Goal: Task Accomplishment & Management: Manage account settings

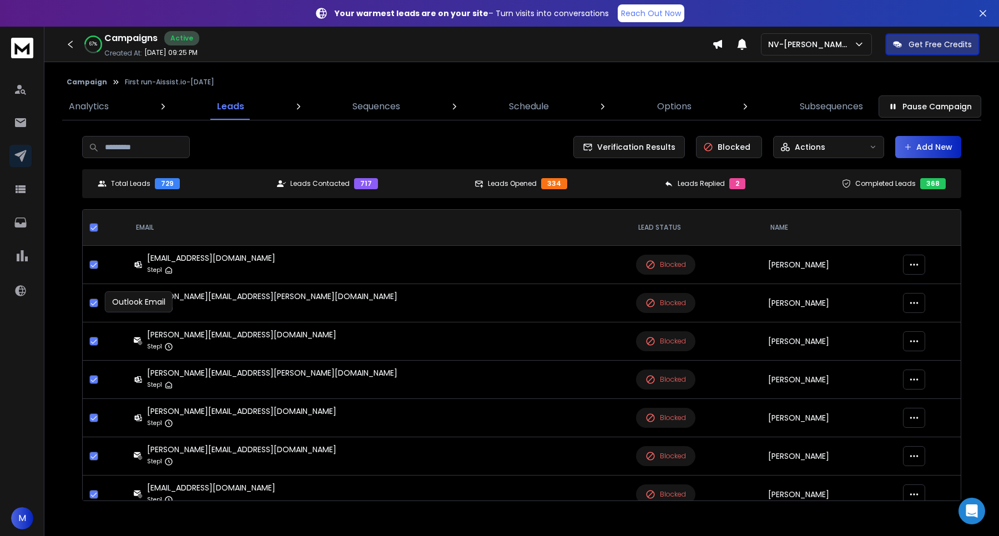
scroll to position [330, 0]
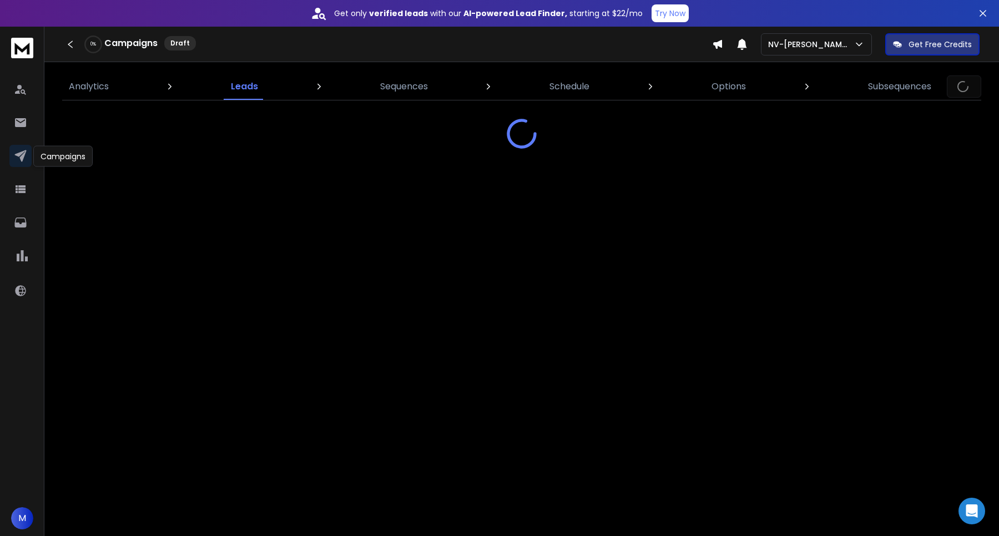
click at [21, 153] on icon at bounding box center [20, 156] width 12 height 12
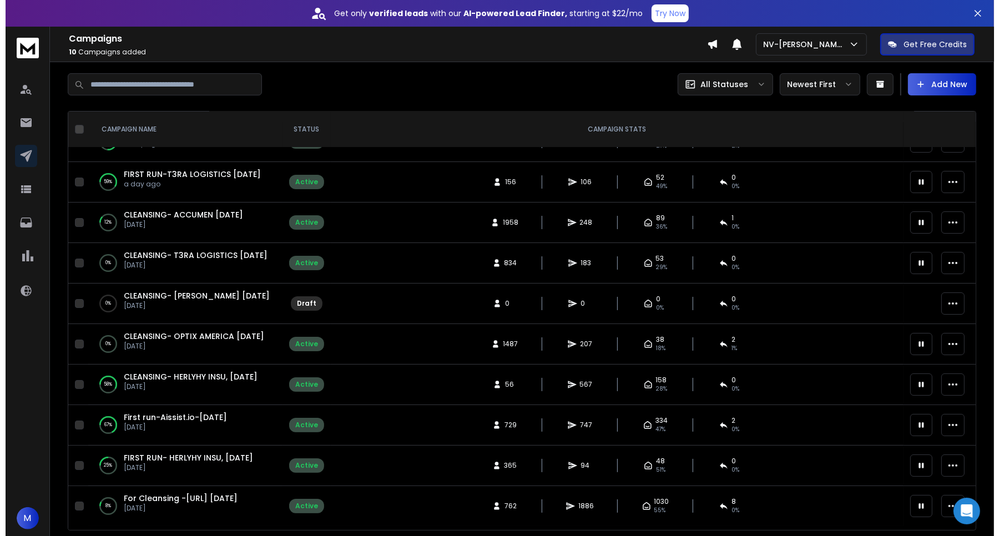
scroll to position [32, 0]
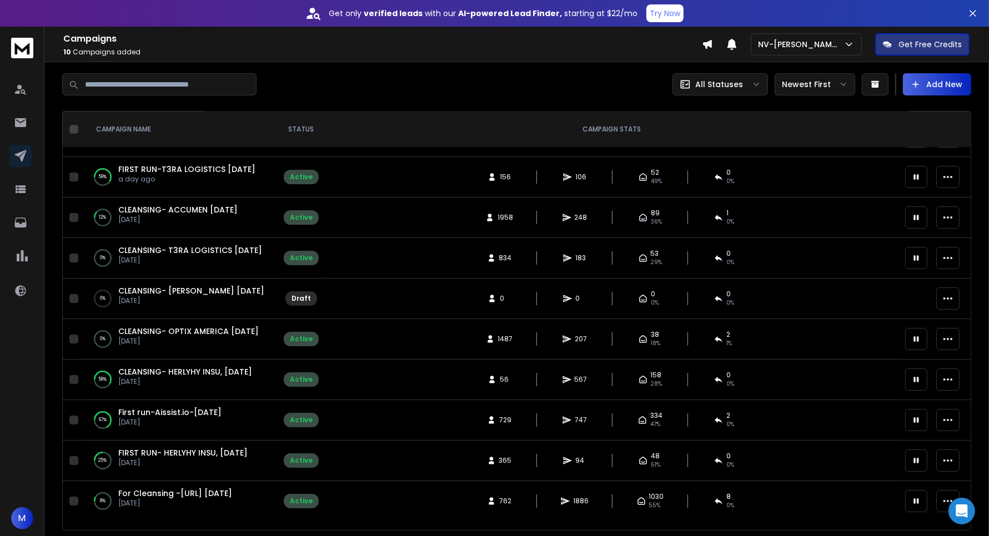
click at [173, 384] on p "[DATE]" at bounding box center [185, 382] width 134 height 9
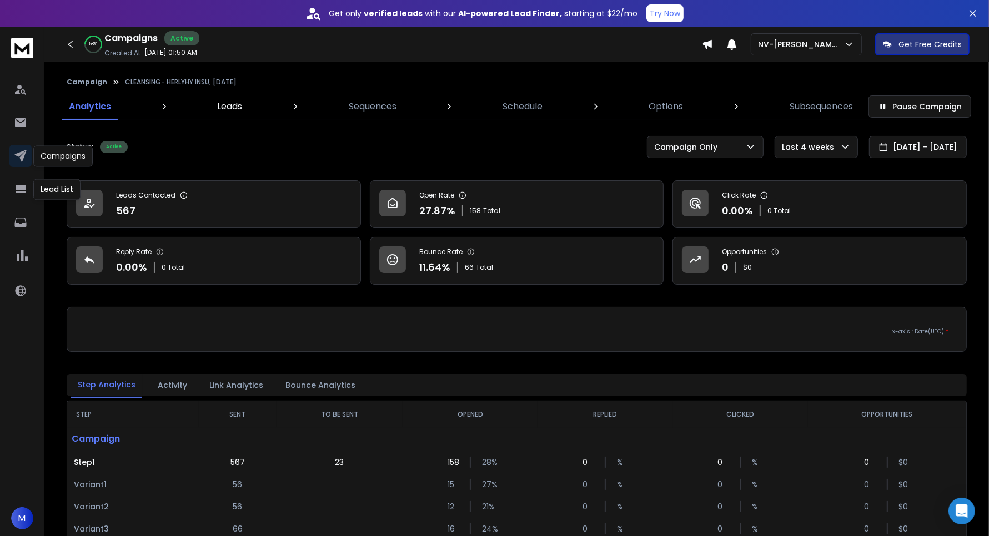
click at [212, 109] on link "Leads" at bounding box center [229, 106] width 38 height 27
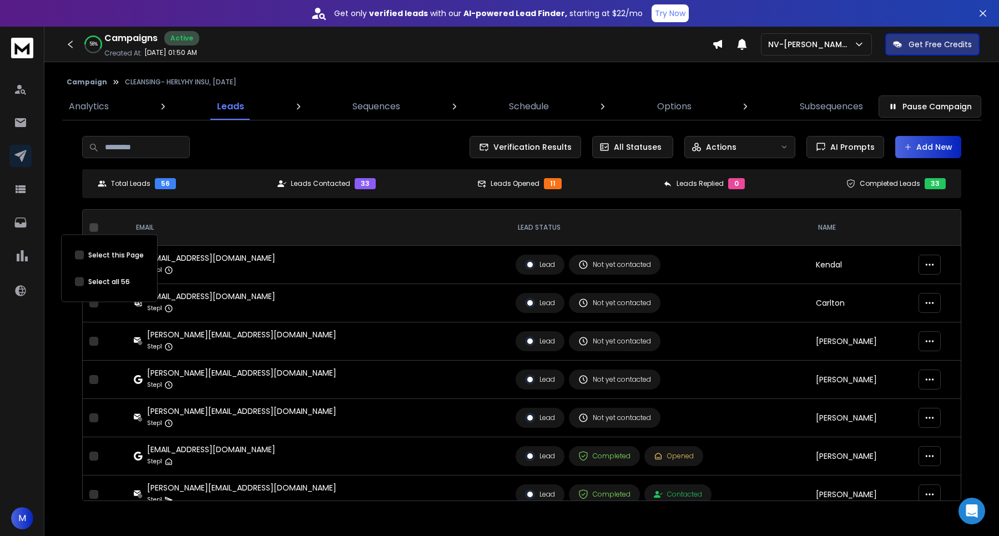
click at [92, 225] on button "Select this Page" at bounding box center [93, 227] width 9 height 9
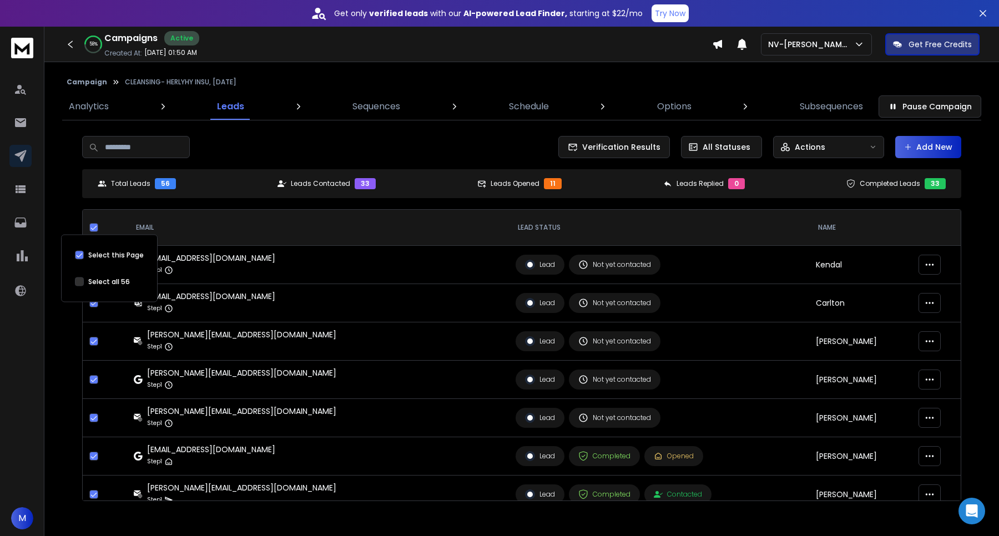
click at [79, 284] on button "Select this Page" at bounding box center [79, 282] width 9 height 9
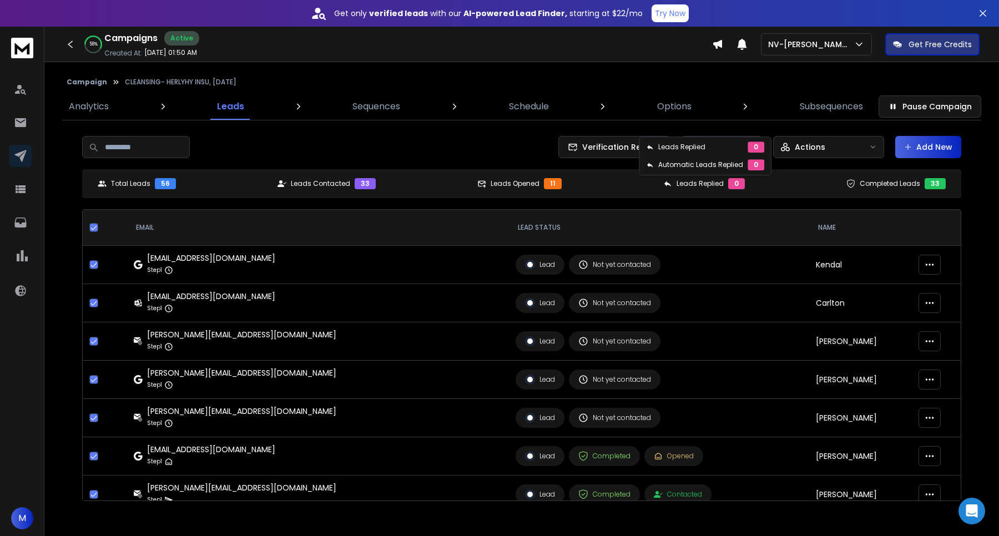
click at [726, 148] on div "Leads Replied 0" at bounding box center [705, 147] width 118 height 11
click at [772, 73] on div "Campaign CLEANSING- HERLYHY INSU, AUG 6, 2025" at bounding box center [521, 82] width 919 height 18
drag, startPoint x: 726, startPoint y: 145, endPoint x: 723, endPoint y: 153, distance: 8.5
click at [728, 145] on p "All Statuses" at bounding box center [727, 147] width 48 height 11
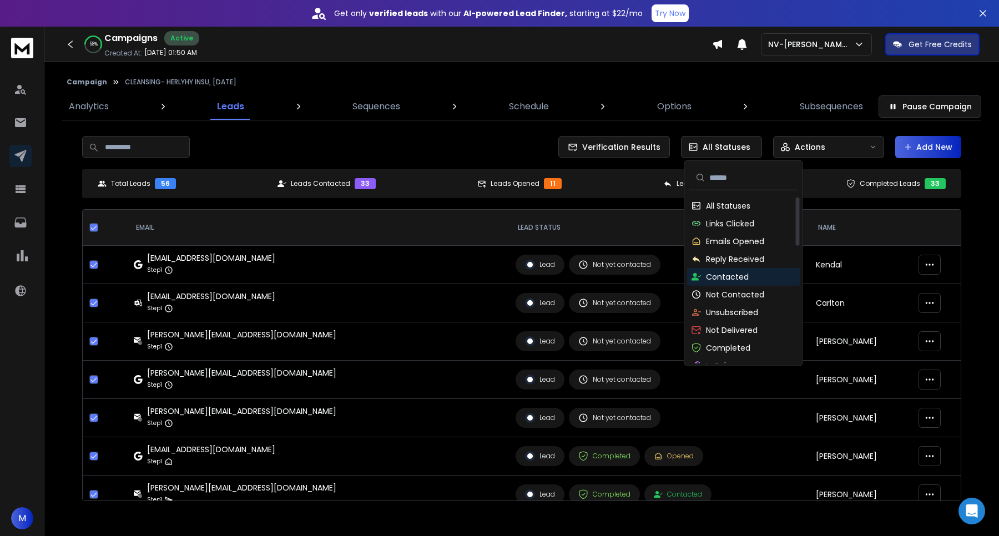
click at [727, 281] on p "Contacted" at bounding box center [727, 277] width 43 height 11
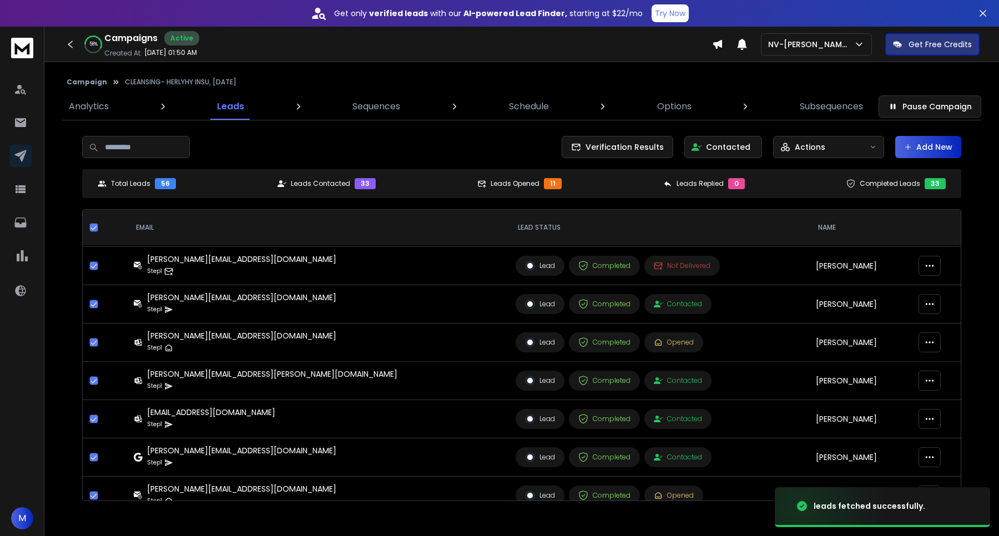
scroll to position [1022, 0]
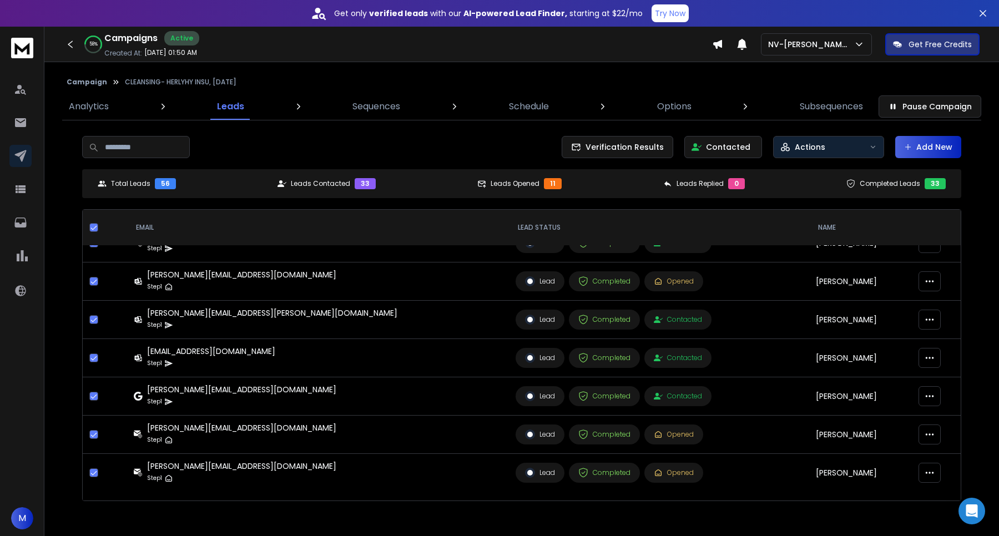
drag, startPoint x: 823, startPoint y: 146, endPoint x: 807, endPoint y: 157, distance: 20.0
click at [825, 145] on p "Actions" at bounding box center [810, 147] width 31 height 11
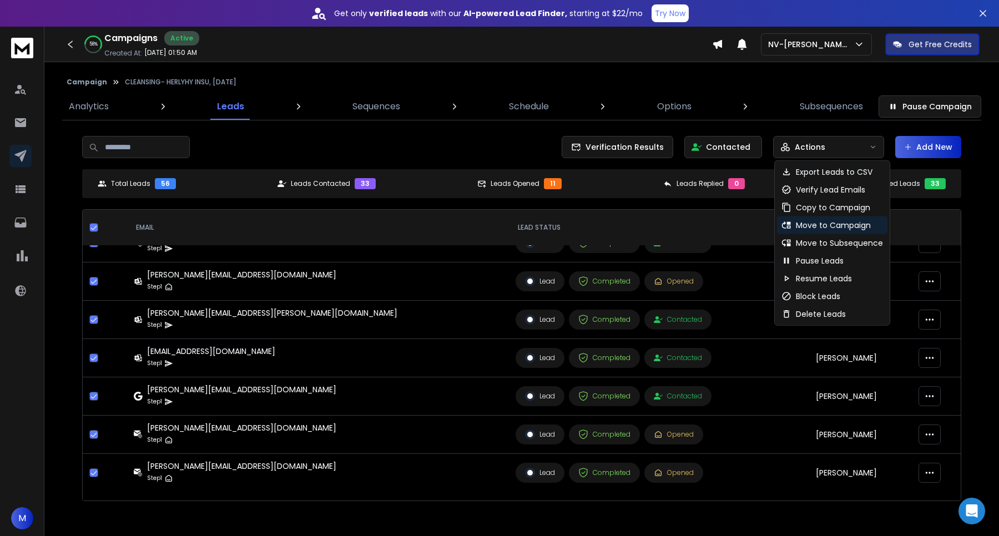
drag, startPoint x: 823, startPoint y: 226, endPoint x: 790, endPoint y: 234, distance: 33.7
click at [822, 226] on p "Move to Campaign" at bounding box center [833, 225] width 75 height 11
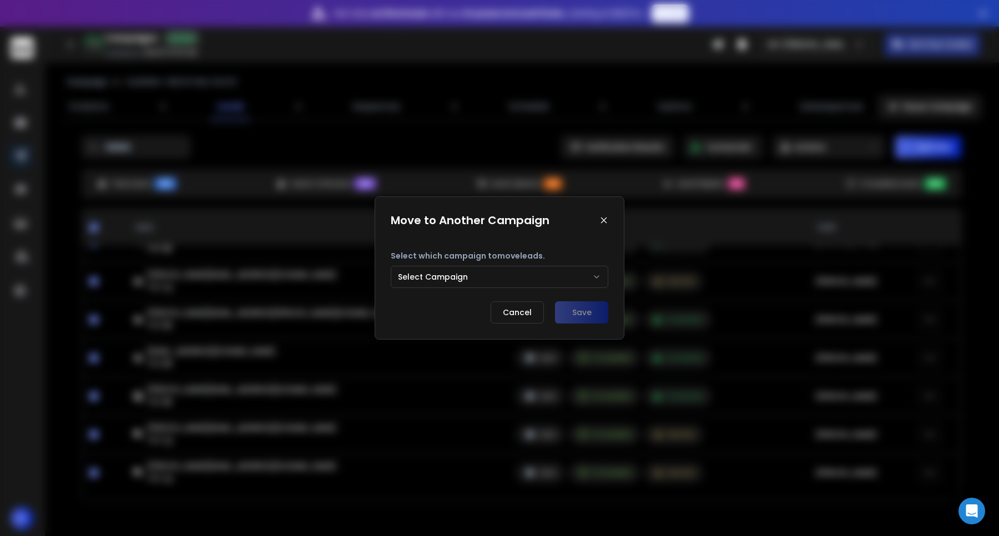
click at [507, 264] on div "Select which campaign to move leads. Select Campaign" at bounding box center [500, 269] width 218 height 38
click at [505, 273] on button "Select Campaign" at bounding box center [500, 277] width 218 height 22
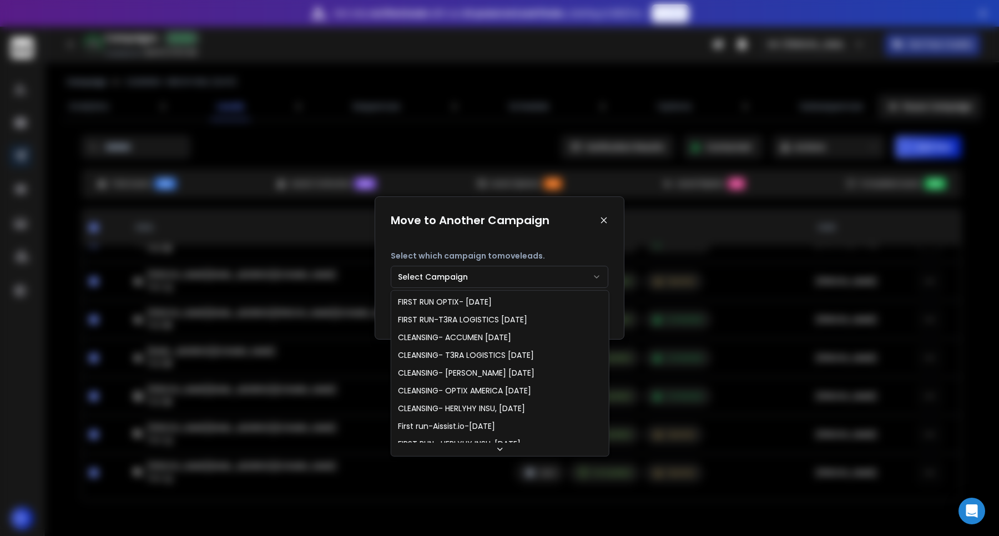
click at [368, 172] on div "Move to Another Campaign Select which campaign to move leads. Select Campaign C…" at bounding box center [499, 268] width 999 height 536
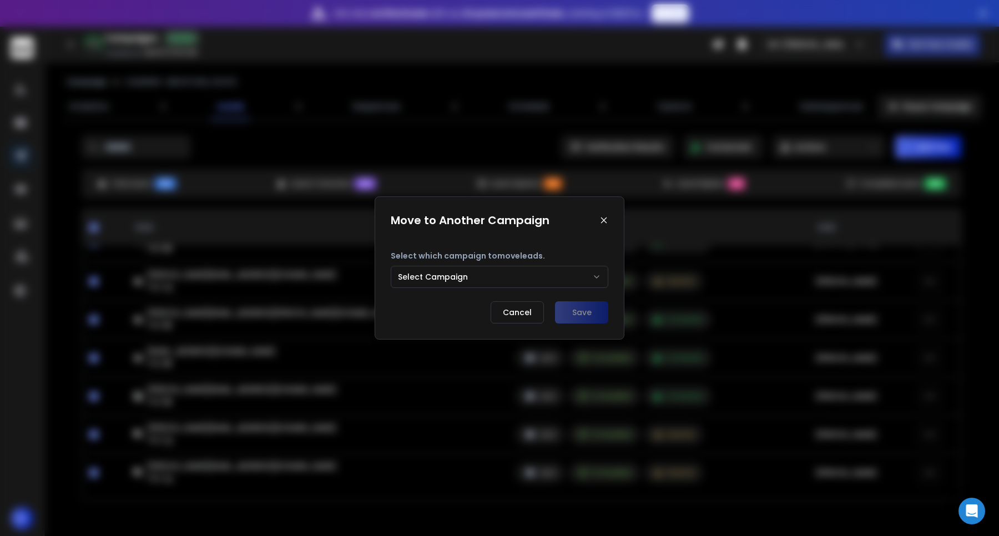
click at [606, 217] on icon at bounding box center [604, 220] width 9 height 9
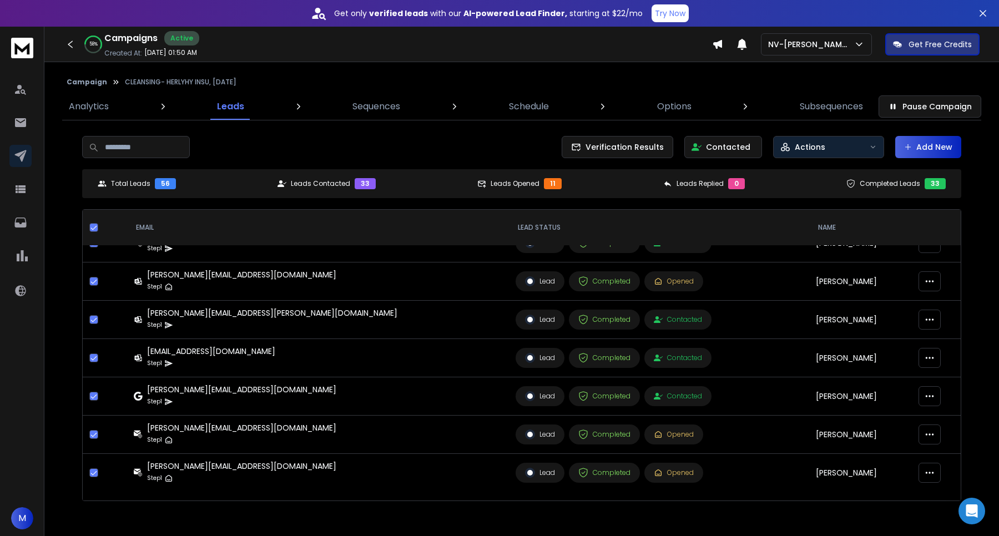
click at [856, 151] on div "Actions" at bounding box center [823, 147] width 84 height 11
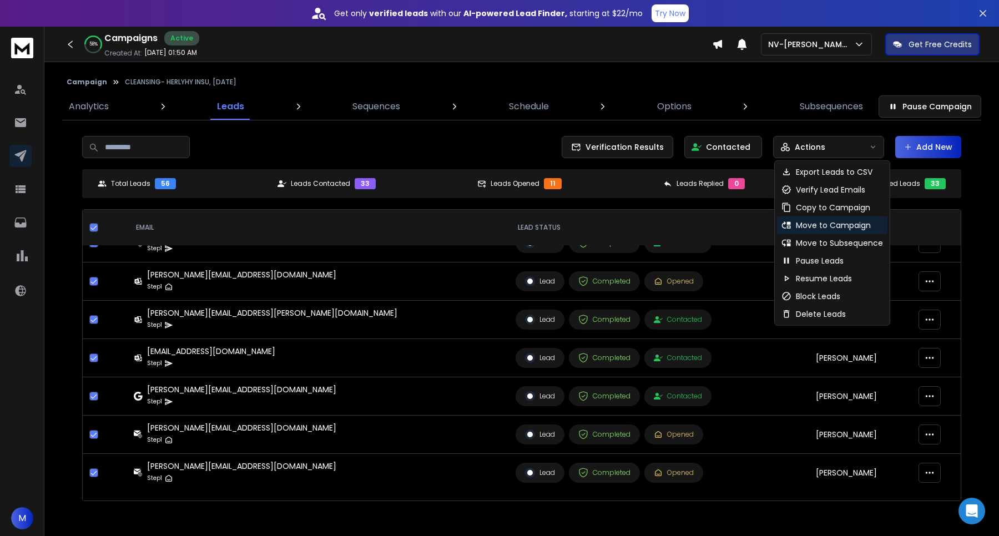
click at [833, 220] on p "Move to Campaign" at bounding box center [833, 225] width 75 height 11
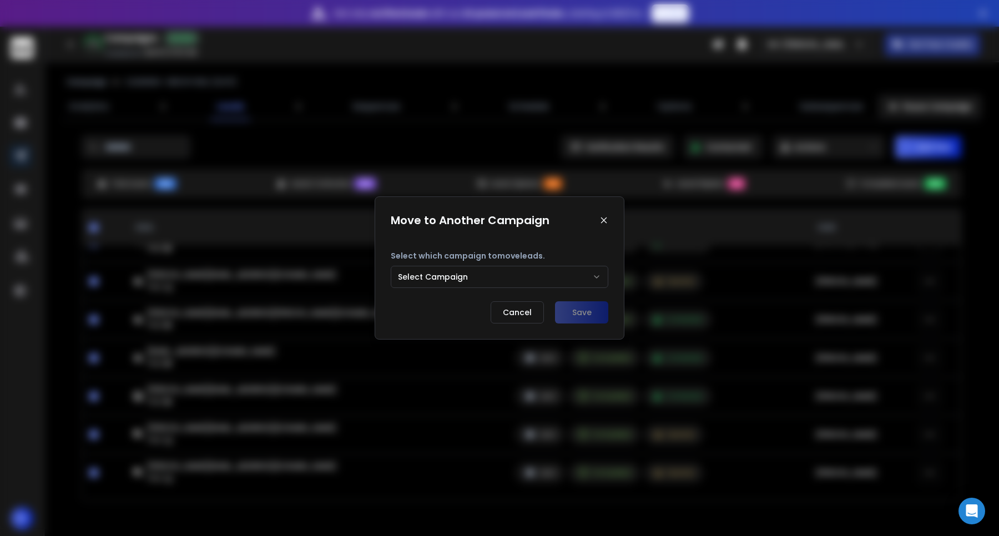
click at [527, 272] on button "Select Campaign" at bounding box center [500, 277] width 218 height 22
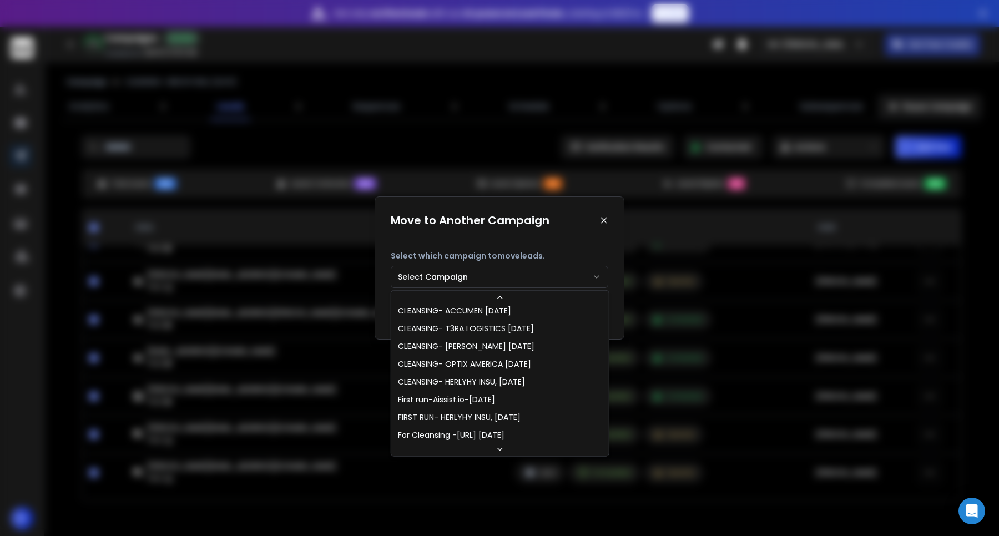
scroll to position [29, 0]
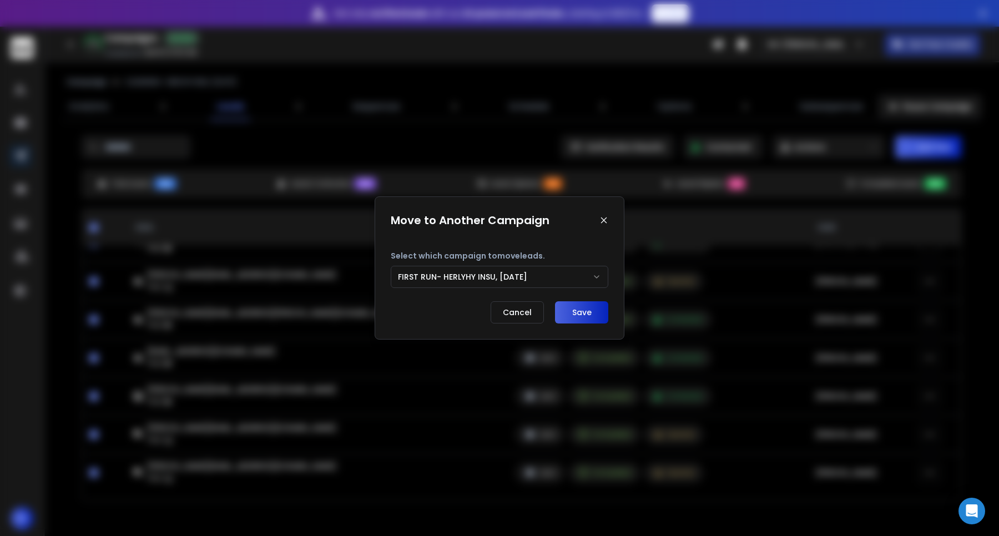
click at [570, 309] on button "Save" at bounding box center [581, 312] width 53 height 22
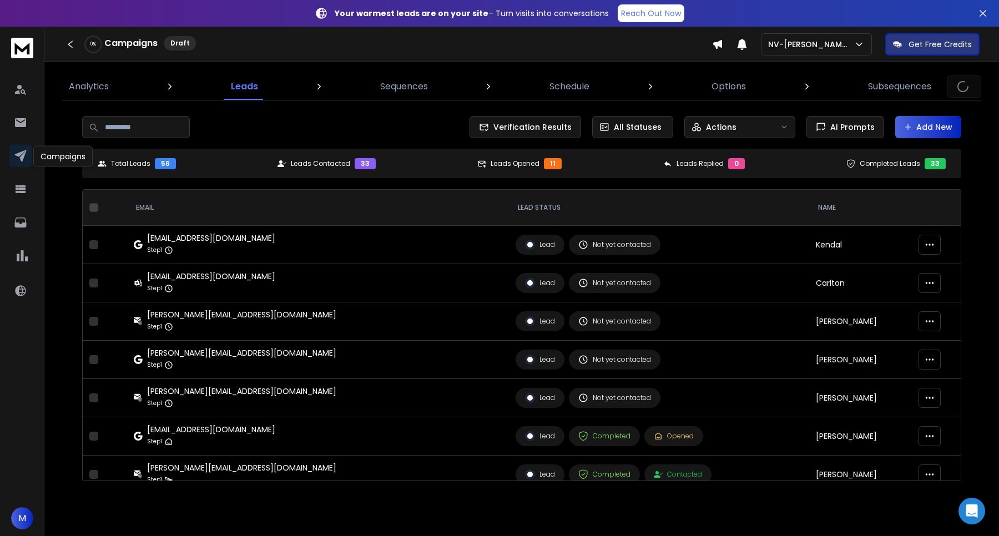
click at [22, 154] on icon at bounding box center [20, 155] width 13 height 13
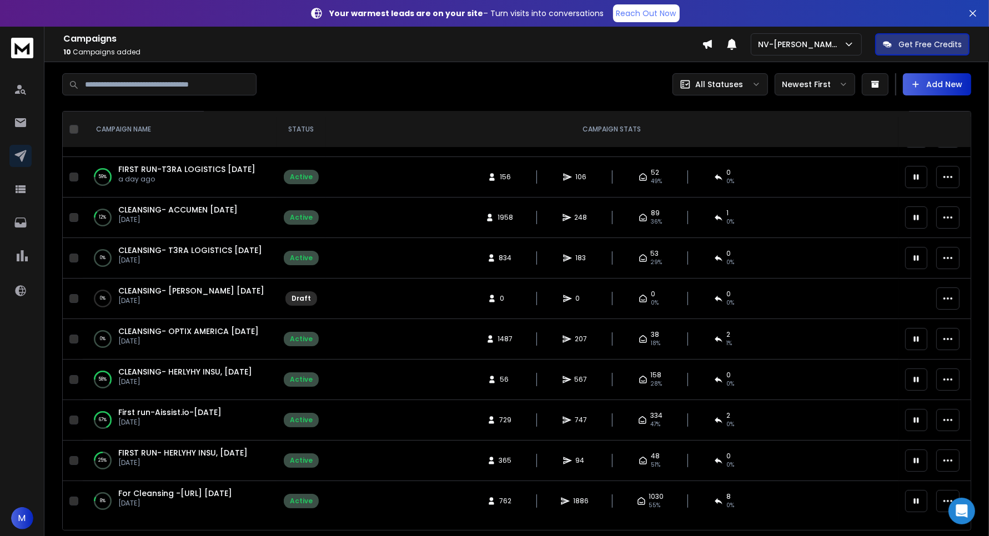
scroll to position [32, 0]
click at [187, 381] on p "13 days ago" at bounding box center [185, 382] width 134 height 9
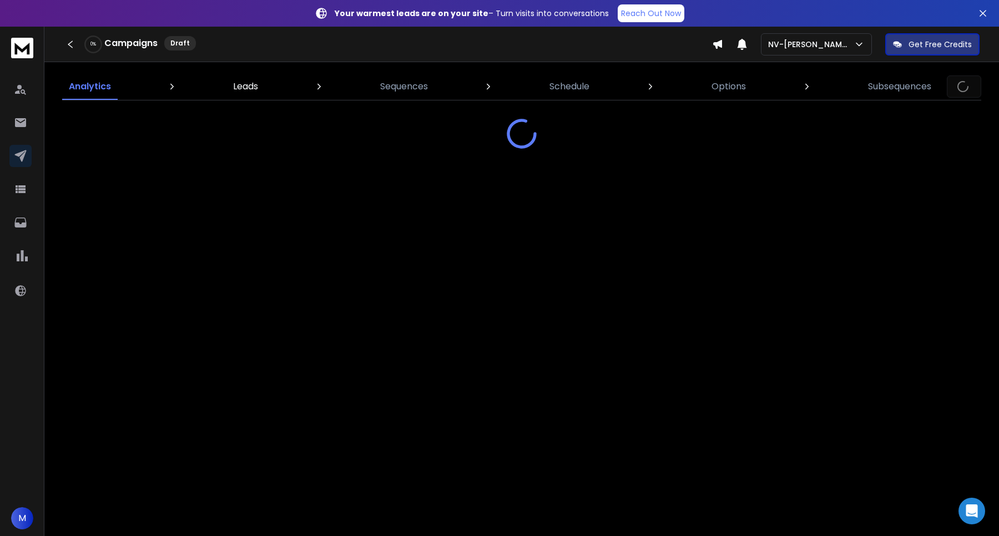
click at [248, 82] on p "Leads" at bounding box center [245, 86] width 25 height 13
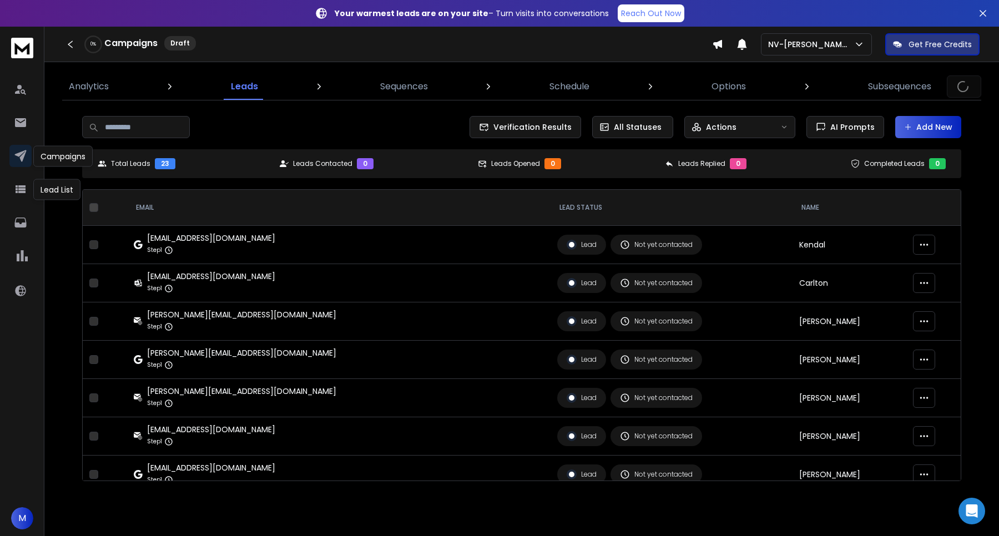
click at [21, 160] on icon at bounding box center [20, 156] width 12 height 12
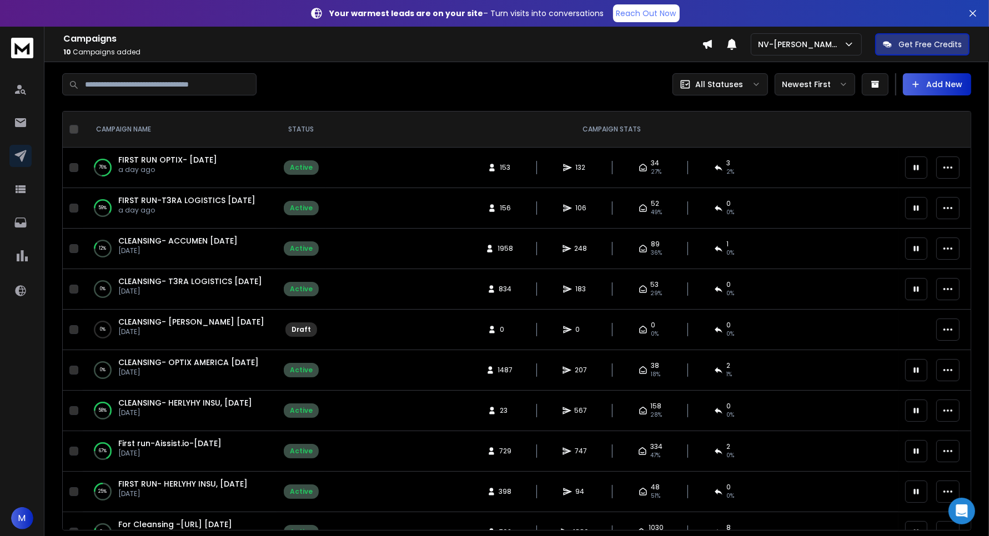
scroll to position [32, 0]
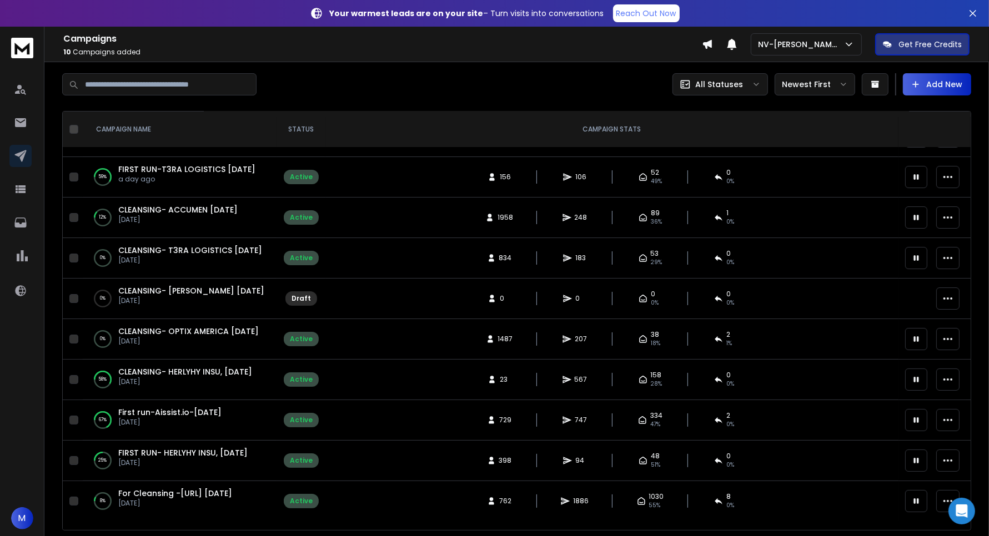
click at [128, 497] on span "For Cleansing -Aissist.io AUG 2" at bounding box center [175, 493] width 114 height 11
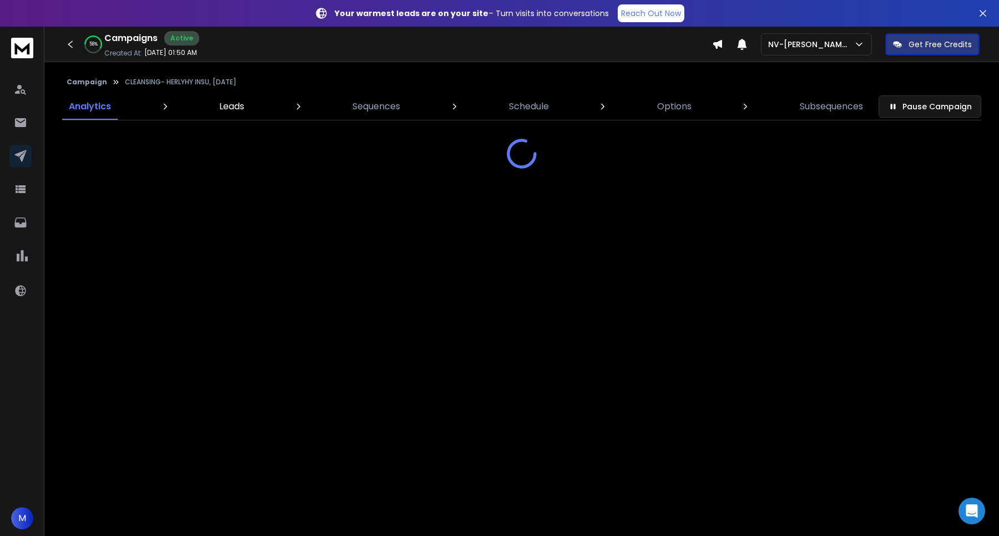
click at [225, 103] on p "Leads" at bounding box center [231, 106] width 25 height 13
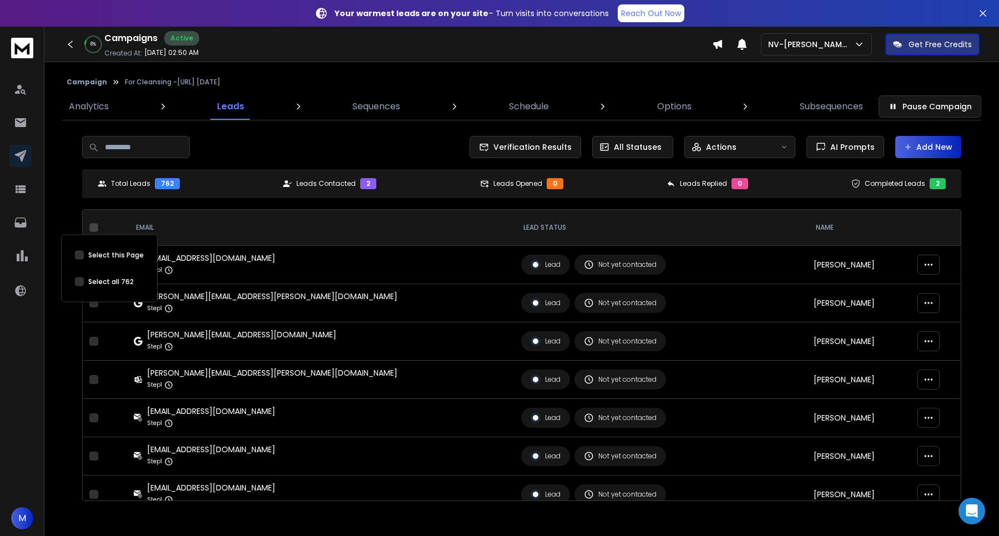
click at [76, 281] on button "Select this Page" at bounding box center [79, 282] width 9 height 9
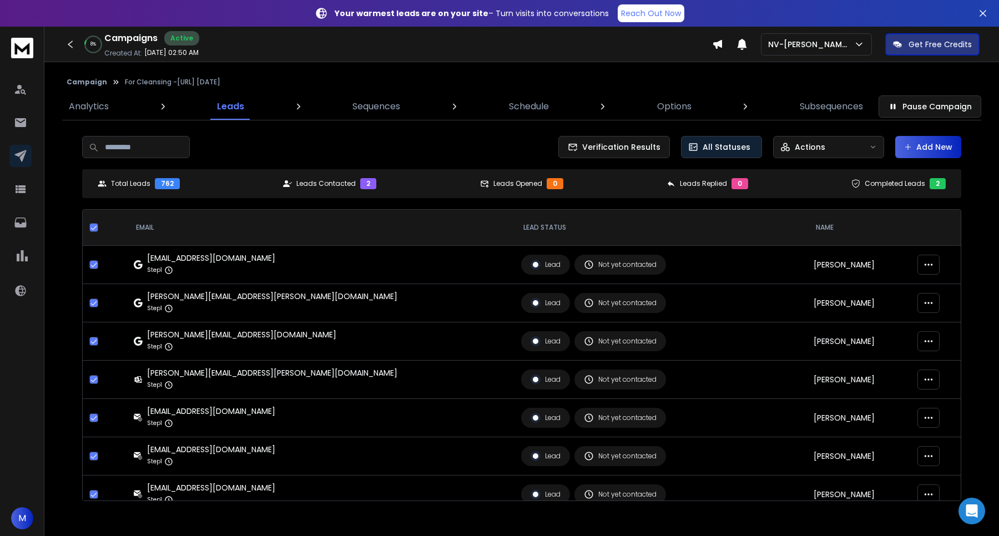
click at [733, 148] on p "All Statuses" at bounding box center [727, 147] width 48 height 11
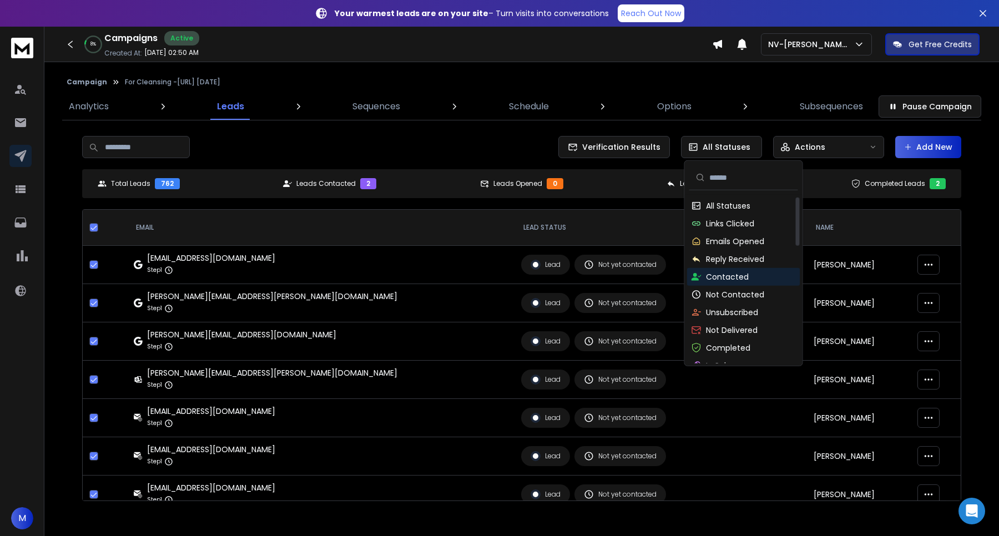
click at [727, 273] on p "Contacted" at bounding box center [727, 277] width 43 height 11
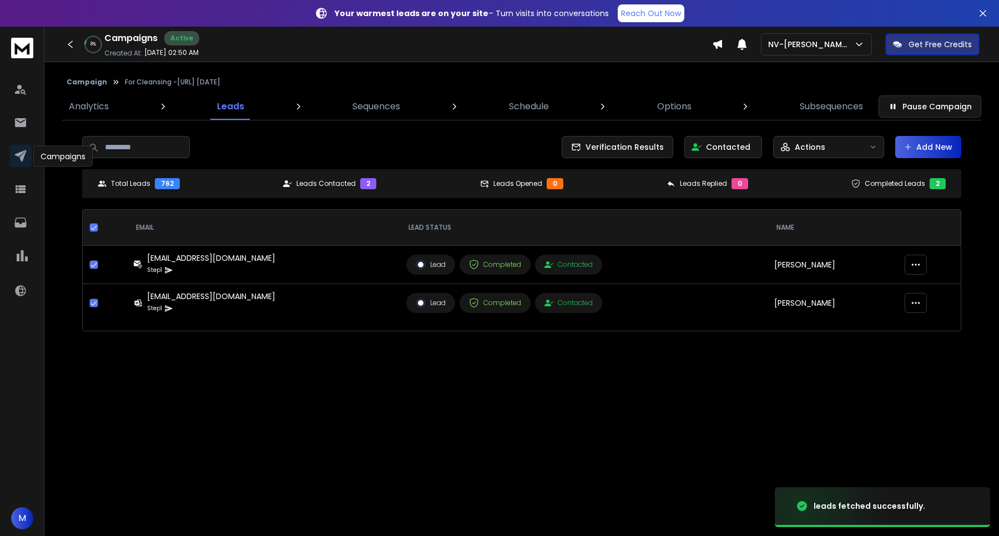
click at [27, 145] on link at bounding box center [20, 156] width 22 height 22
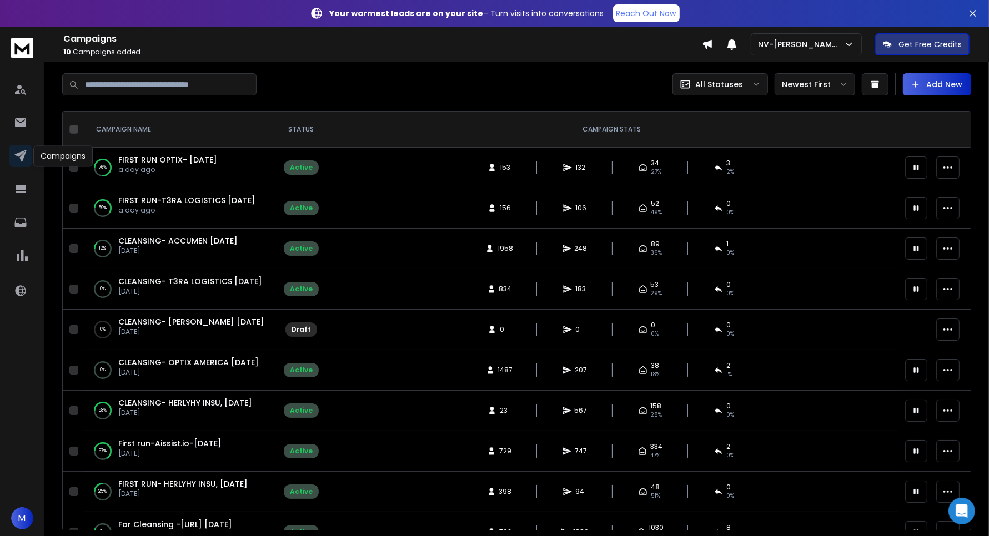
click at [21, 149] on icon at bounding box center [20, 155] width 13 height 13
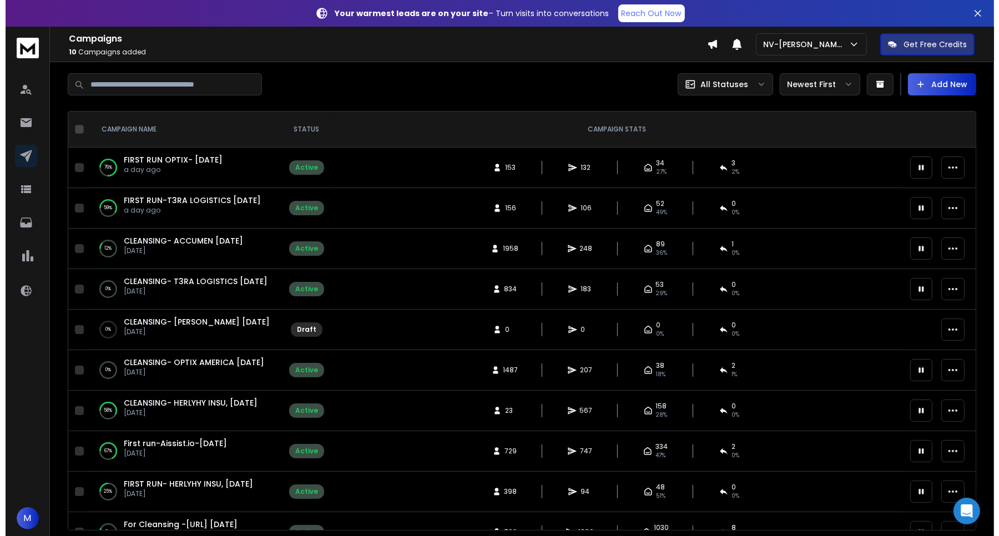
scroll to position [32, 0]
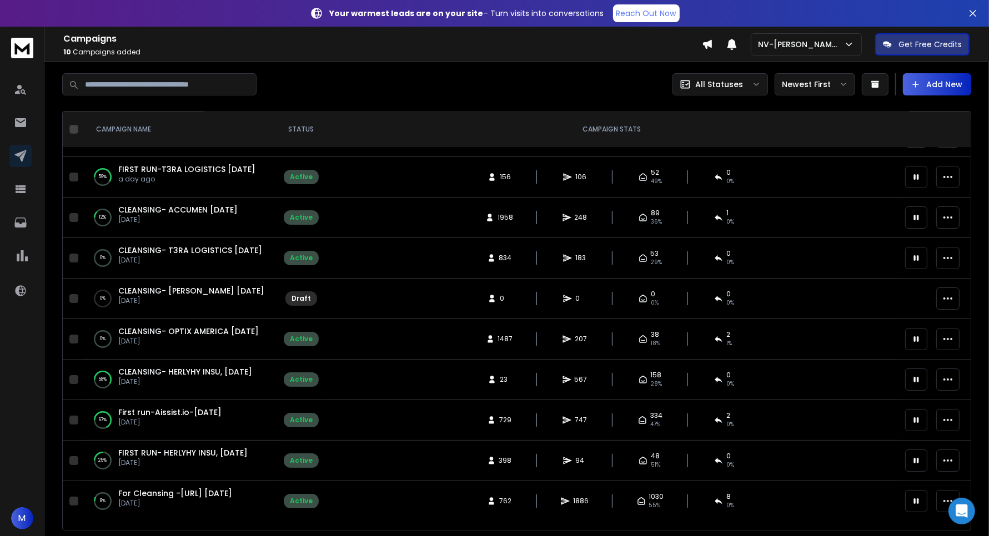
click at [209, 465] on p "[DATE]" at bounding box center [182, 463] width 129 height 9
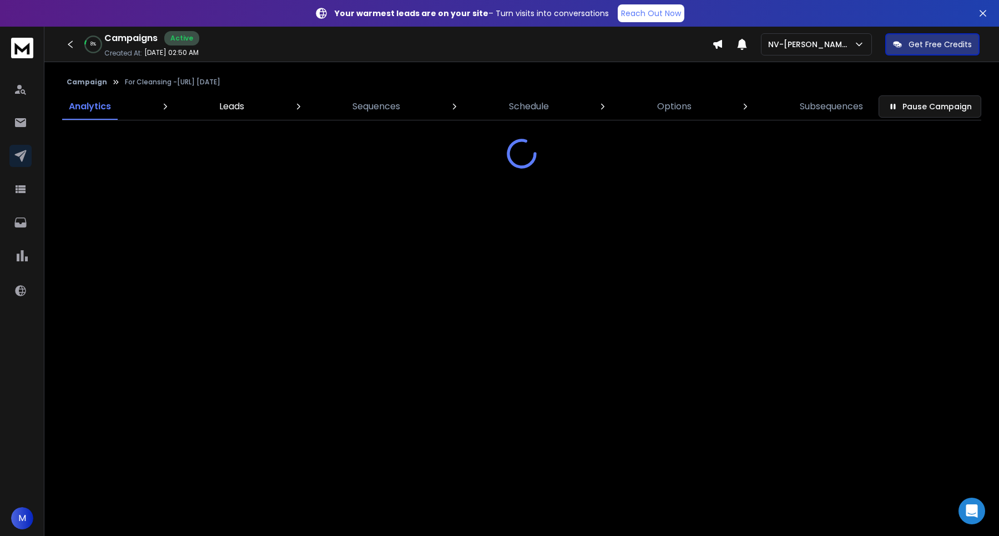
click at [237, 107] on p "Leads" at bounding box center [231, 106] width 25 height 13
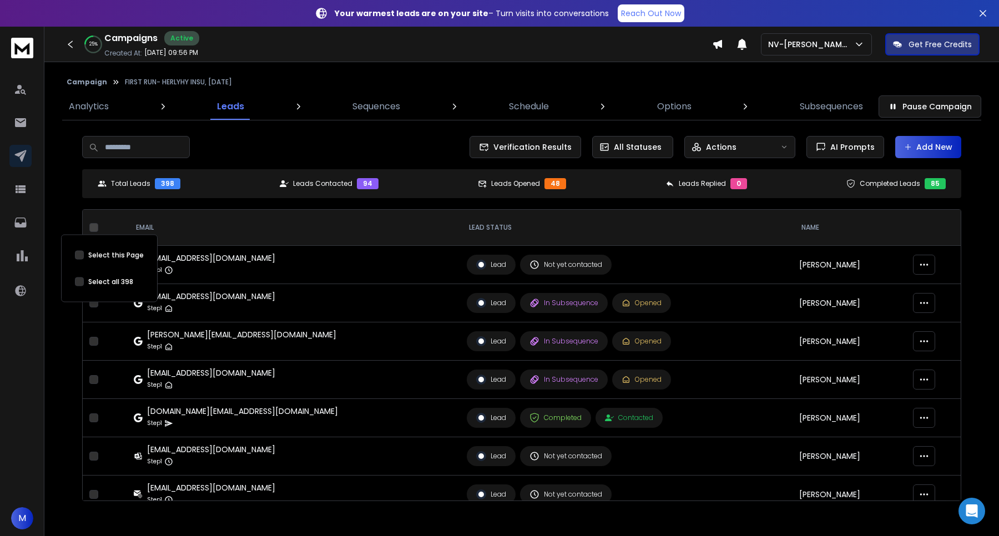
click at [79, 282] on button "Select this Page" at bounding box center [79, 282] width 9 height 9
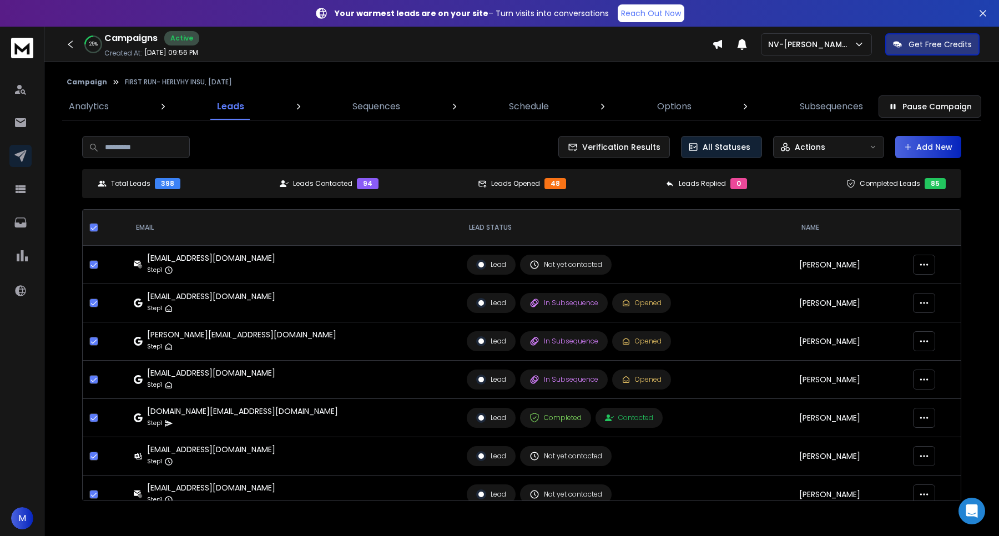
click at [737, 144] on p "All Statuses" at bounding box center [727, 147] width 48 height 11
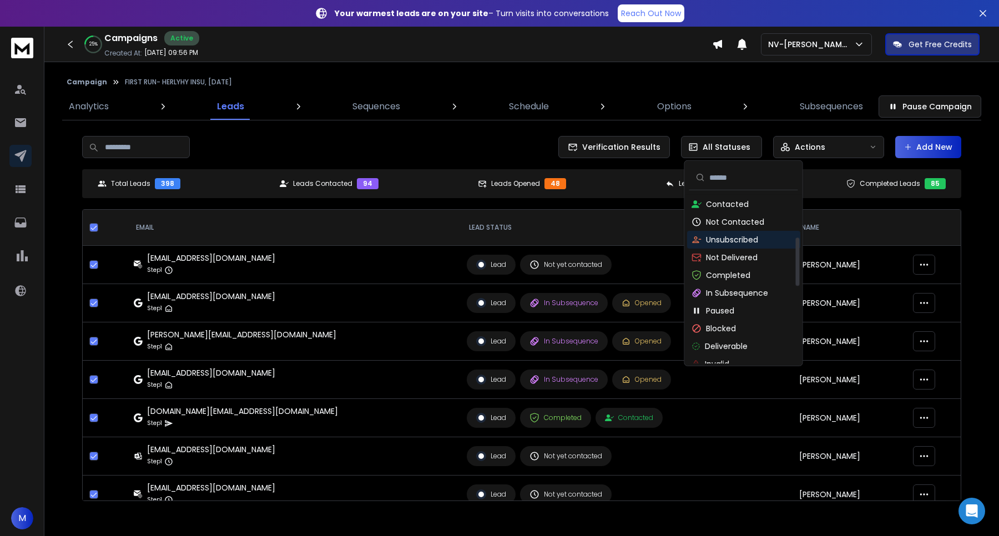
scroll to position [139, 0]
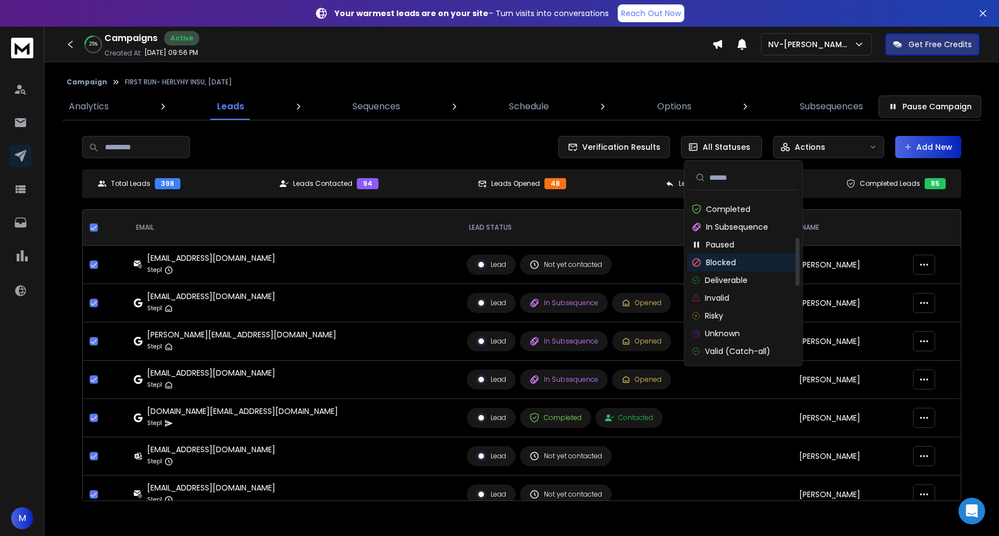
click at [728, 264] on p "Blocked" at bounding box center [721, 262] width 30 height 11
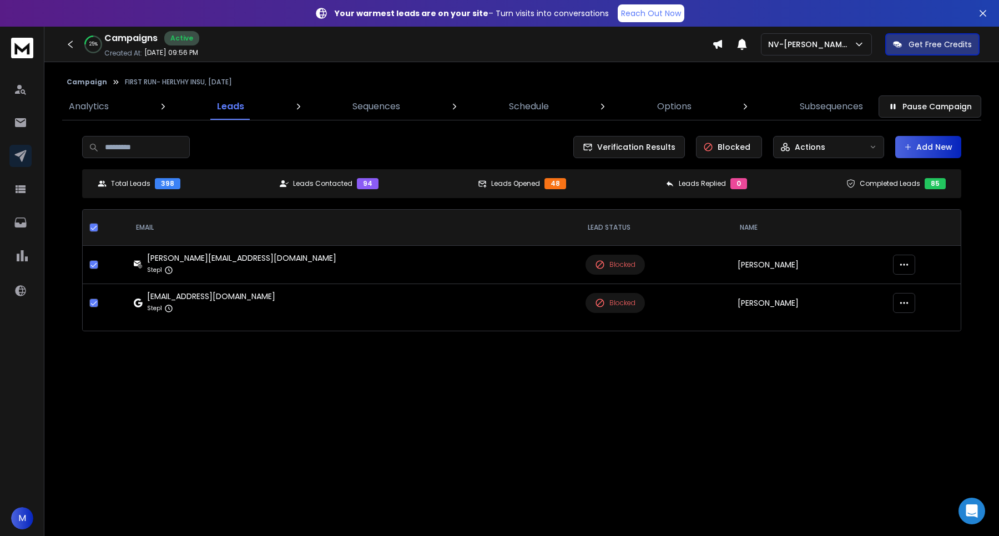
click at [190, 264] on div "nina.g@americandreamgranite.com Step 1" at bounding box center [241, 265] width 189 height 24
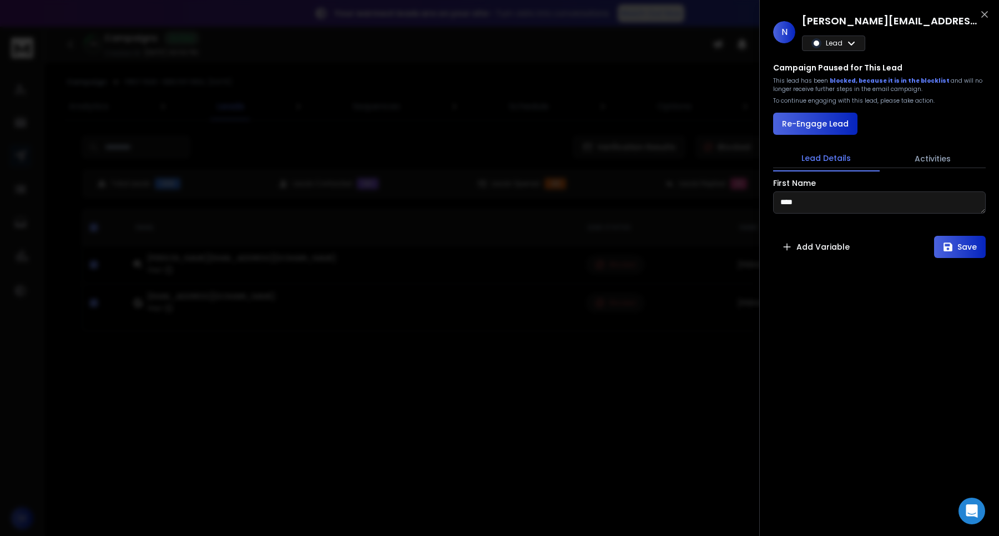
click at [865, 18] on h1 "nina.g@americandreamgranite.com" at bounding box center [891, 21] width 178 height 16
copy h1 "nina.g@americandreamgranite.com"
drag, startPoint x: 578, startPoint y: 293, endPoint x: 527, endPoint y: 284, distance: 51.4
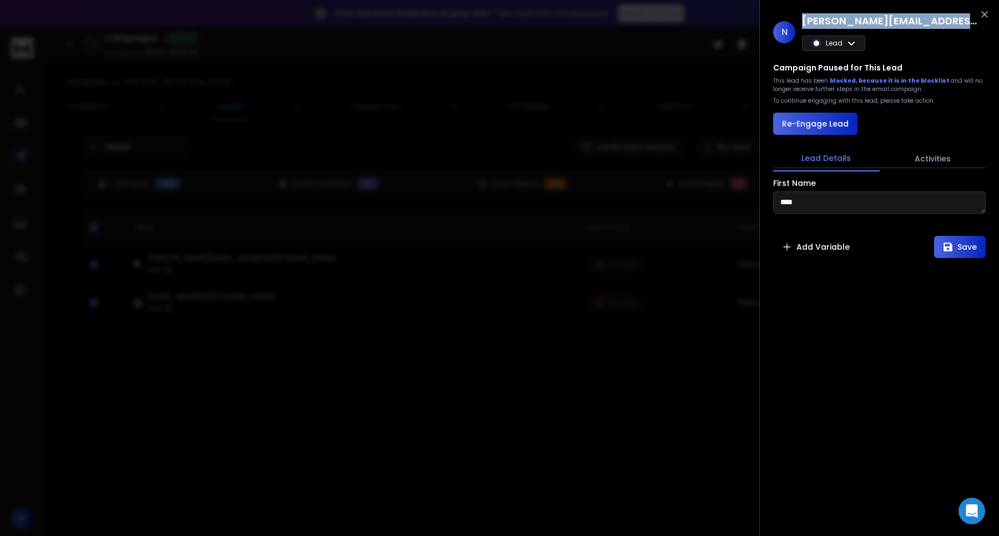
click at [576, 293] on div at bounding box center [499, 268] width 999 height 536
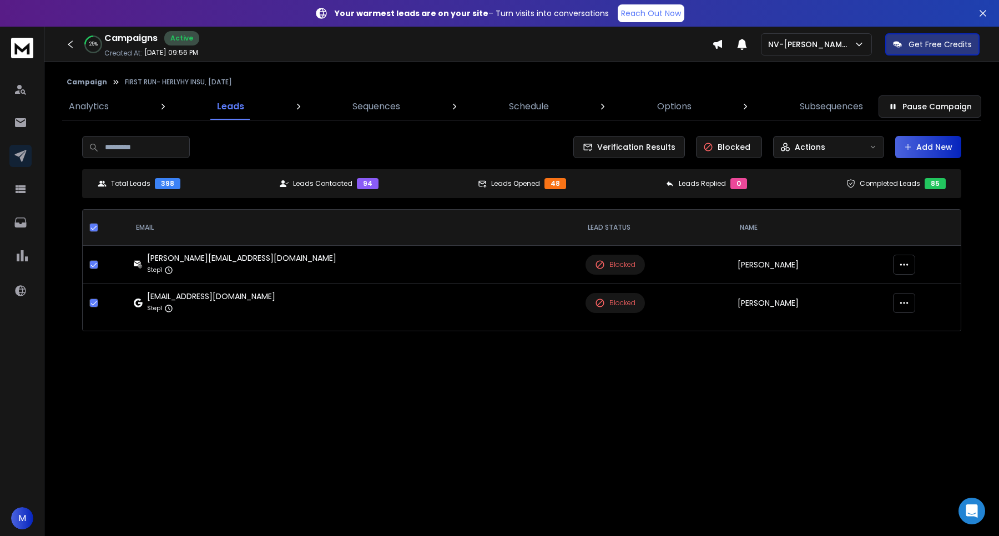
click at [214, 298] on div "tdireda@homeadvisor.com" at bounding box center [211, 296] width 128 height 11
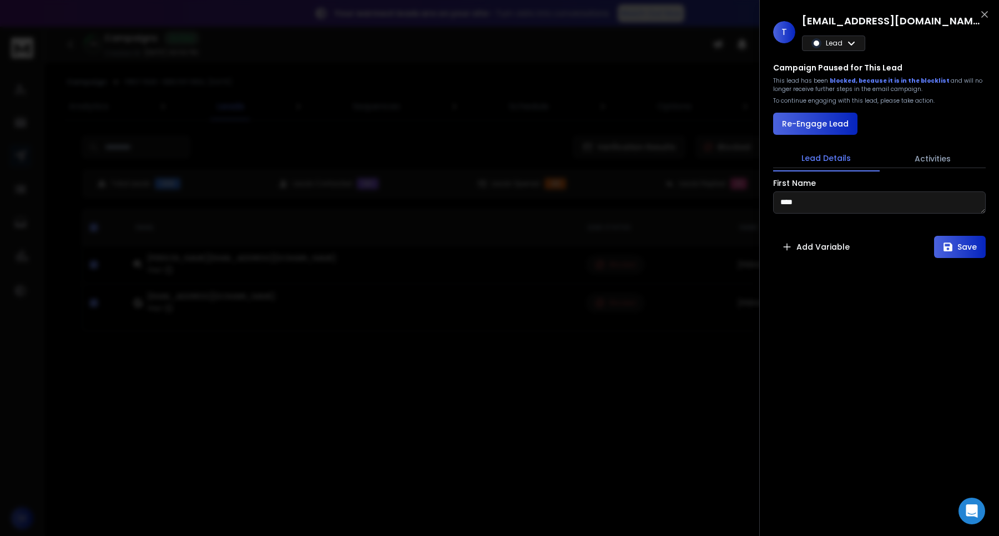
click at [913, 23] on h1 "tdireda@homeadvisor.com" at bounding box center [891, 21] width 178 height 16
copy h1 "tdireda@homeadvisor.com"
click at [597, 264] on div at bounding box center [499, 268] width 999 height 536
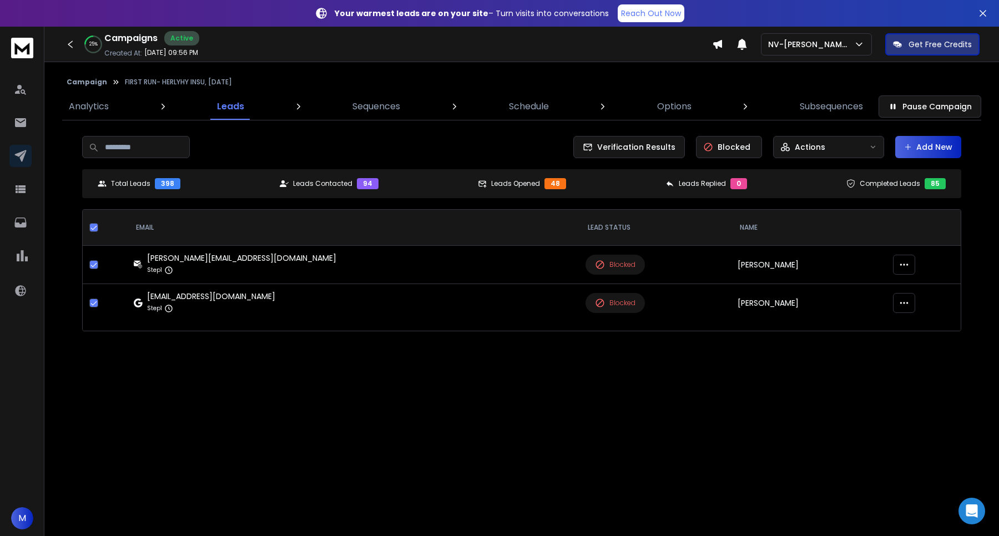
click at [899, 268] on icon "button" at bounding box center [904, 265] width 10 height 10
click at [844, 290] on p "Delete Lead" at bounding box center [866, 289] width 46 height 11
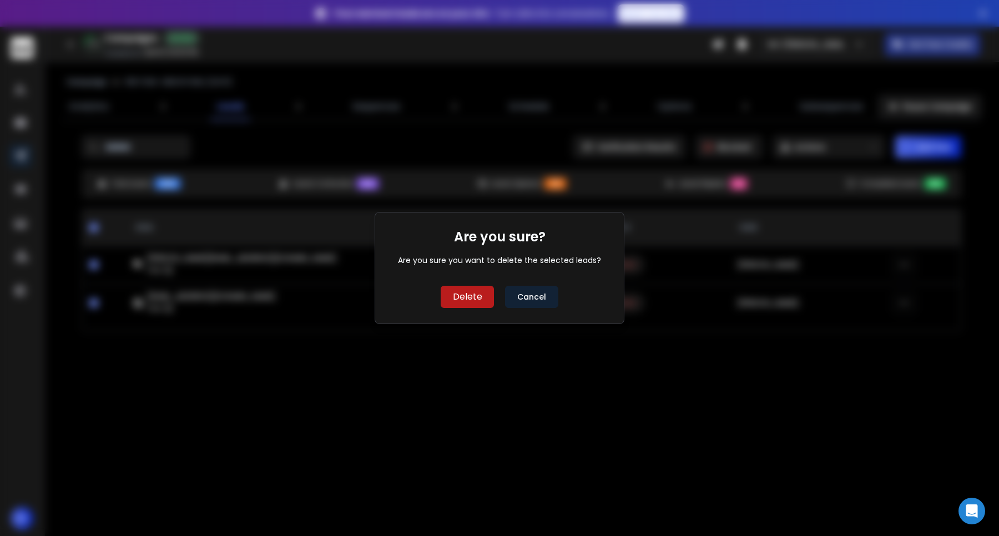
click at [474, 293] on button "Delete" at bounding box center [467, 297] width 53 height 22
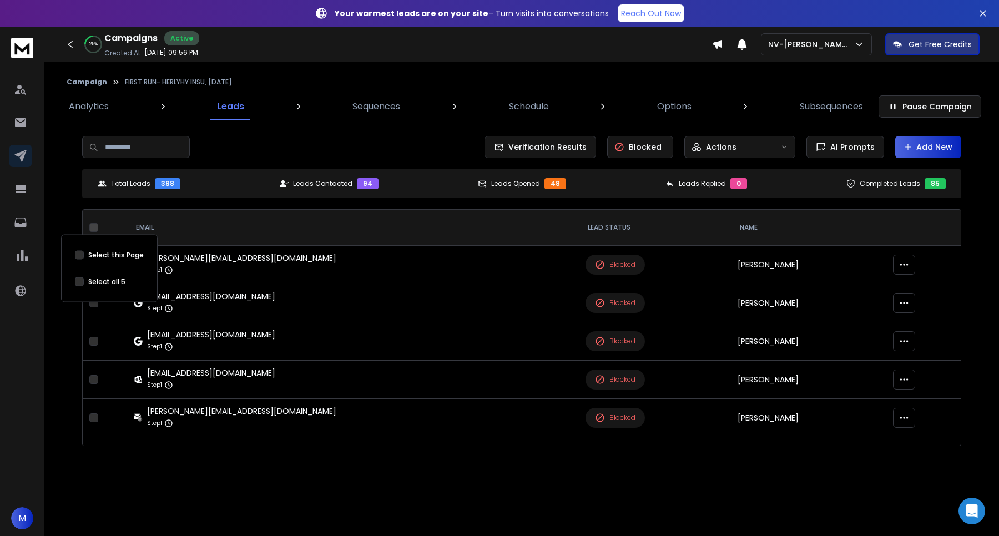
click at [81, 281] on button "Select this Page" at bounding box center [79, 282] width 9 height 9
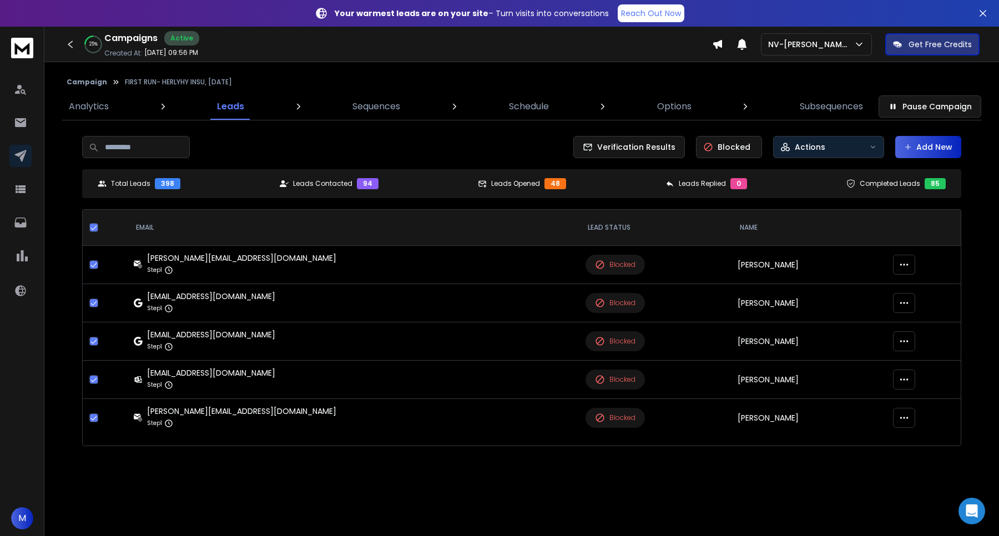
click at [811, 148] on p "Actions" at bounding box center [810, 147] width 31 height 11
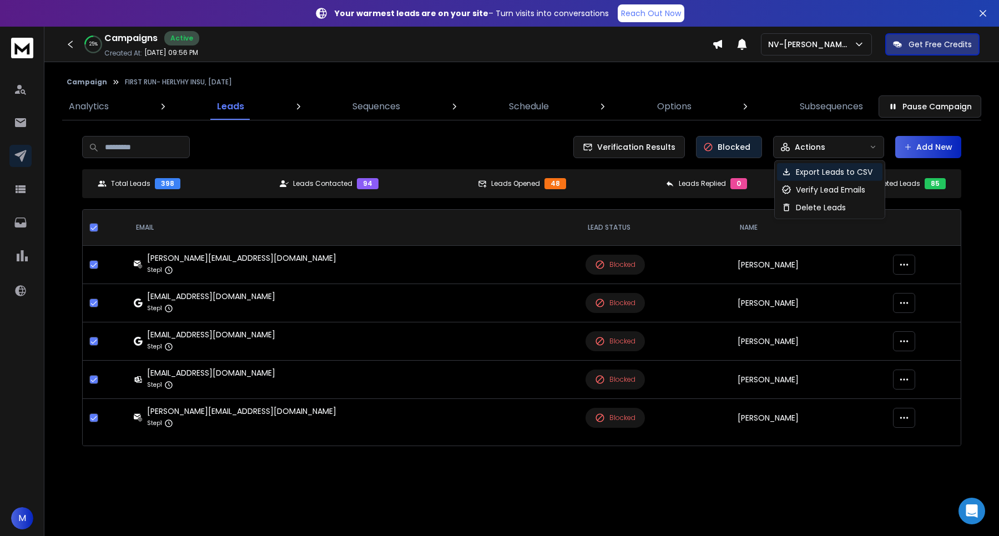
click at [734, 137] on button "Blocked" at bounding box center [729, 147] width 66 height 22
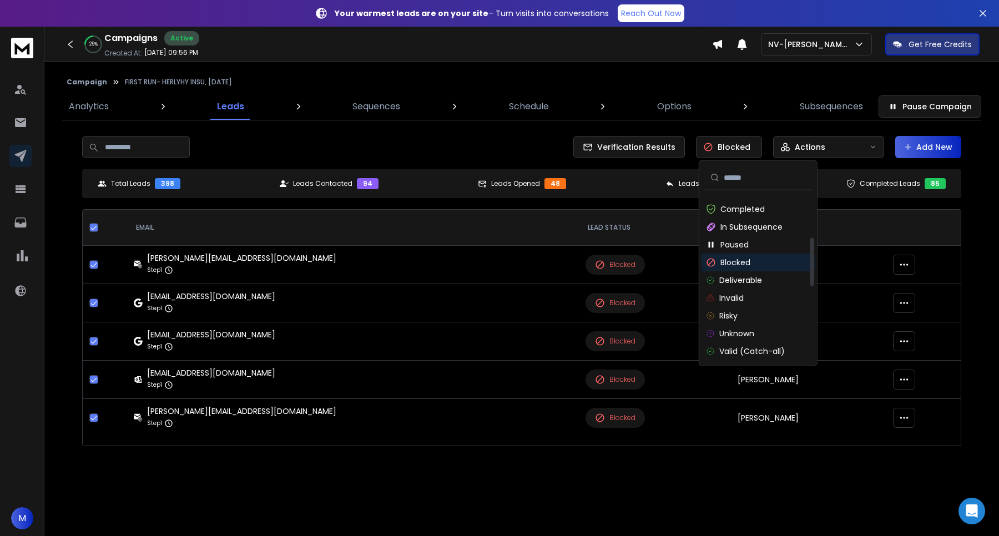
click at [753, 265] on div "Blocked" at bounding box center [758, 263] width 113 height 18
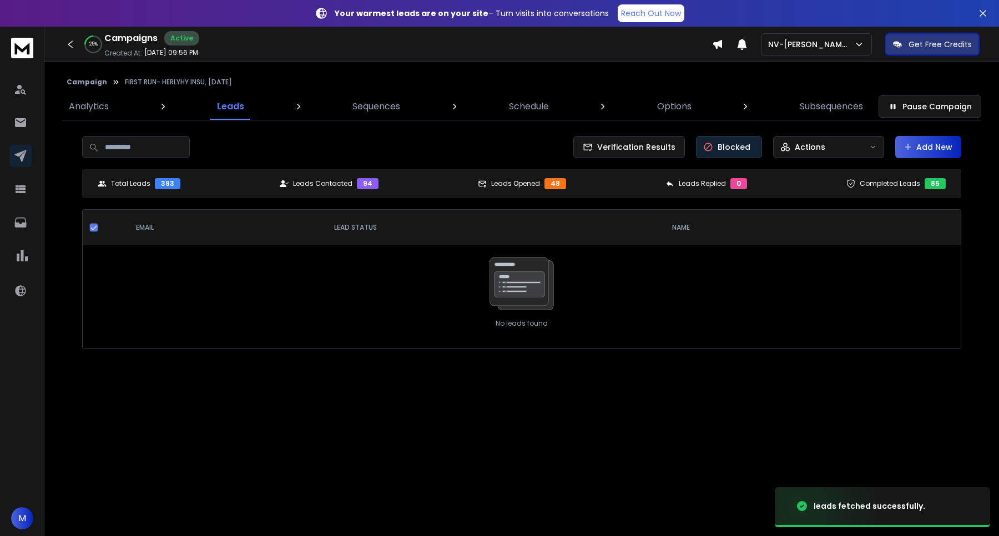
click at [723, 142] on p "Blocked" at bounding box center [734, 147] width 33 height 11
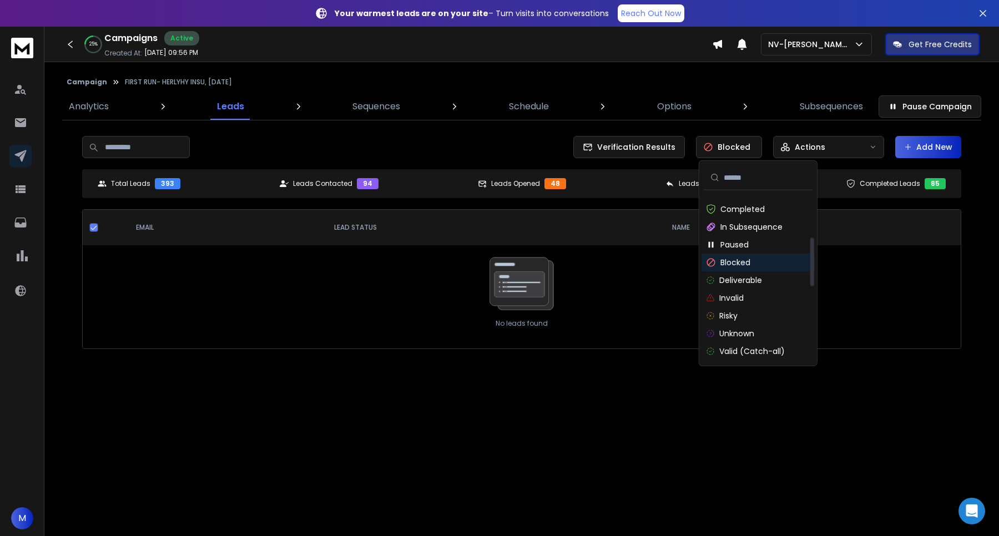
click at [745, 267] on p "Blocked" at bounding box center [736, 262] width 30 height 11
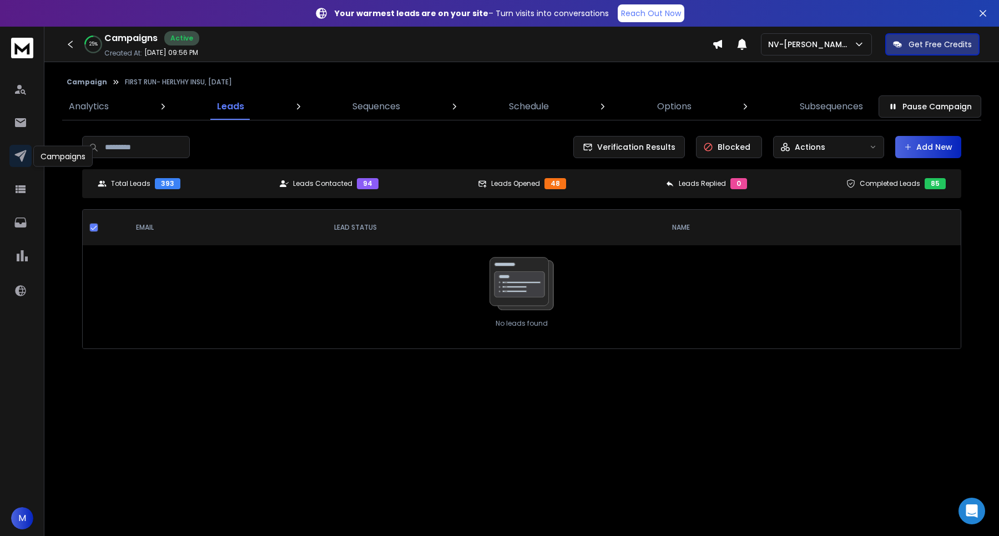
click at [28, 158] on link at bounding box center [20, 156] width 22 height 22
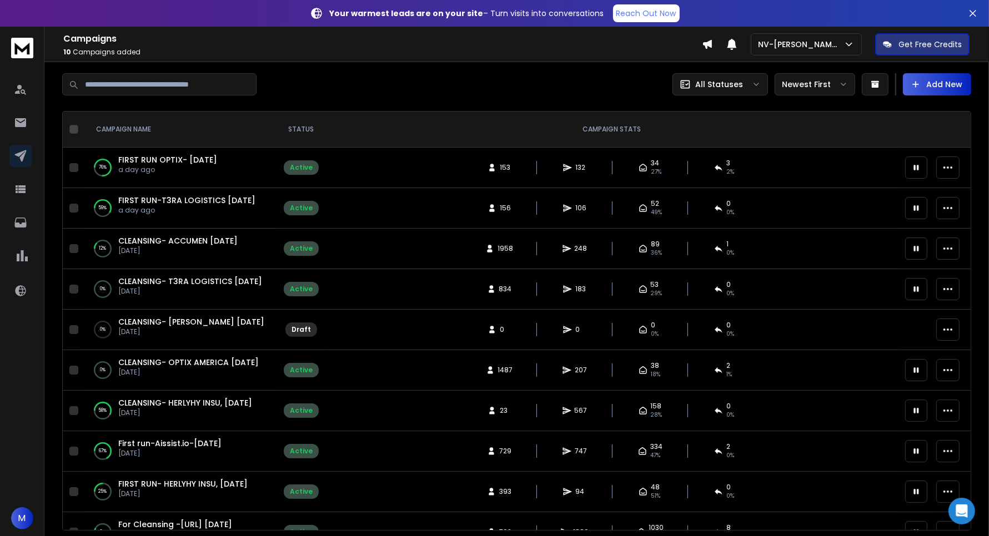
click at [180, 164] on span "FIRST RUN OPTIX- AUG 18" at bounding box center [167, 159] width 99 height 11
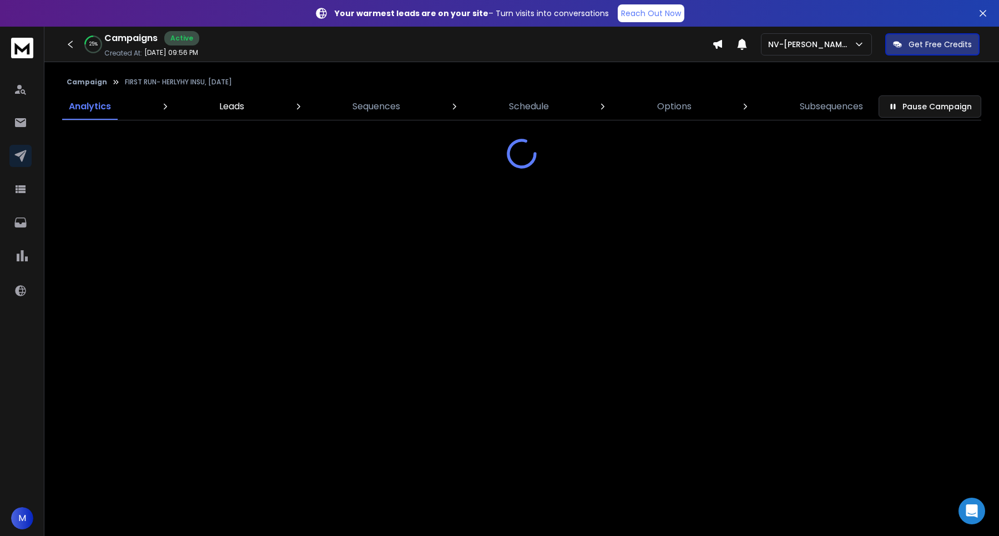
click at [228, 104] on p "Leads" at bounding box center [231, 106] width 25 height 13
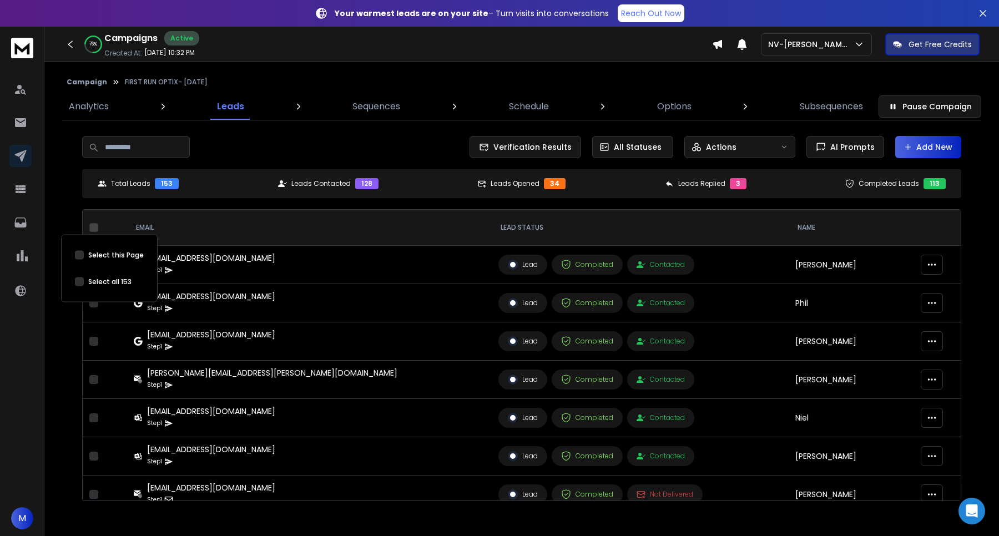
click at [81, 283] on button "Select this Page" at bounding box center [79, 282] width 9 height 9
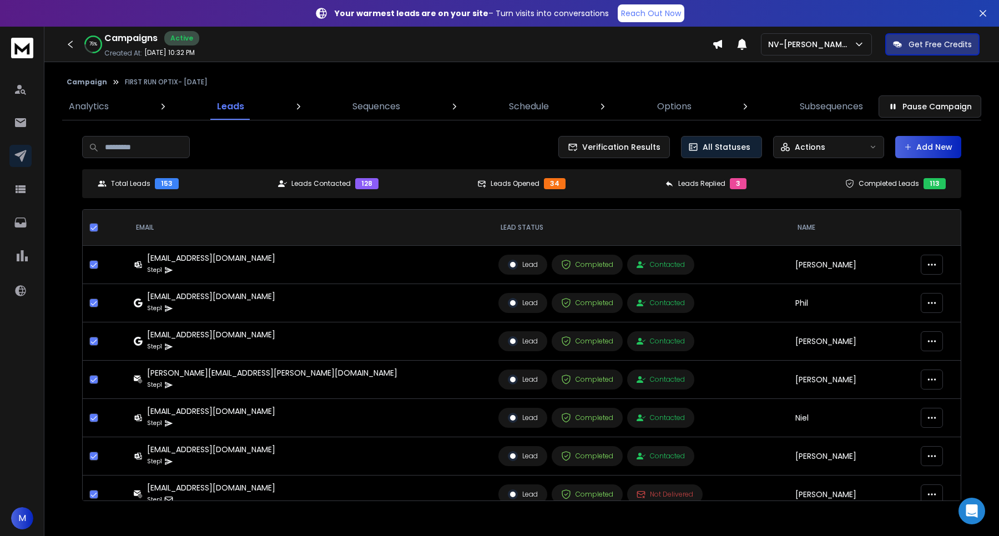
click at [716, 142] on p "All Statuses" at bounding box center [727, 147] width 48 height 11
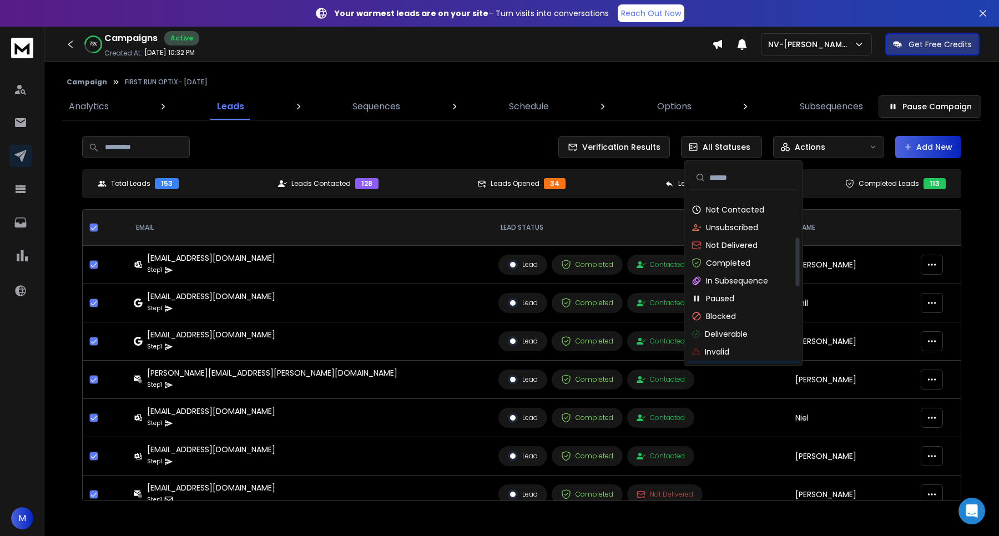
scroll to position [139, 0]
drag, startPoint x: 731, startPoint y: 267, endPoint x: 721, endPoint y: 270, distance: 11.2
click at [731, 265] on p "Blocked" at bounding box center [721, 262] width 30 height 11
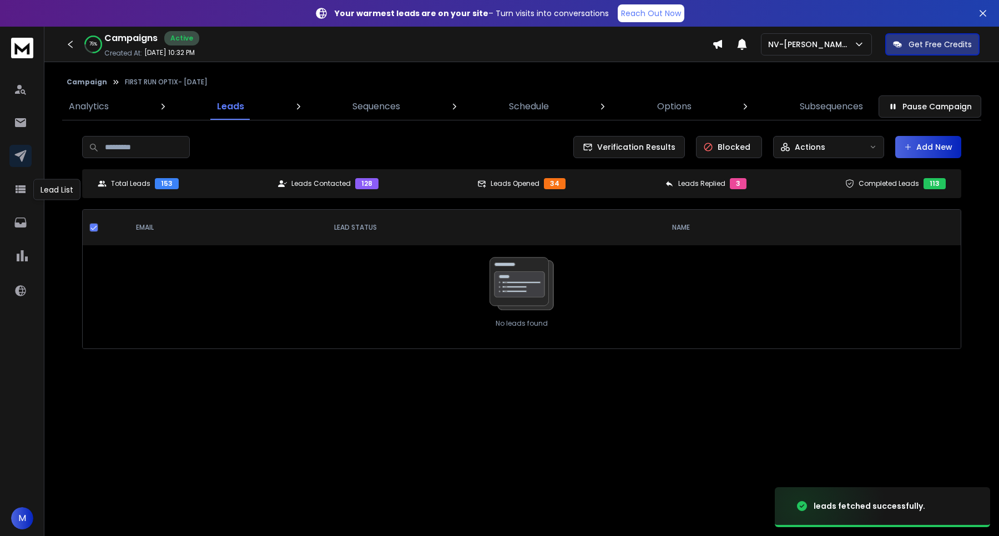
click at [18, 157] on icon at bounding box center [20, 156] width 12 height 12
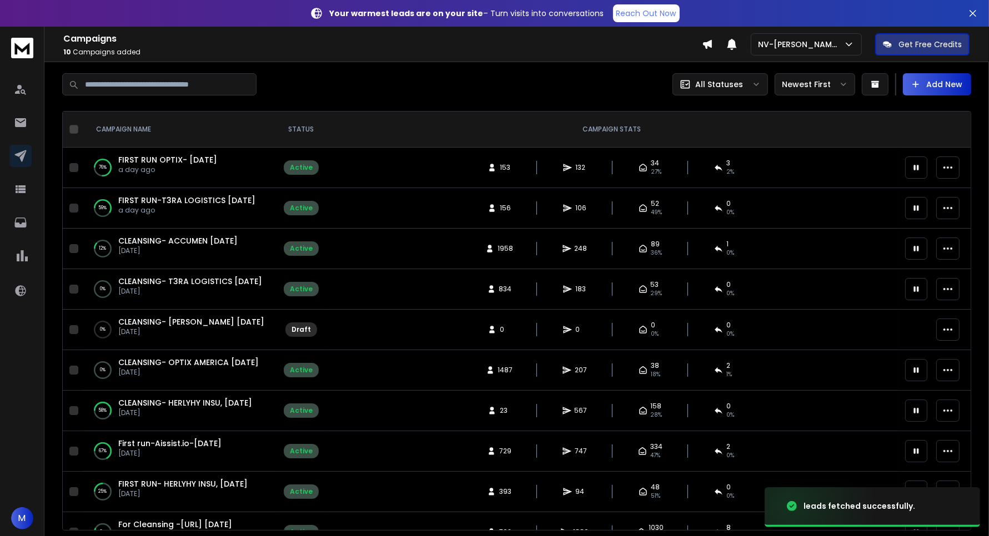
click at [187, 209] on p "a day ago" at bounding box center [186, 210] width 137 height 9
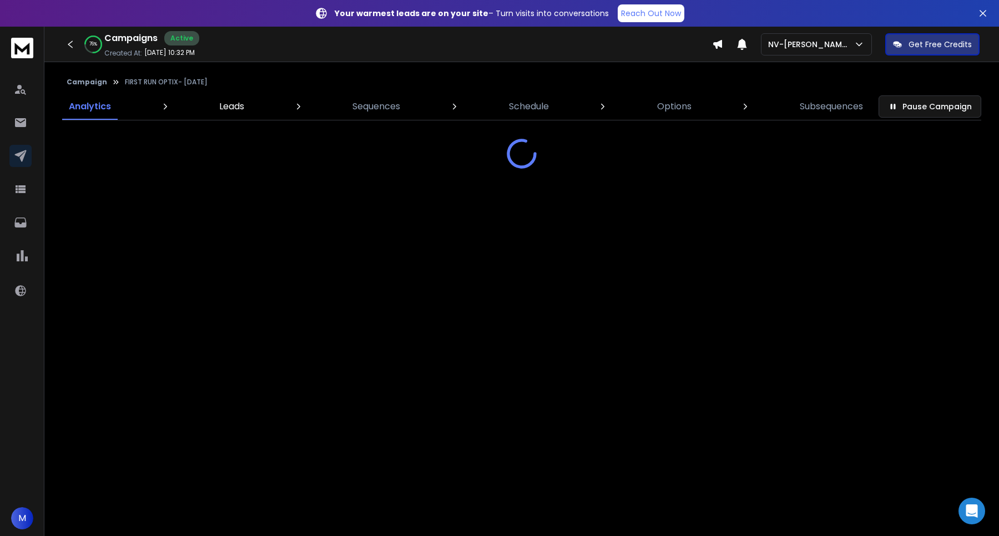
click at [230, 98] on link "Leads" at bounding box center [232, 106] width 38 height 27
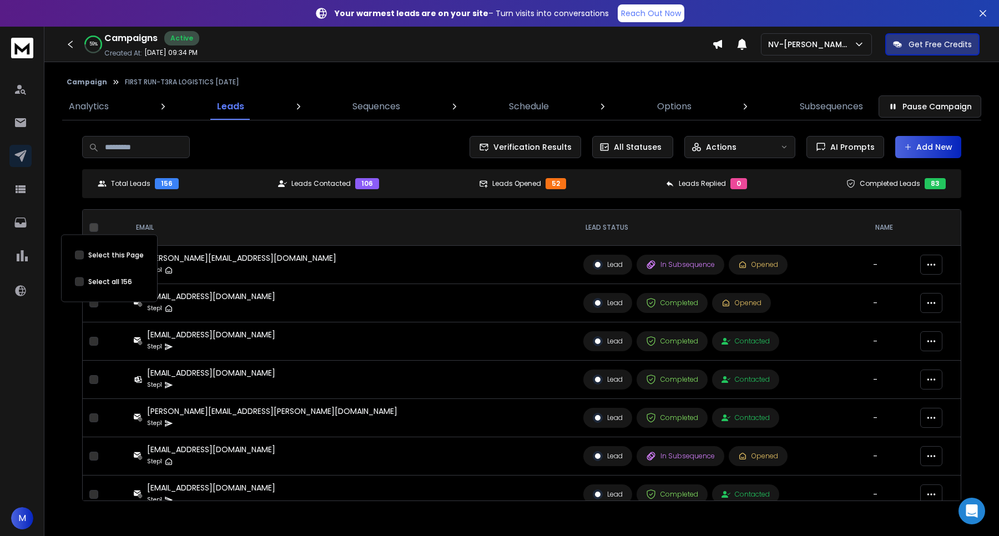
click at [75, 280] on div "Select this Page Select all 156" at bounding box center [109, 269] width 82 height 58
click at [79, 285] on button "Select this Page" at bounding box center [79, 282] width 9 height 9
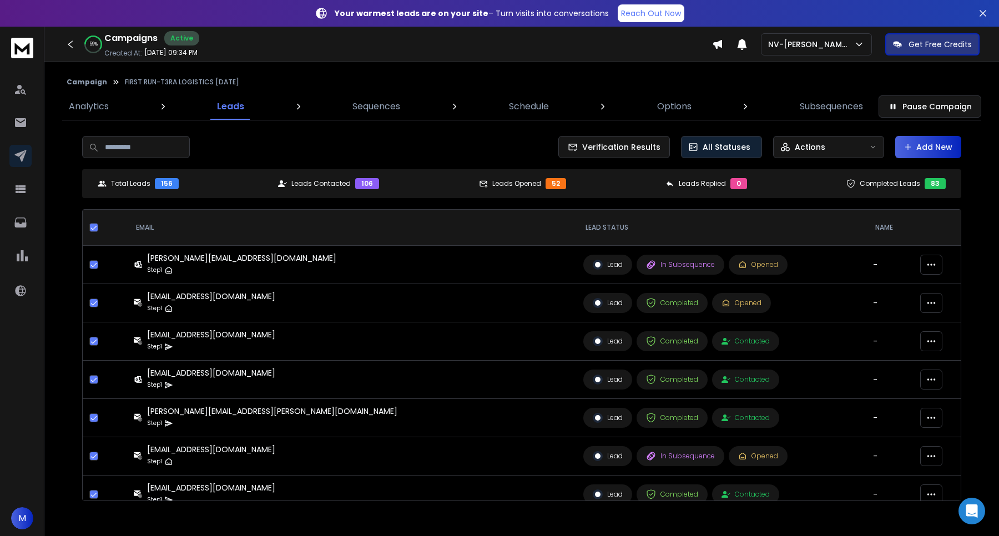
click at [740, 148] on p "All Statuses" at bounding box center [727, 147] width 48 height 11
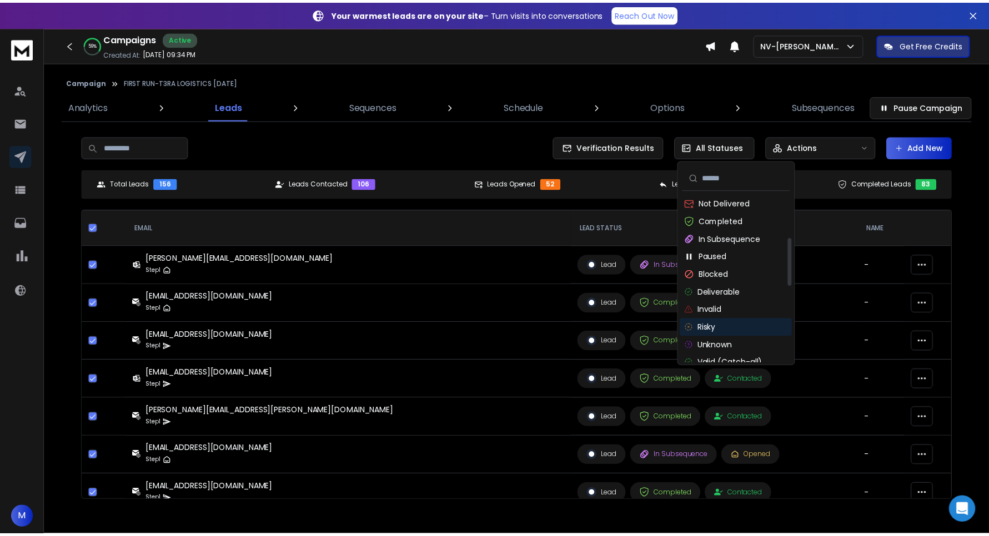
scroll to position [139, 0]
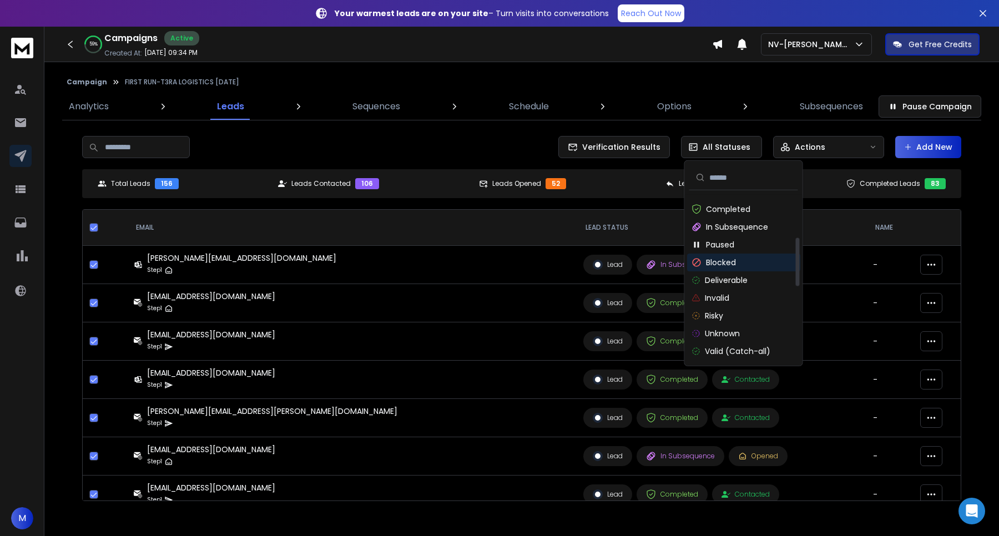
click at [725, 259] on p "Blocked" at bounding box center [721, 262] width 30 height 11
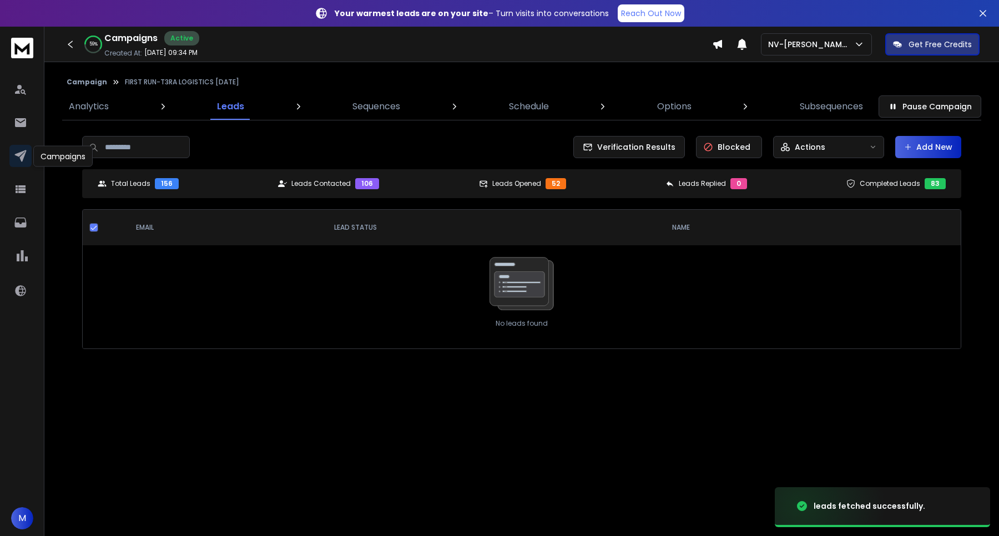
click at [20, 153] on icon at bounding box center [20, 156] width 12 height 12
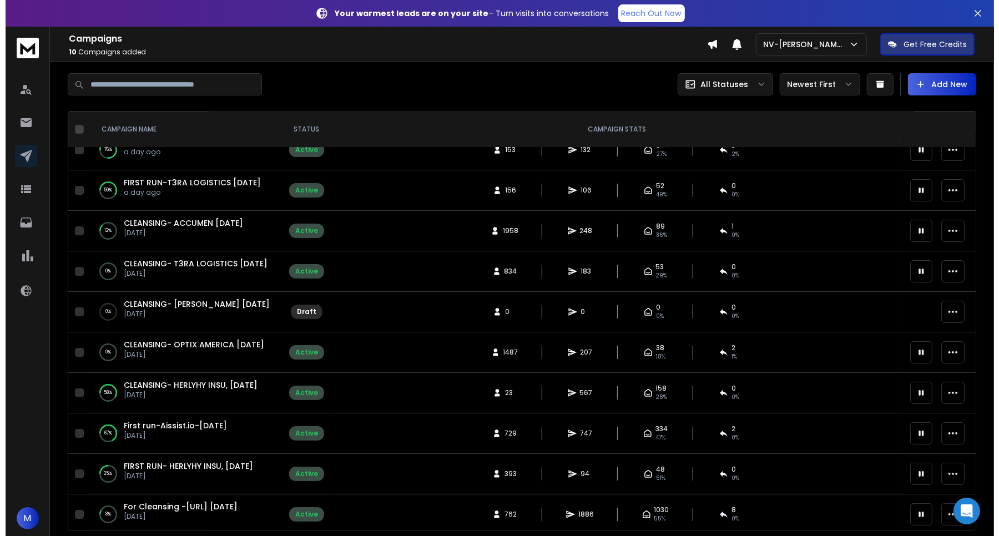
scroll to position [32, 0]
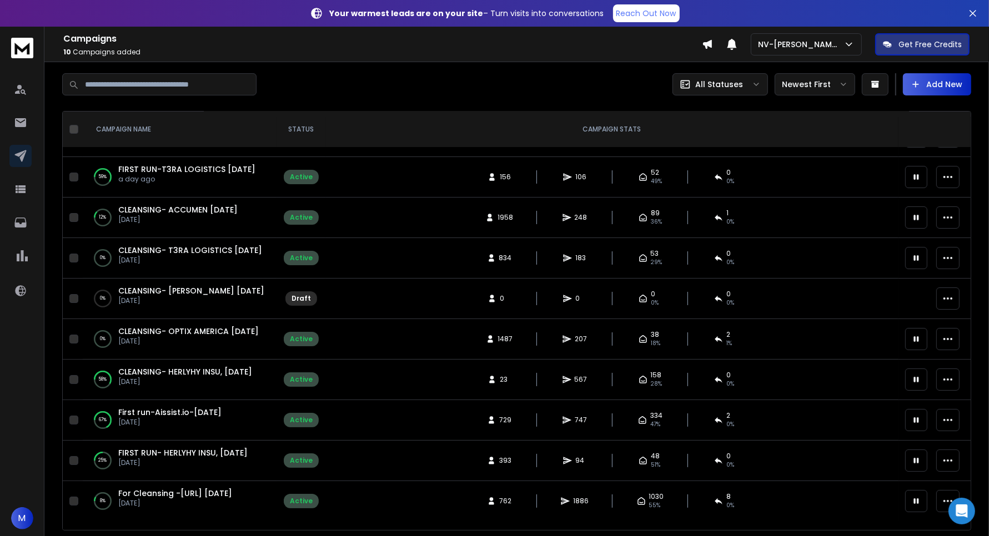
click at [179, 420] on p "14 days ago" at bounding box center [169, 422] width 103 height 9
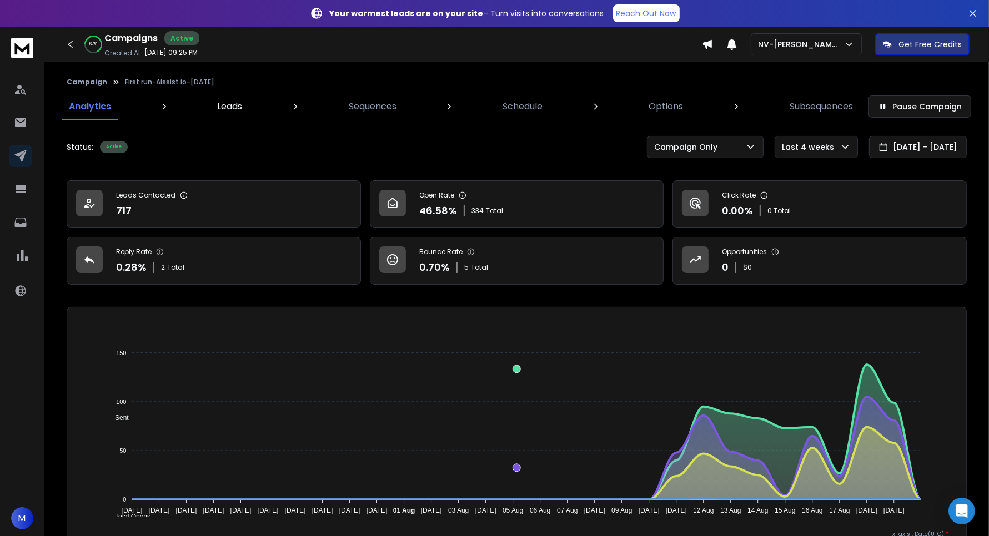
click at [232, 106] on p "Leads" at bounding box center [229, 106] width 25 height 13
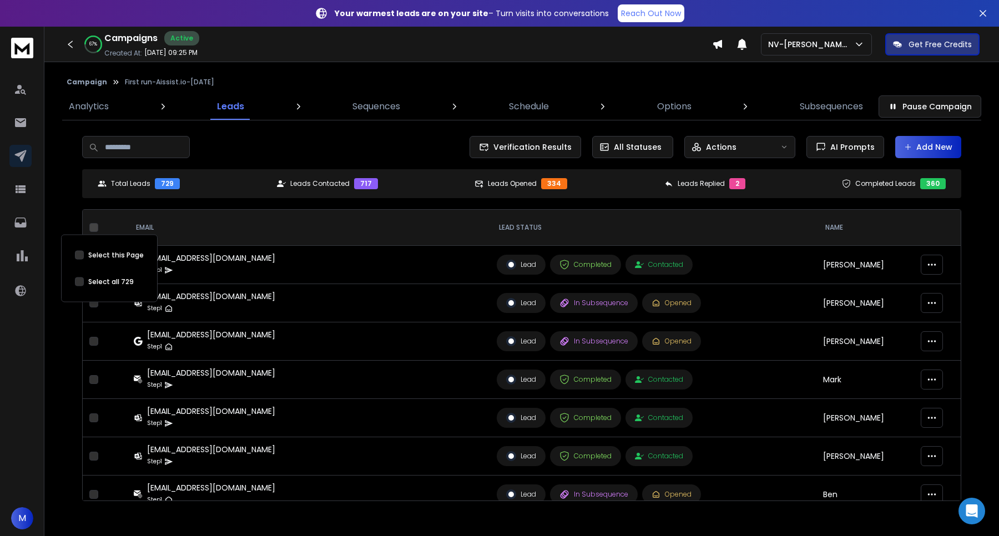
click at [77, 281] on button "Select this Page" at bounding box center [79, 282] width 9 height 9
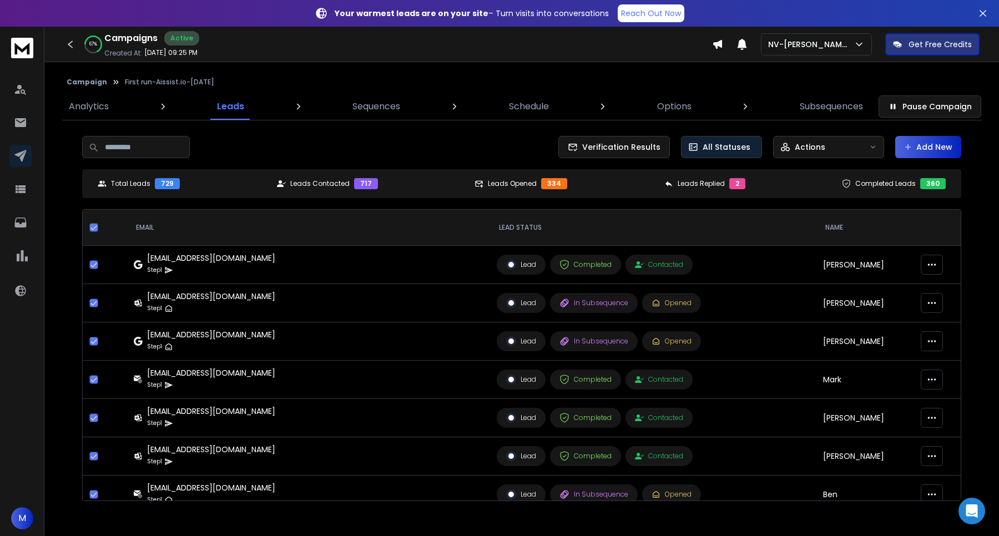
click at [753, 146] on button "All Statuses" at bounding box center [721, 147] width 81 height 22
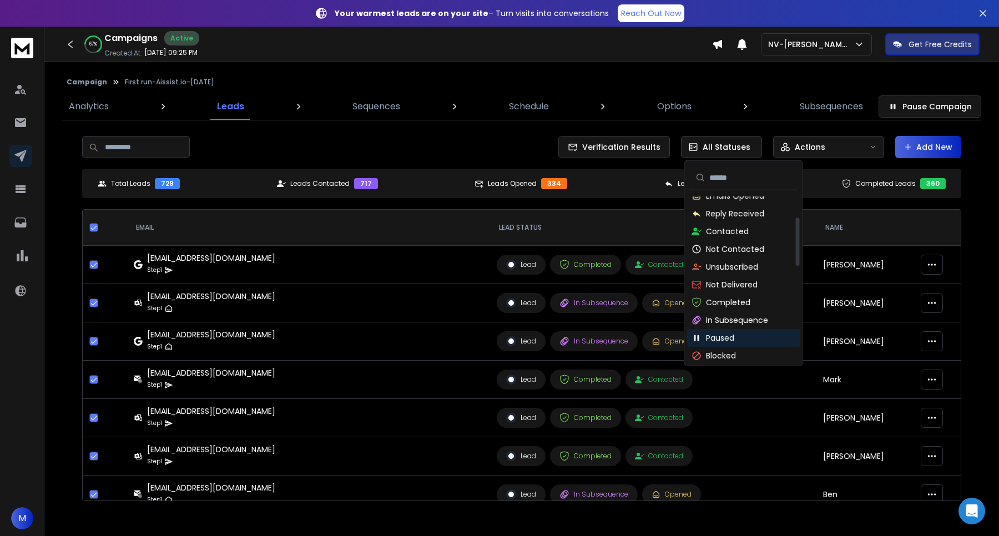
scroll to position [69, 0]
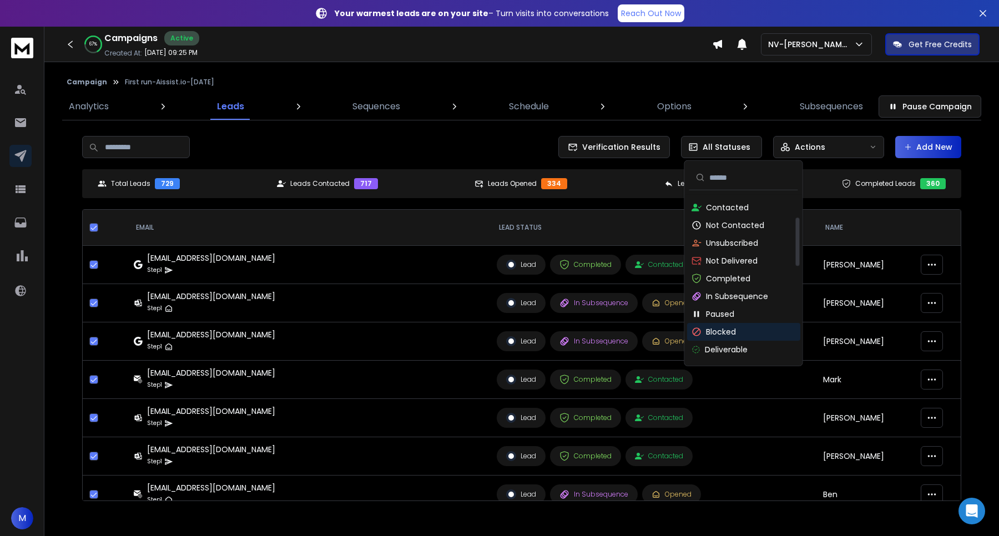
click at [715, 329] on p "Blocked" at bounding box center [721, 331] width 30 height 11
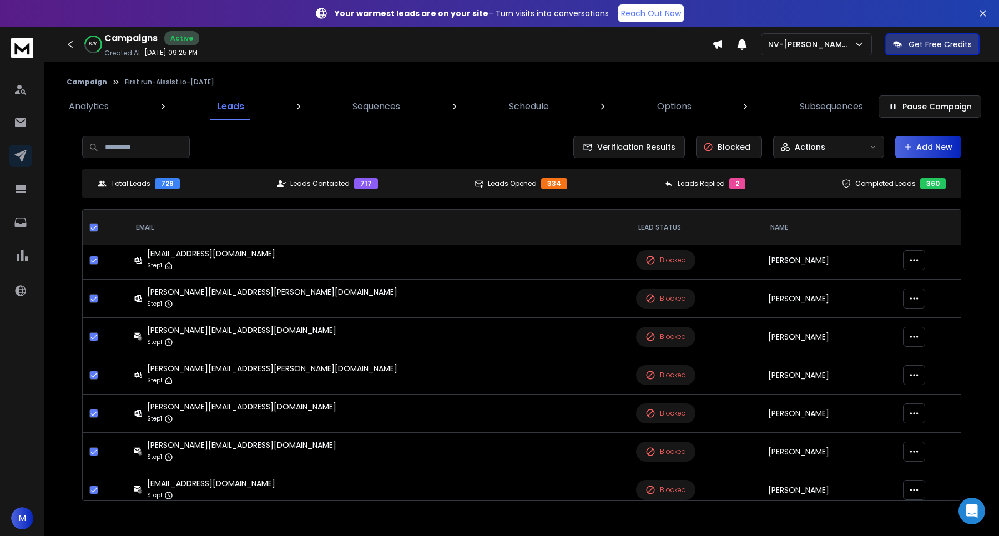
scroll to position [0, 0]
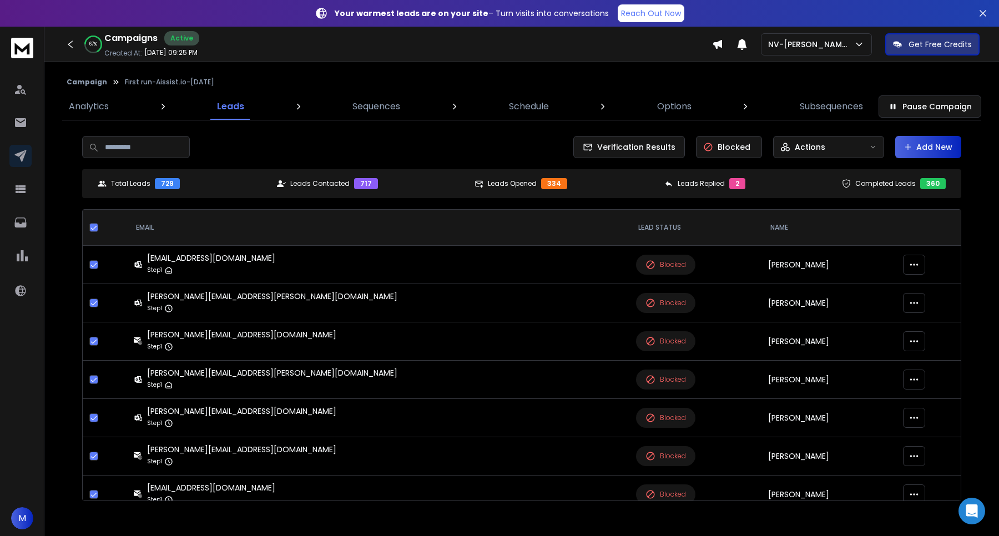
click at [272, 256] on div "sarora@liquidagents.com Step 1" at bounding box center [378, 265] width 489 height 24
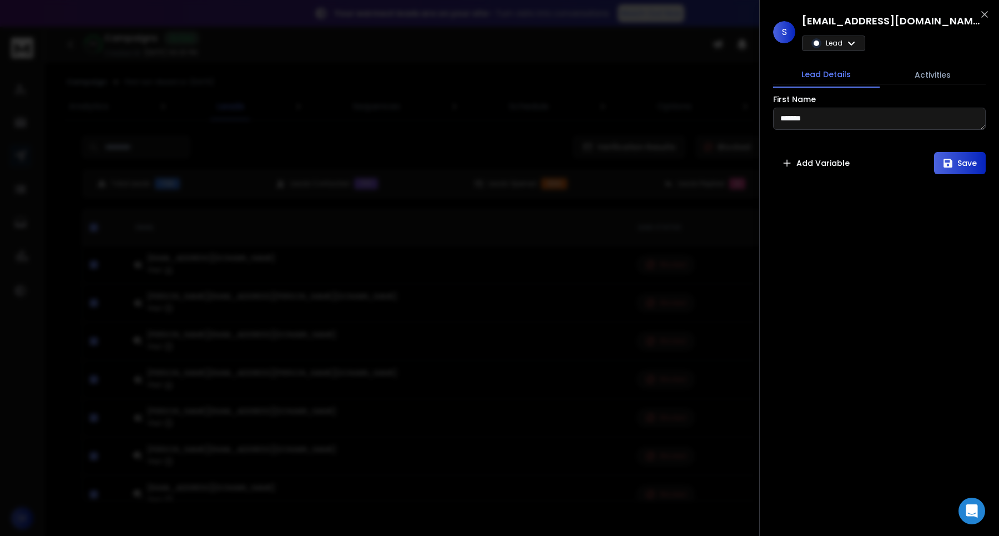
click at [873, 27] on h1 "sarora@liquidagents.com" at bounding box center [891, 21] width 178 height 16
click at [873, 25] on h1 "sarora@liquidagents.com" at bounding box center [891, 21] width 178 height 16
copy h1 "sarora@liquidagents.com"
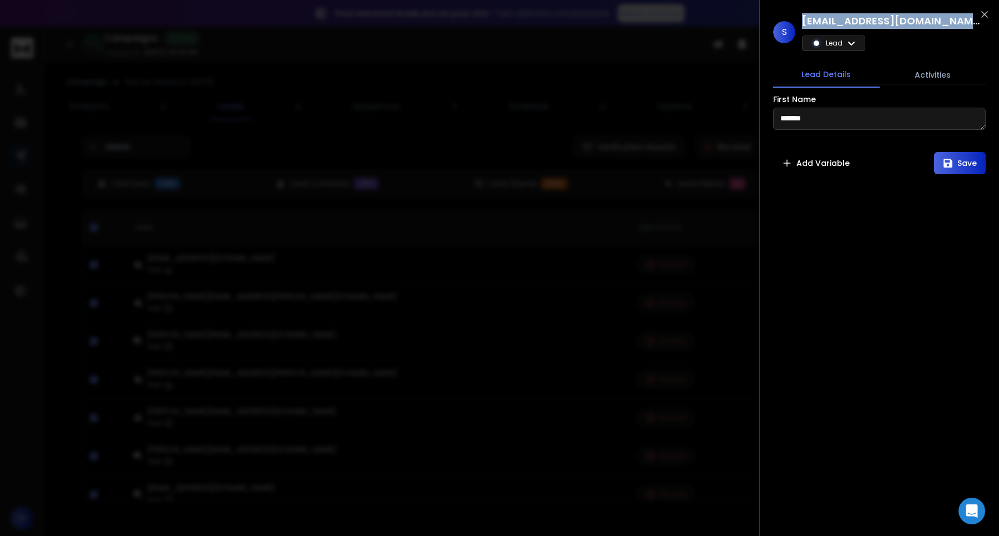
drag, startPoint x: 731, startPoint y: 306, endPoint x: 695, endPoint y: 295, distance: 37.6
click at [729, 305] on div at bounding box center [499, 268] width 999 height 536
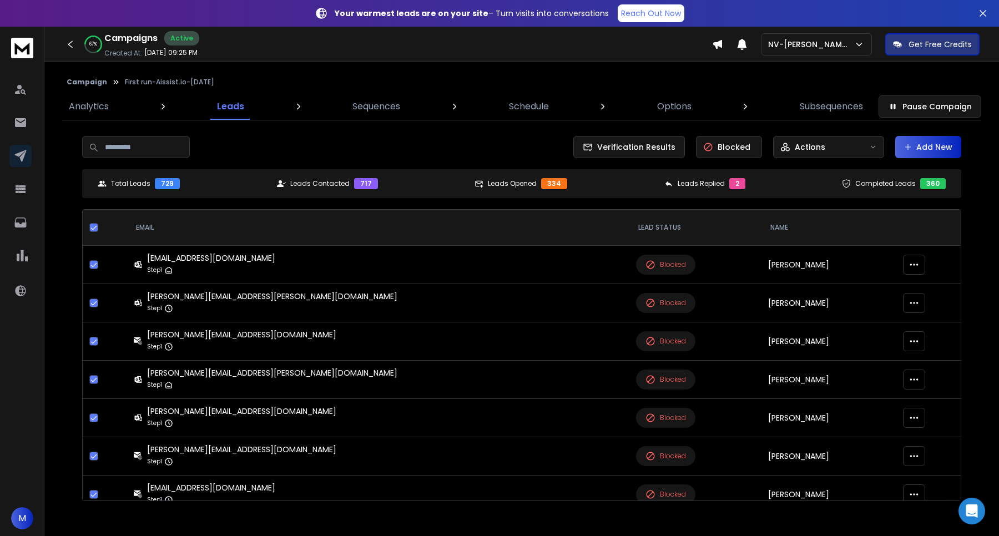
click at [255, 295] on div "gary.gluzberg@examinetics.com" at bounding box center [272, 296] width 250 height 11
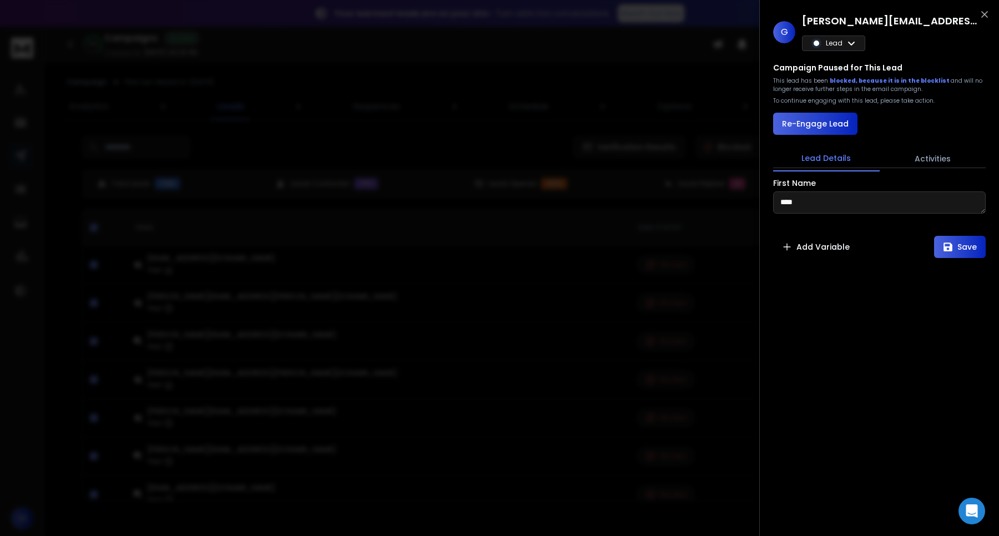
click at [901, 28] on h1 "gary.gluzberg@examinetics.com" at bounding box center [891, 21] width 178 height 16
click at [901, 23] on h1 "gary.gluzberg@examinetics.com" at bounding box center [891, 21] width 178 height 16
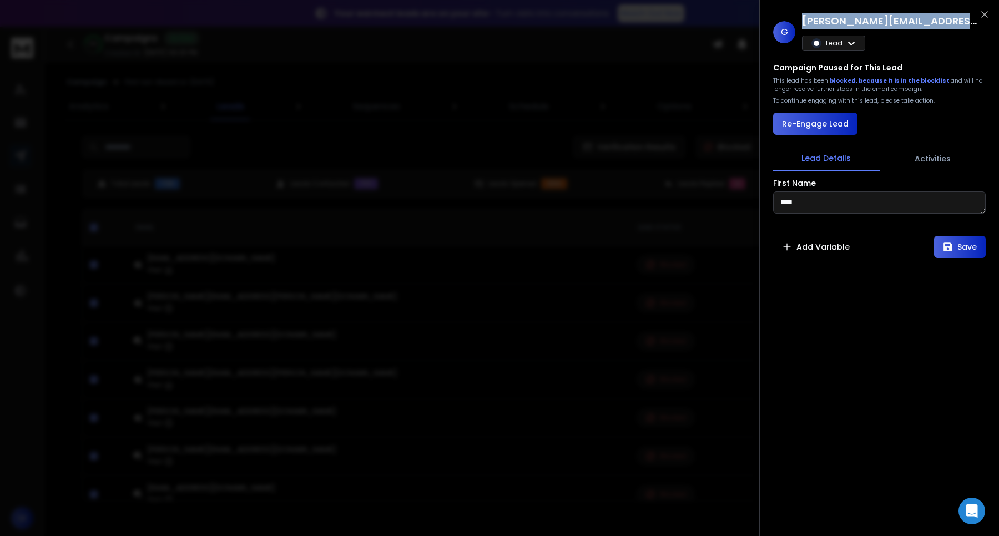
click at [689, 178] on div at bounding box center [499, 268] width 999 height 536
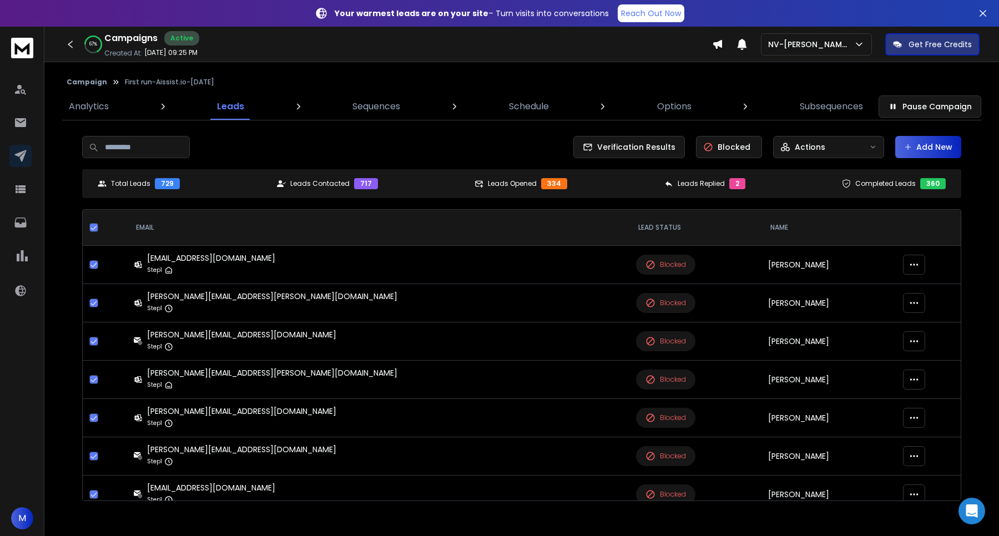
click at [256, 337] on div "bkhan@neighborhoodhealthva.org" at bounding box center [241, 334] width 189 height 11
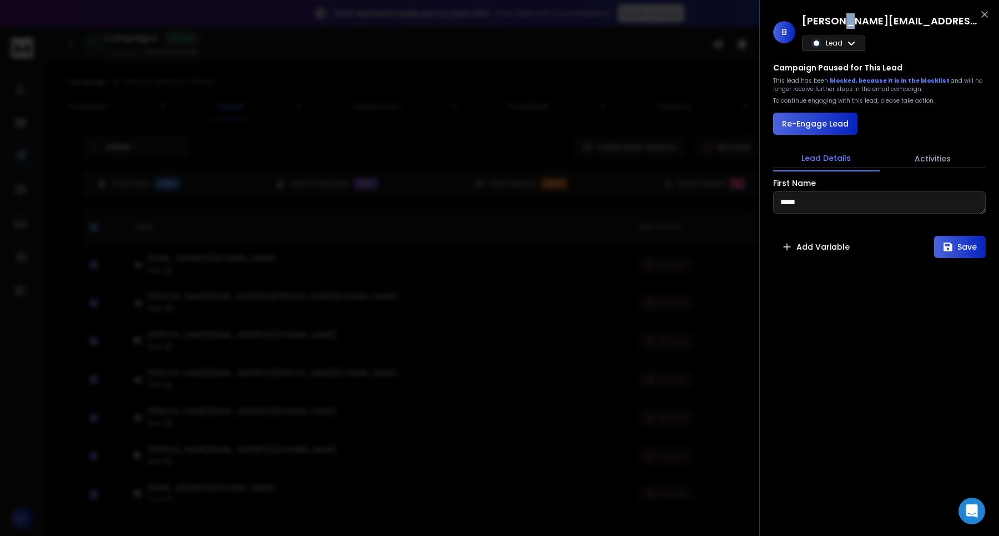
click at [856, 23] on h1 "bkhan@neighborhoodhealthva.org" at bounding box center [891, 21] width 178 height 16
click at [855, 23] on h1 "bkhan@neighborhoodhealthva.org" at bounding box center [891, 21] width 178 height 16
copy h1 "bkhan@neighborhoodhealthva.org"
click at [622, 310] on div at bounding box center [499, 268] width 999 height 536
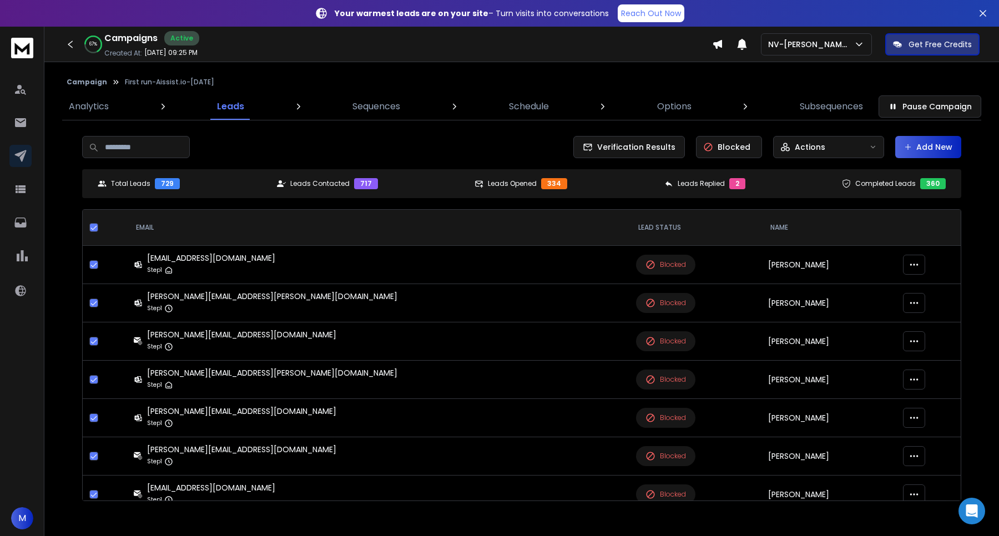
click at [207, 370] on div "jackson.griggs@wacofamilymedicine.org" at bounding box center [272, 373] width 250 height 11
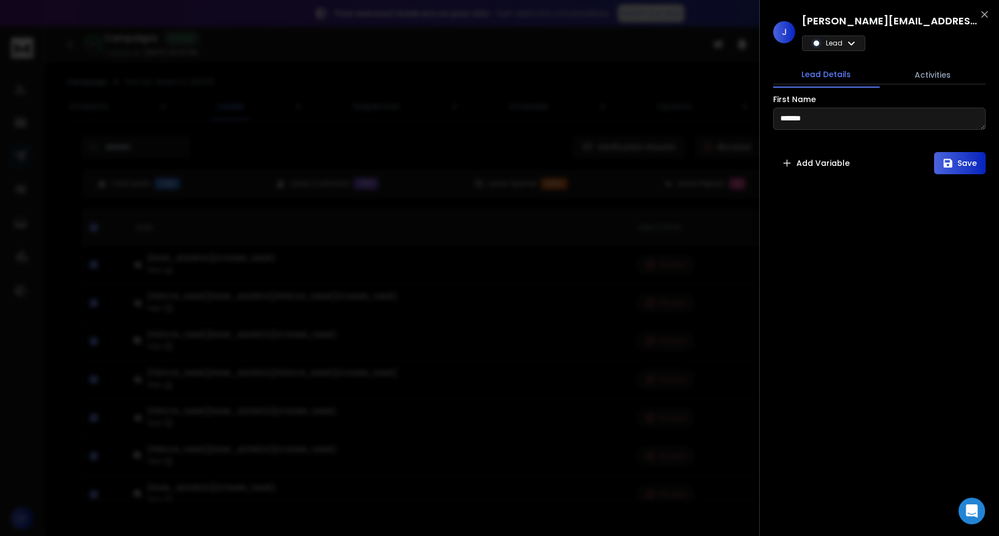
click at [888, 19] on h1 "jackson.griggs@wacofamilymedicine.org" at bounding box center [891, 21] width 178 height 16
copy h1 "jackson.griggs@wacofamilymedicine.org"
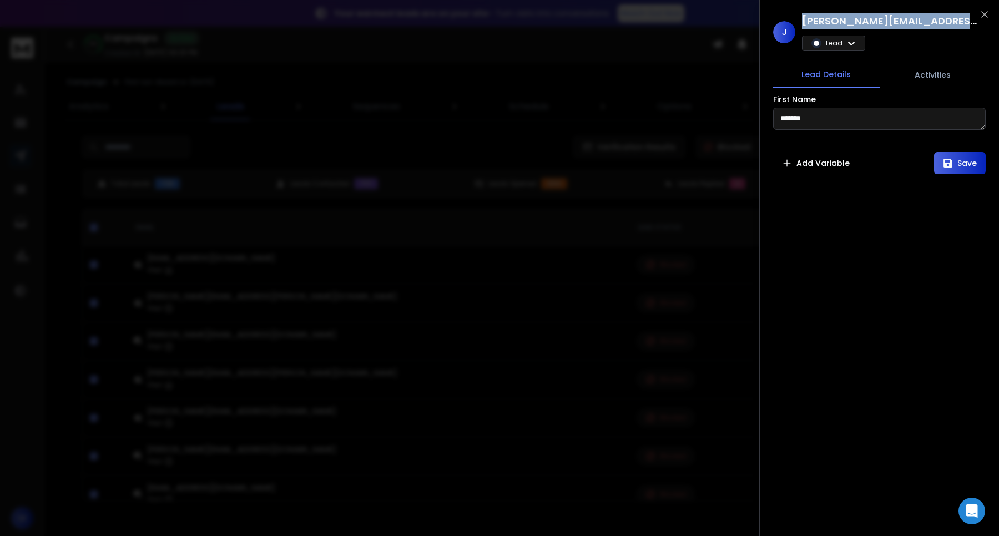
click at [446, 301] on div at bounding box center [499, 268] width 999 height 536
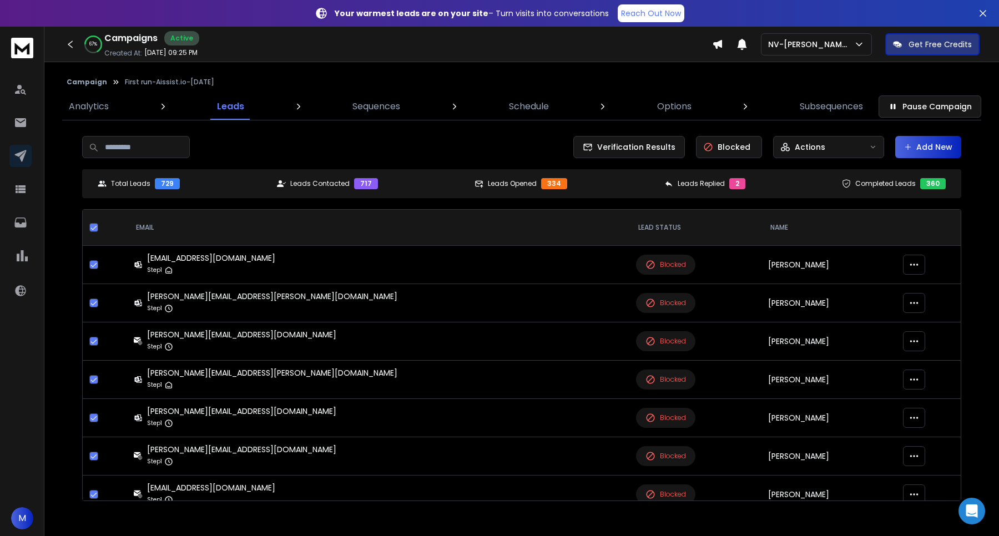
click at [218, 408] on div "spenney@dynastyfp.com" at bounding box center [241, 411] width 189 height 11
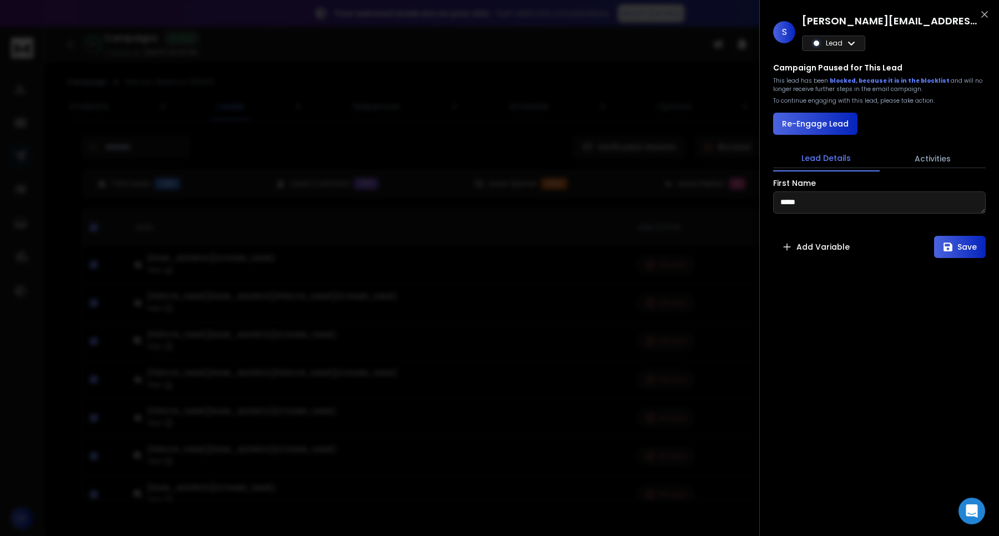
click at [884, 23] on h1 "spenney@dynastyfp.com" at bounding box center [891, 21] width 178 height 16
copy h1 "spenney@dynastyfp.com"
click at [362, 200] on div at bounding box center [499, 268] width 999 height 536
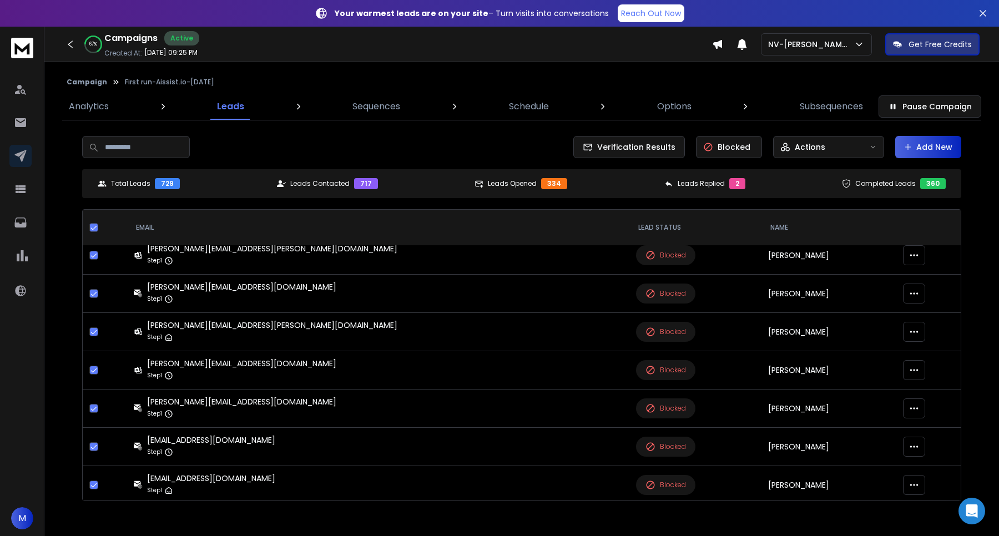
scroll to position [69, 0]
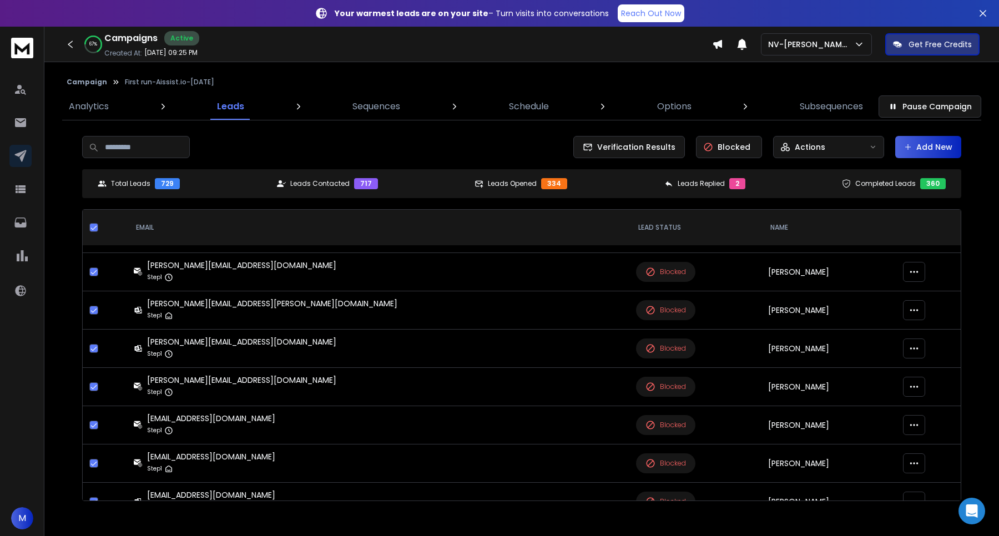
click at [229, 388] on div "abenson@bardavon.com Step 1" at bounding box center [241, 387] width 189 height 24
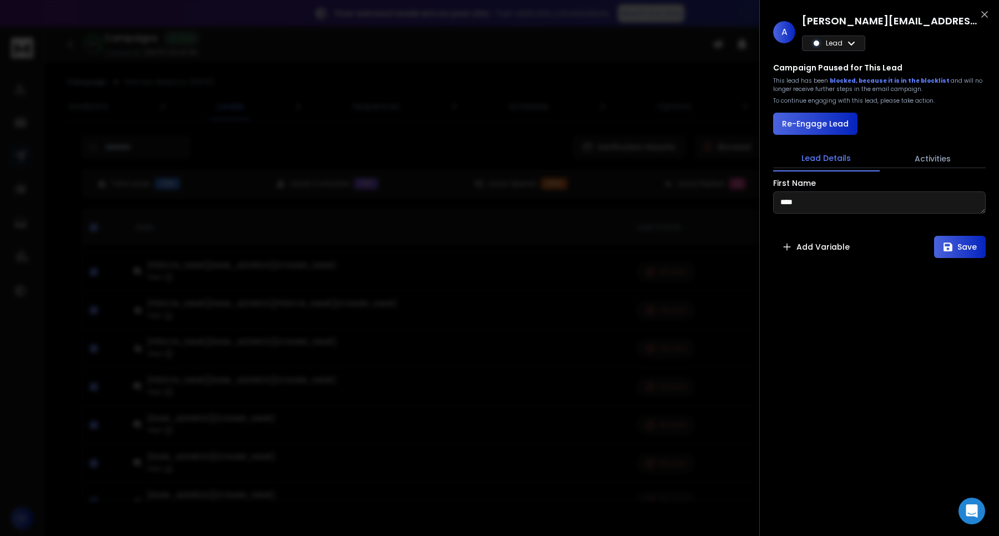
click at [848, 14] on h1 "abenson@bardavon.com" at bounding box center [891, 21] width 178 height 16
copy h1 "abenson@bardavon.com"
click at [373, 286] on div at bounding box center [499, 268] width 999 height 536
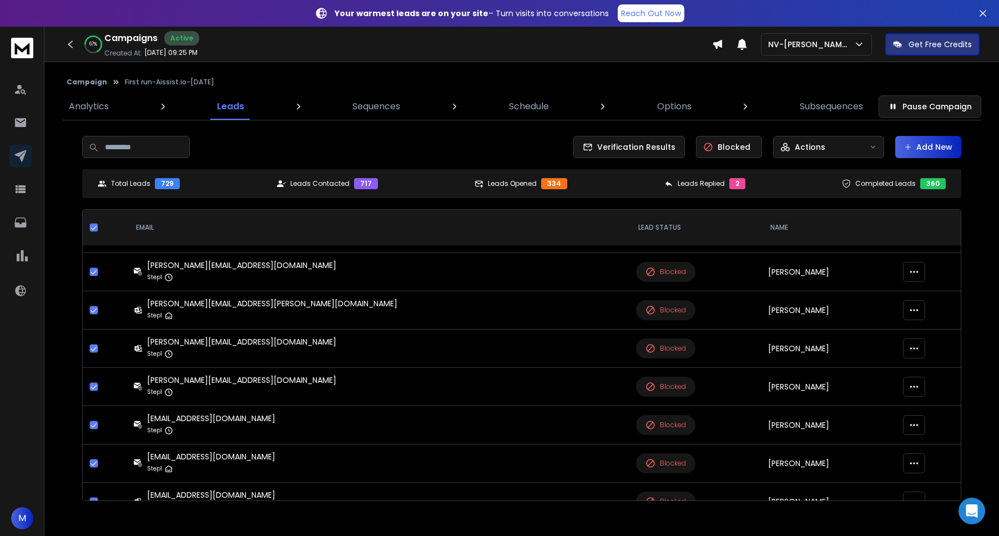
click at [222, 413] on td "billingsupport@acd.net Step 1" at bounding box center [378, 425] width 502 height 38
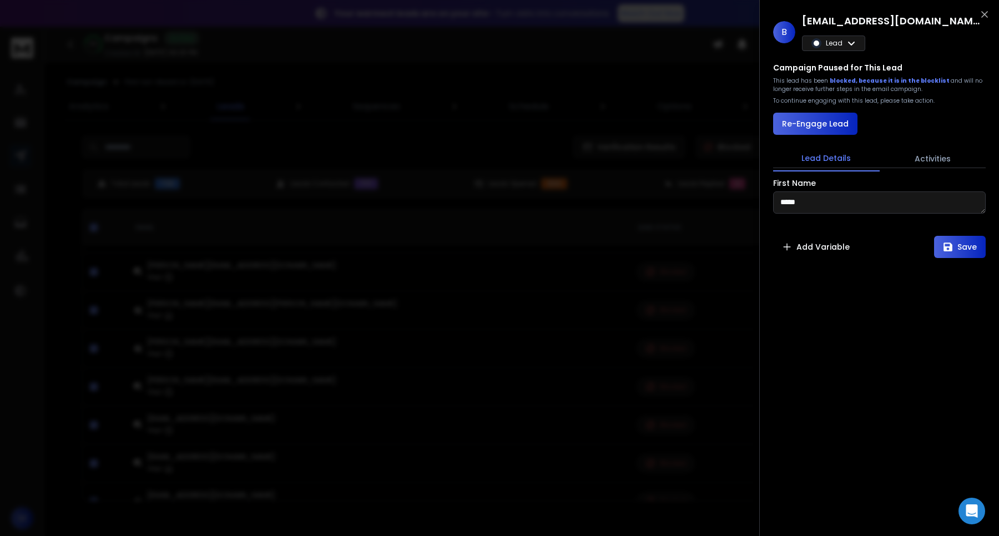
click at [878, 17] on h1 "billingsupport@acd.net" at bounding box center [891, 21] width 178 height 16
copy h1 "billingsupport@acd.net"
click at [407, 351] on div at bounding box center [499, 268] width 999 height 536
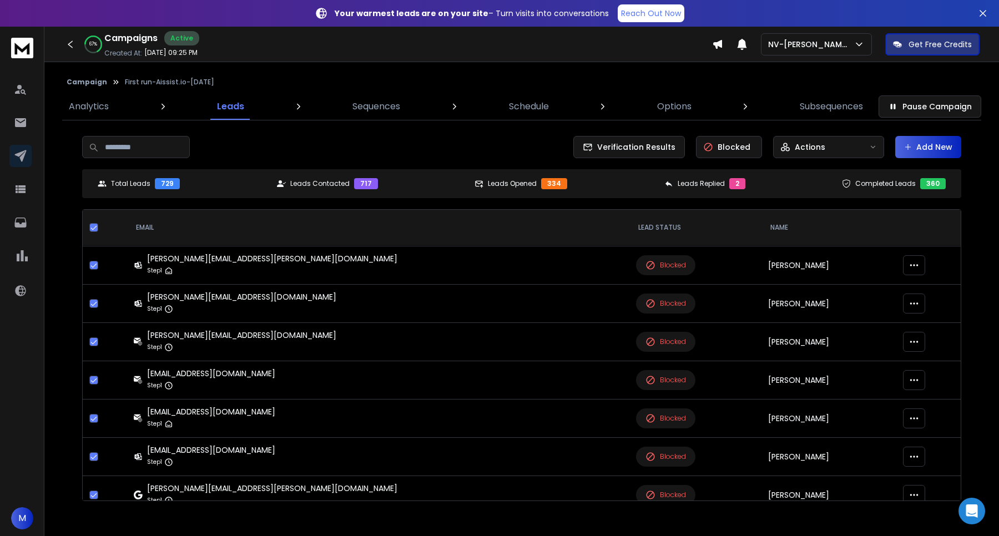
scroll to position [139, 0]
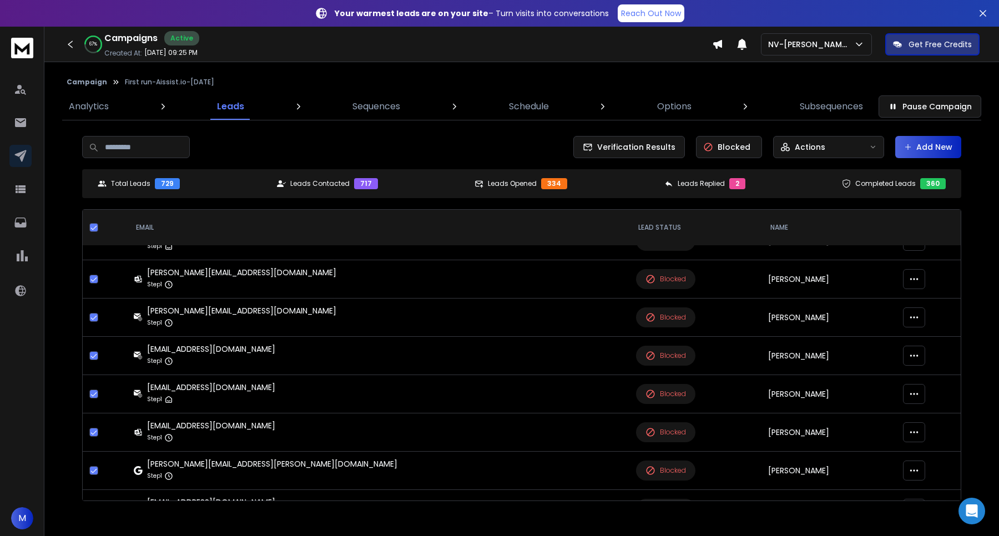
click at [239, 401] on div "Step 1" at bounding box center [211, 399] width 128 height 11
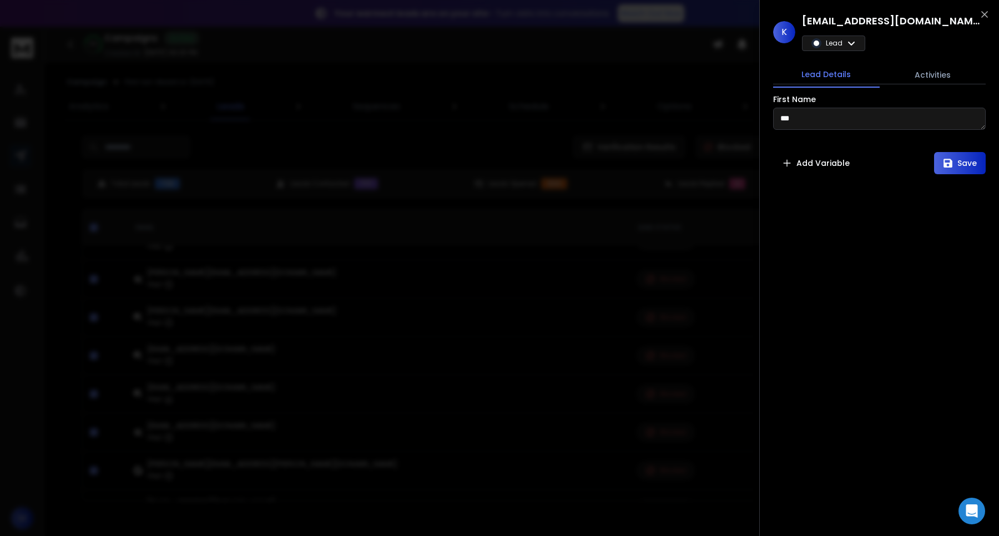
click at [852, 20] on h1 "krooney@unitedone.org" at bounding box center [891, 21] width 178 height 16
click at [852, 19] on h1 "krooney@unitedone.org" at bounding box center [891, 21] width 178 height 16
copy h1 "krooney@unitedone.org"
drag, startPoint x: 483, startPoint y: 207, endPoint x: 467, endPoint y: 214, distance: 17.4
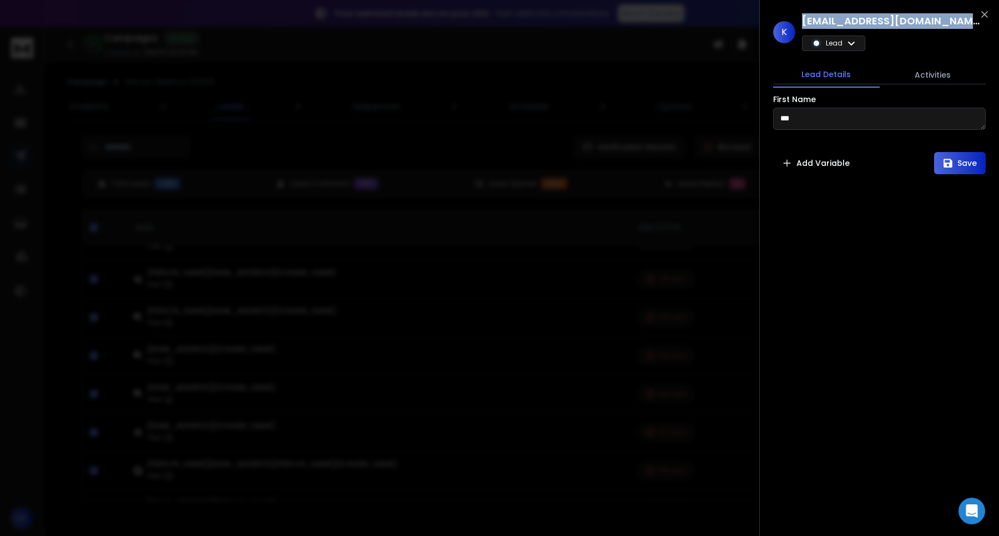
click at [481, 207] on div at bounding box center [499, 268] width 999 height 536
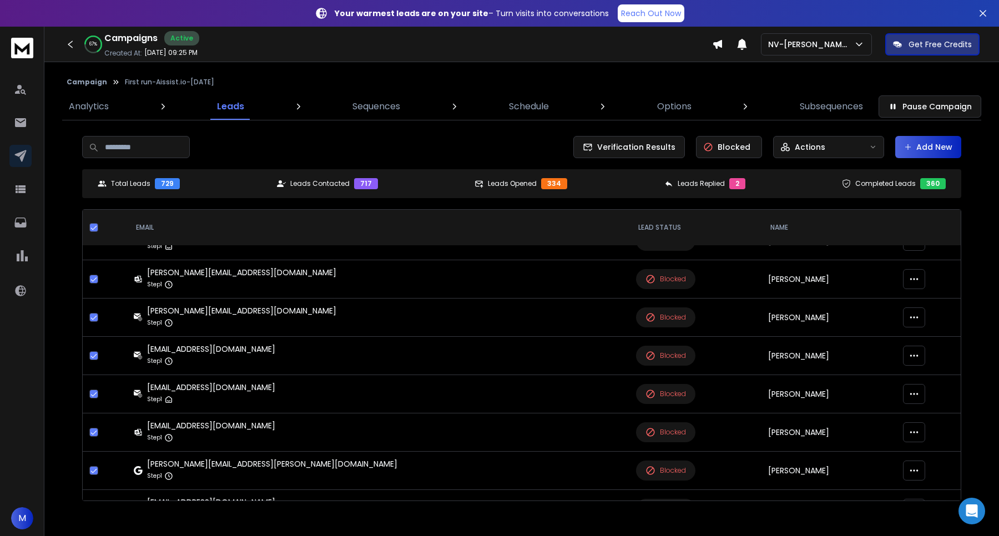
click at [298, 429] on div "jswift@buxtonco.com Step 1" at bounding box center [378, 432] width 489 height 24
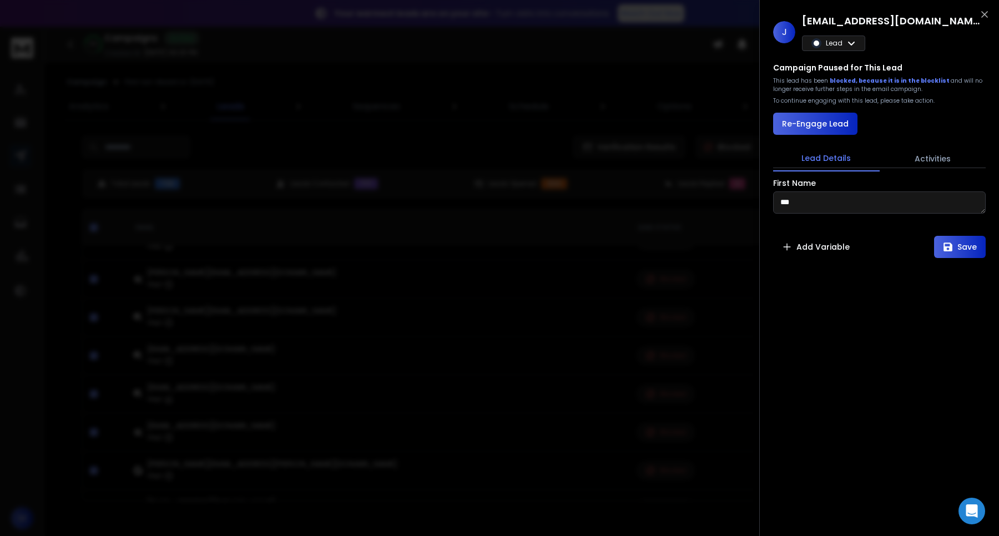
click at [841, 17] on h1 "jswift@buxtonco.com" at bounding box center [891, 21] width 178 height 16
copy h1 "jswift@buxtonco.com"
click at [473, 254] on div at bounding box center [499, 268] width 999 height 536
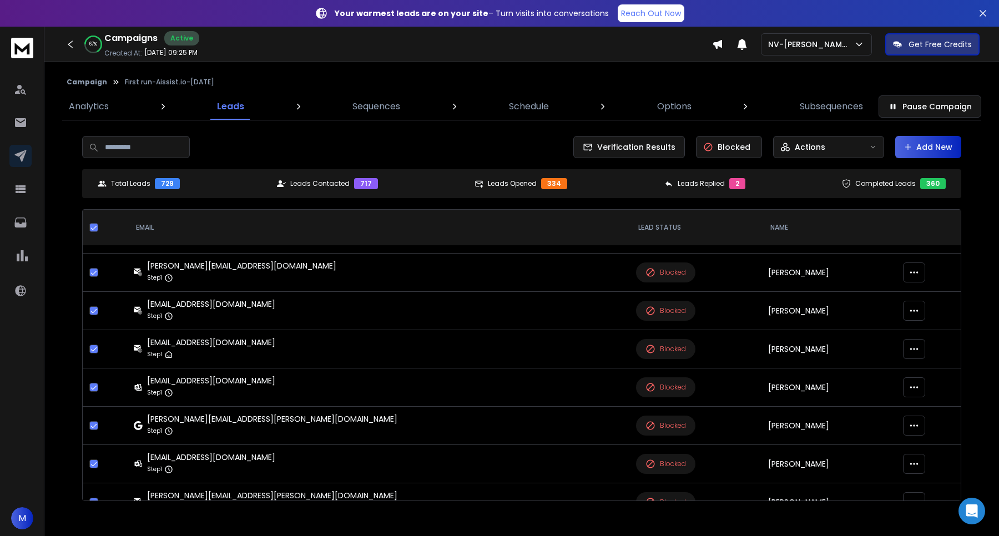
scroll to position [208, 0]
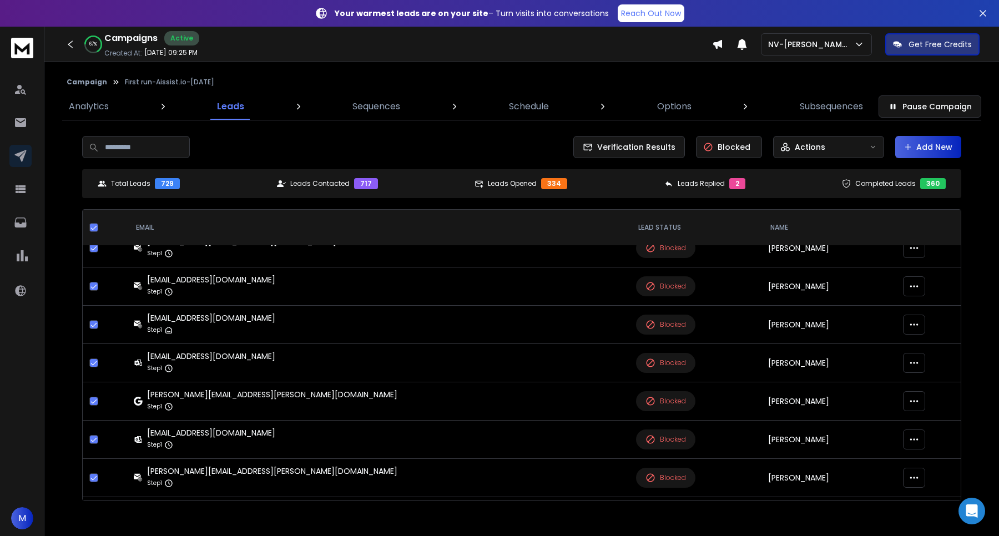
click at [250, 393] on div "gill.pratt@tri.global Step 1" at bounding box center [378, 401] width 489 height 24
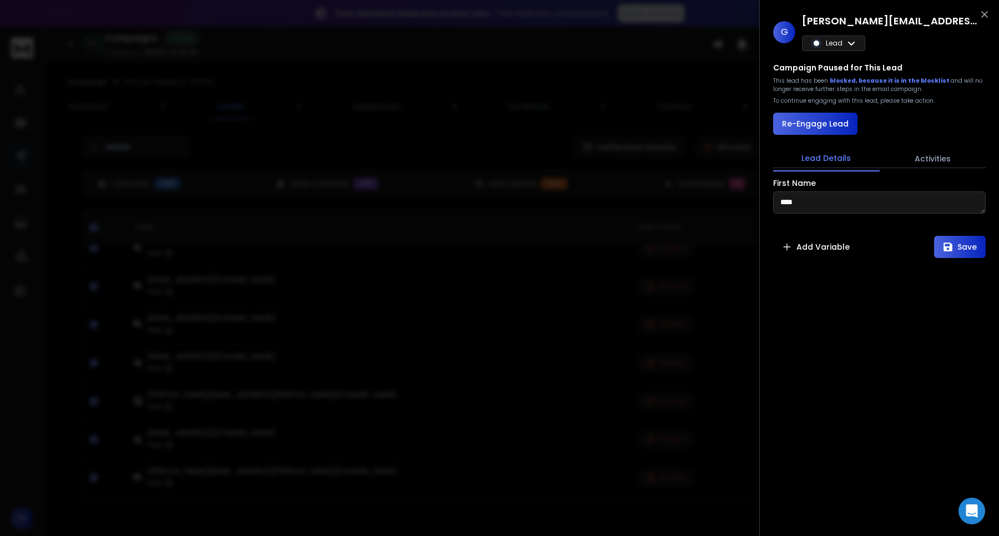
click at [846, 23] on h1 "gill.pratt@tri.global" at bounding box center [891, 21] width 178 height 16
drag, startPoint x: 423, startPoint y: 365, endPoint x: 416, endPoint y: 359, distance: 9.4
click at [424, 364] on div at bounding box center [499, 268] width 999 height 536
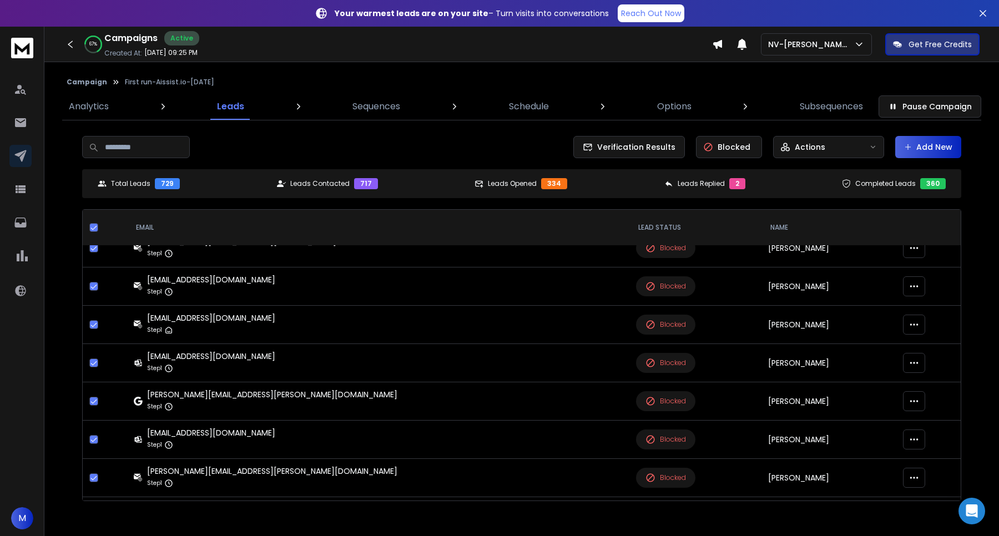
scroll to position [278, 0]
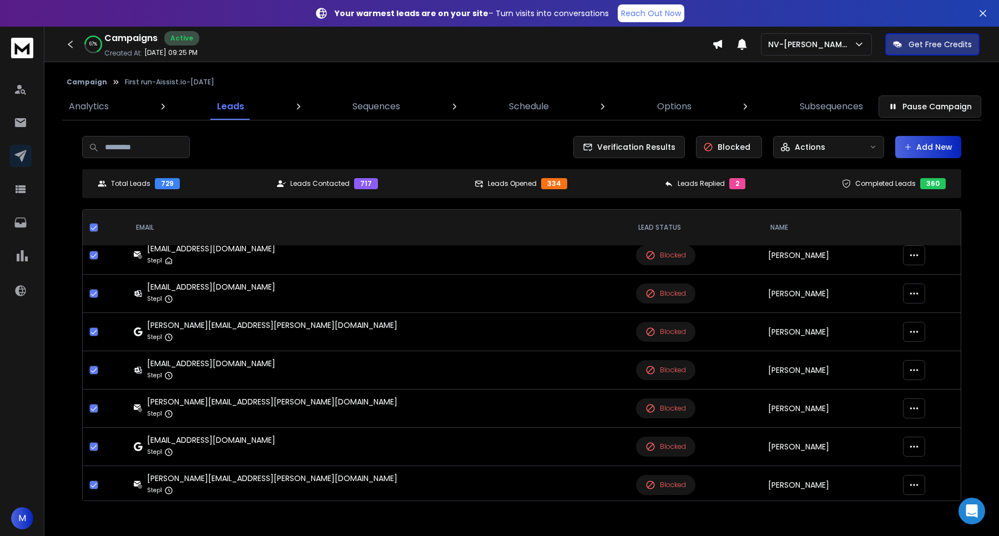
click at [252, 374] on div "williamweik@fixbones.com Step 1" at bounding box center [378, 370] width 489 height 24
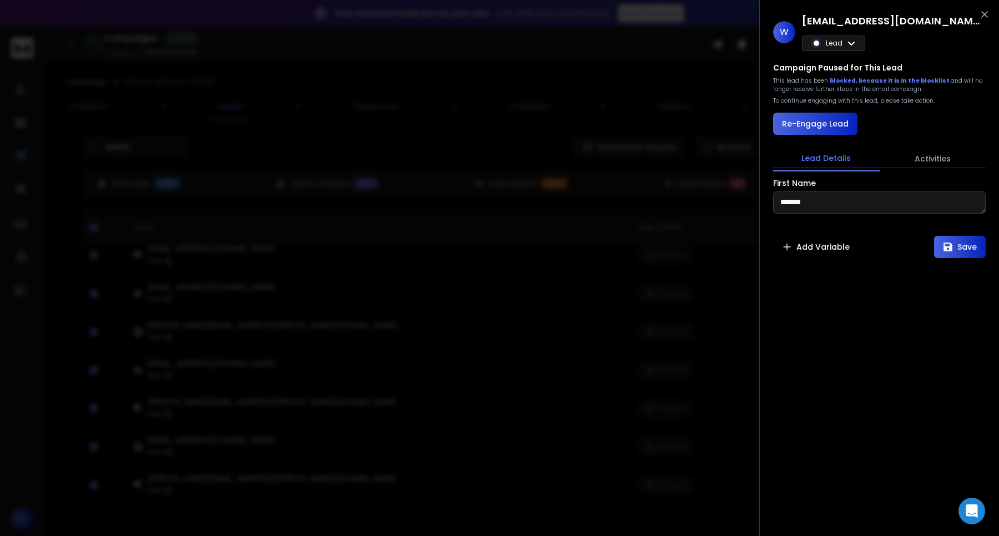
click at [900, 18] on h1 "williamweik@fixbones.com" at bounding box center [891, 21] width 178 height 16
drag, startPoint x: 401, startPoint y: 315, endPoint x: 398, endPoint y: 309, distance: 7.0
click at [405, 312] on div at bounding box center [499, 268] width 999 height 536
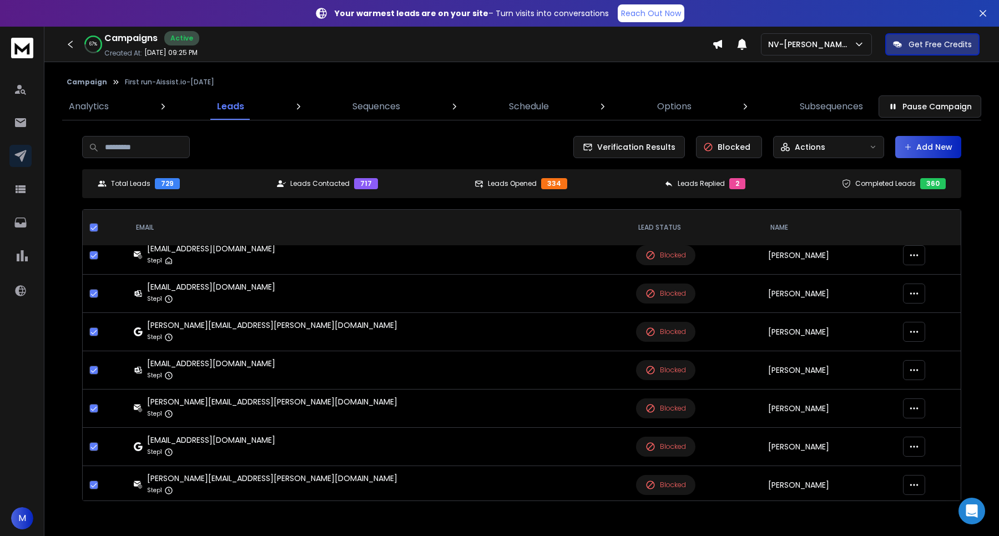
click at [237, 403] on div "greg.spencer@technologent.com" at bounding box center [272, 401] width 250 height 11
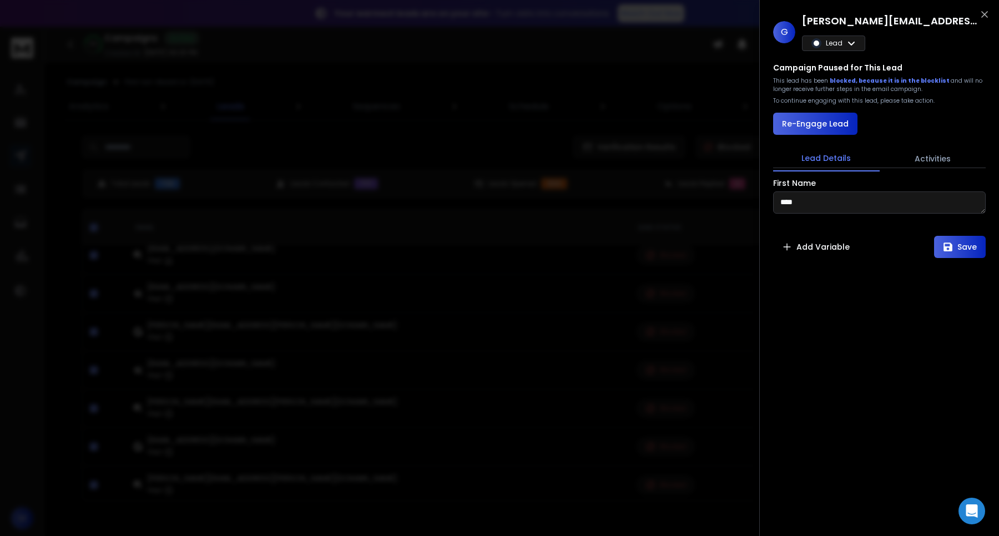
click at [883, 23] on h1 "greg.spencer@technologent.com" at bounding box center [891, 21] width 178 height 16
drag, startPoint x: 569, startPoint y: 229, endPoint x: 555, endPoint y: 229, distance: 13.9
click at [569, 229] on div at bounding box center [499, 268] width 999 height 536
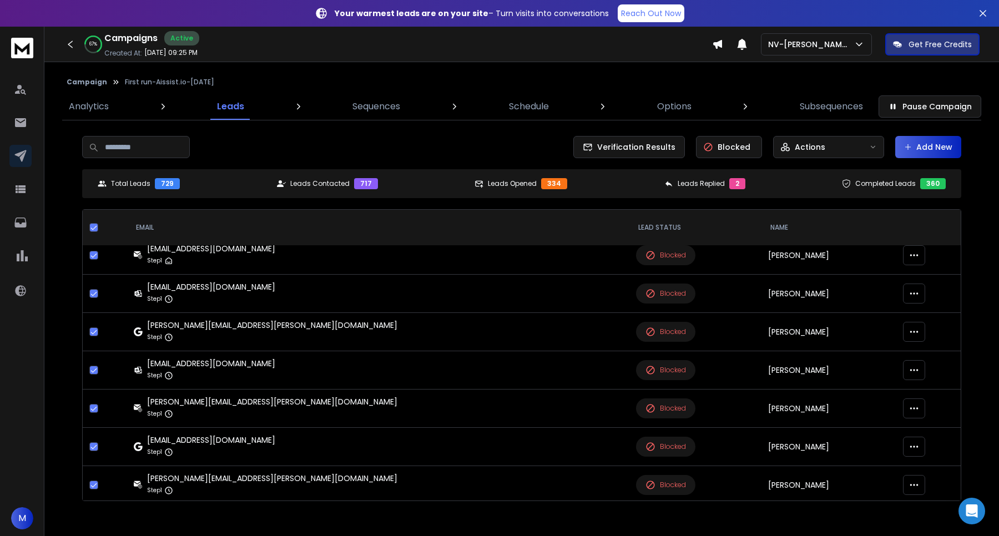
click at [205, 454] on div "Step 1" at bounding box center [211, 452] width 128 height 11
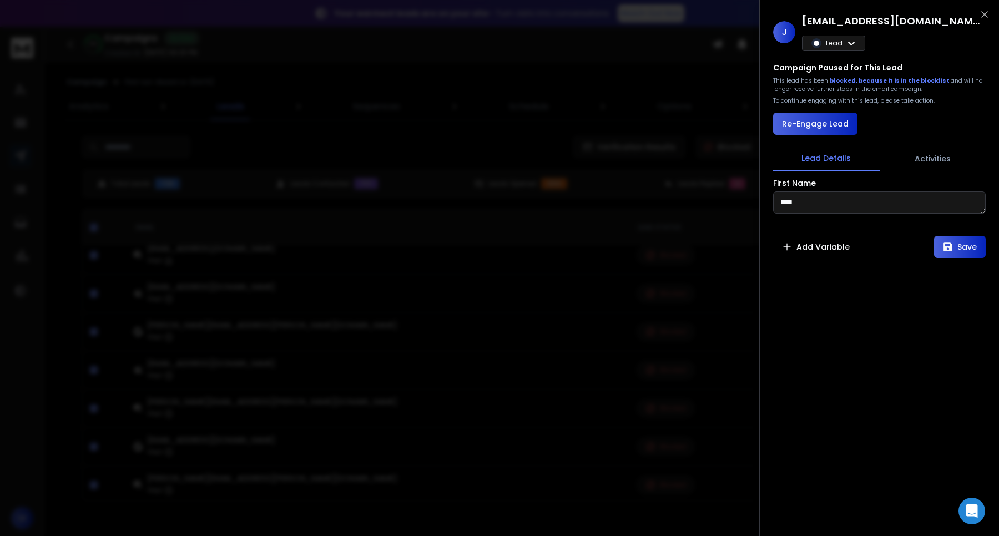
click at [864, 21] on h1 "jgray@riskalyze.com" at bounding box center [891, 21] width 178 height 16
click at [862, 21] on h1 "jgray@riskalyze.com" at bounding box center [891, 21] width 178 height 16
click at [861, 22] on h1 "jgray@riskalyze.com" at bounding box center [891, 21] width 178 height 16
click at [403, 215] on div at bounding box center [499, 268] width 999 height 536
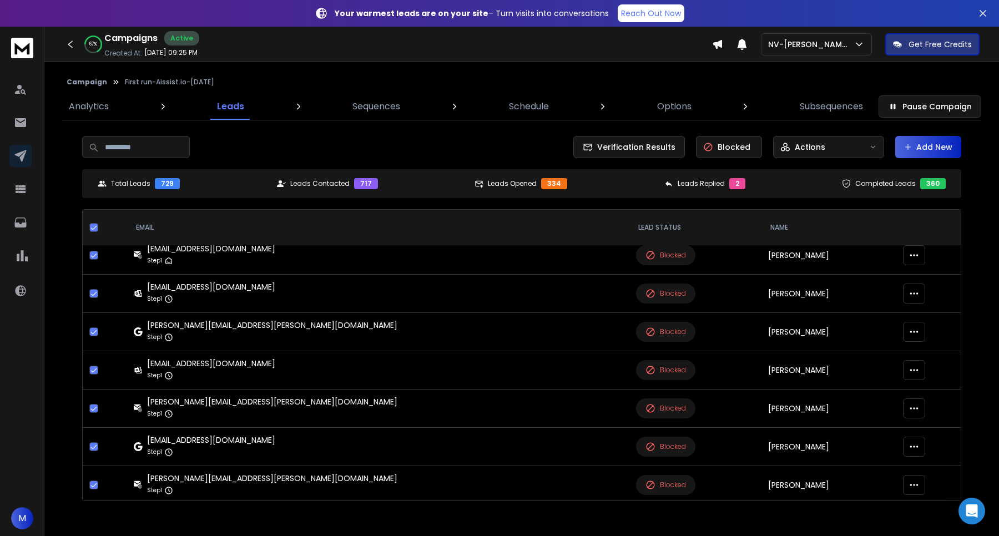
click at [229, 489] on div "Step 1" at bounding box center [272, 490] width 250 height 11
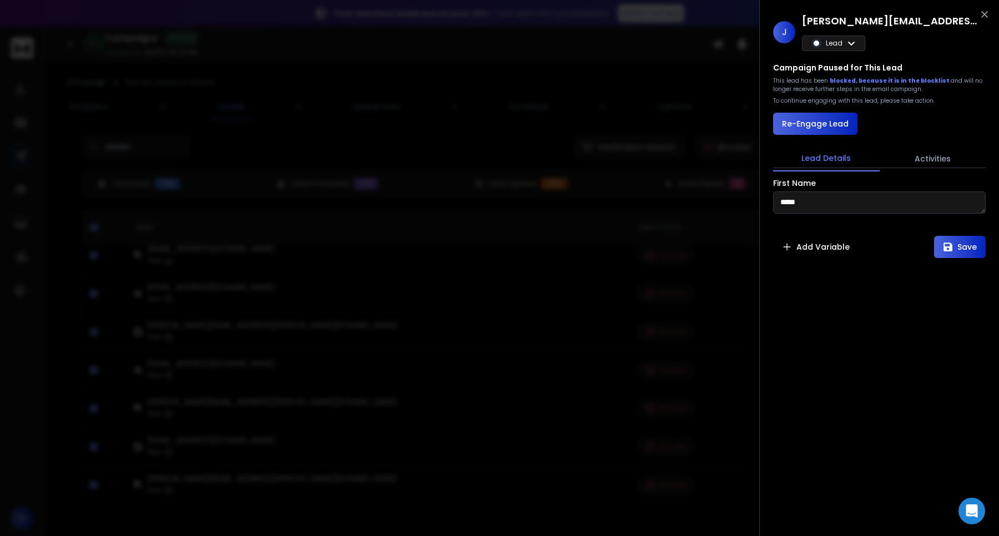
click at [917, 14] on h1 "jason.reyes@technologent.com" at bounding box center [891, 21] width 178 height 16
click at [902, 18] on h1 "jason.reyes@technologent.com" at bounding box center [891, 21] width 178 height 16
click at [622, 295] on div at bounding box center [499, 268] width 999 height 536
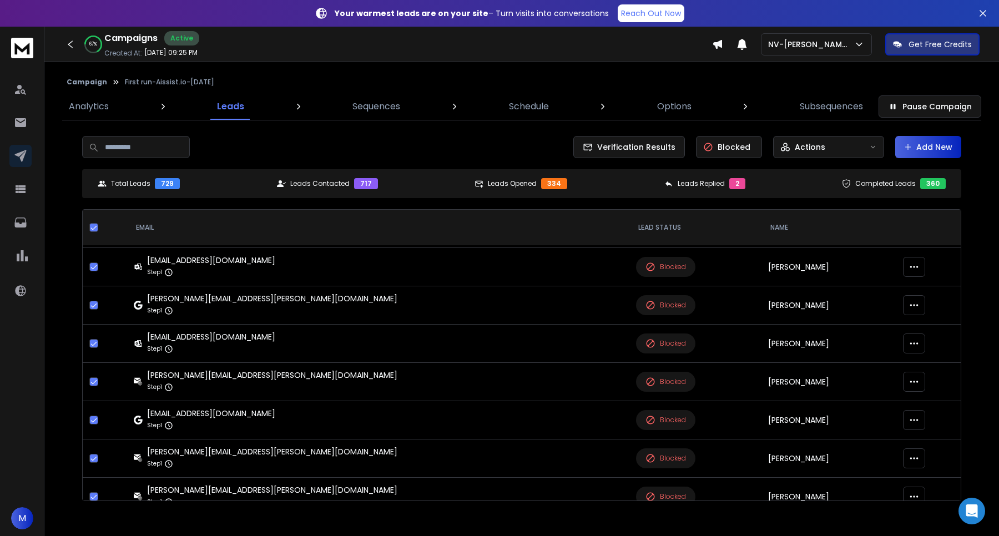
scroll to position [330, 0]
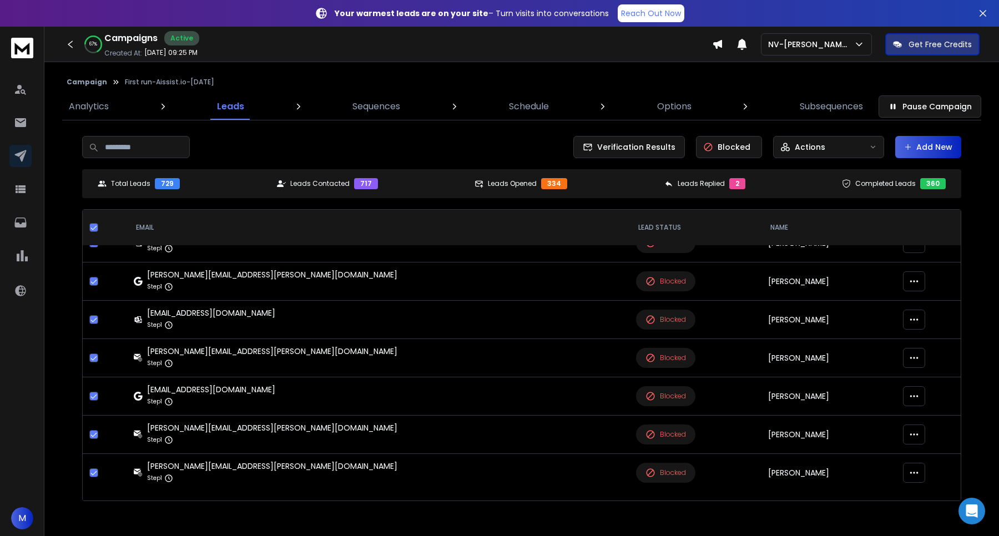
click at [236, 469] on div "jon.keller@technologent.com" at bounding box center [272, 466] width 250 height 11
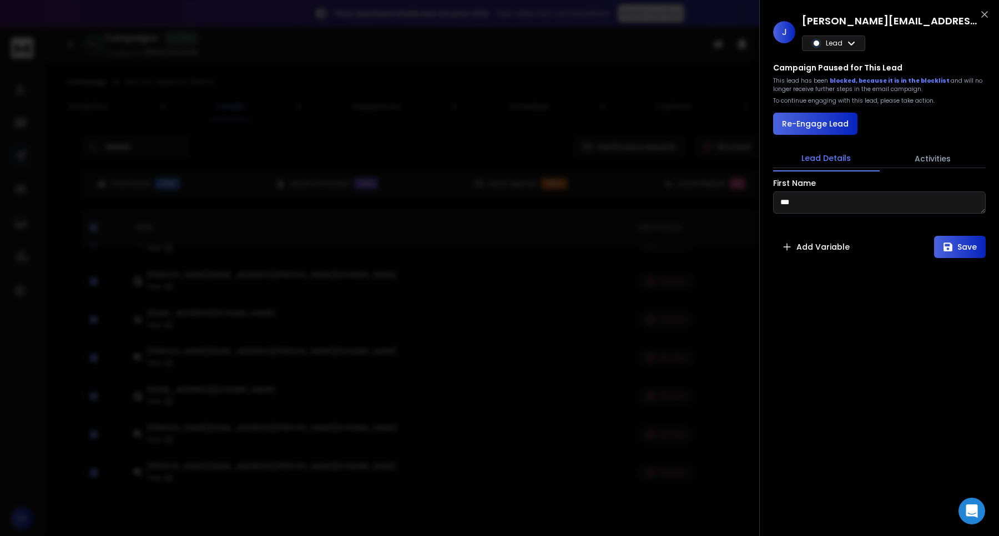
click at [857, 23] on h1 "jon.keller@technologent.com" at bounding box center [891, 21] width 178 height 16
drag, startPoint x: 517, startPoint y: 290, endPoint x: 514, endPoint y: 295, distance: 6.0
click at [517, 290] on div at bounding box center [499, 268] width 999 height 536
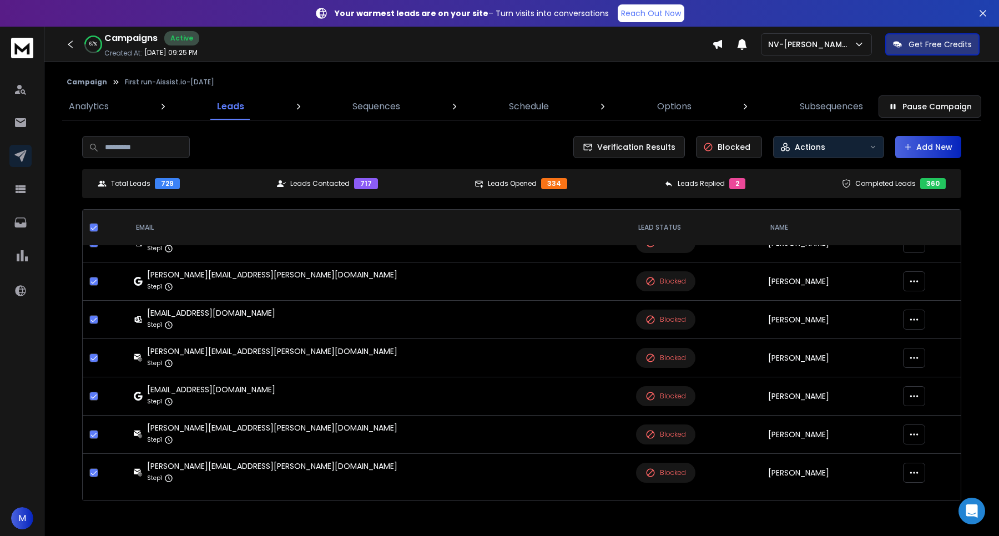
click at [833, 150] on div "Actions" at bounding box center [823, 147] width 84 height 11
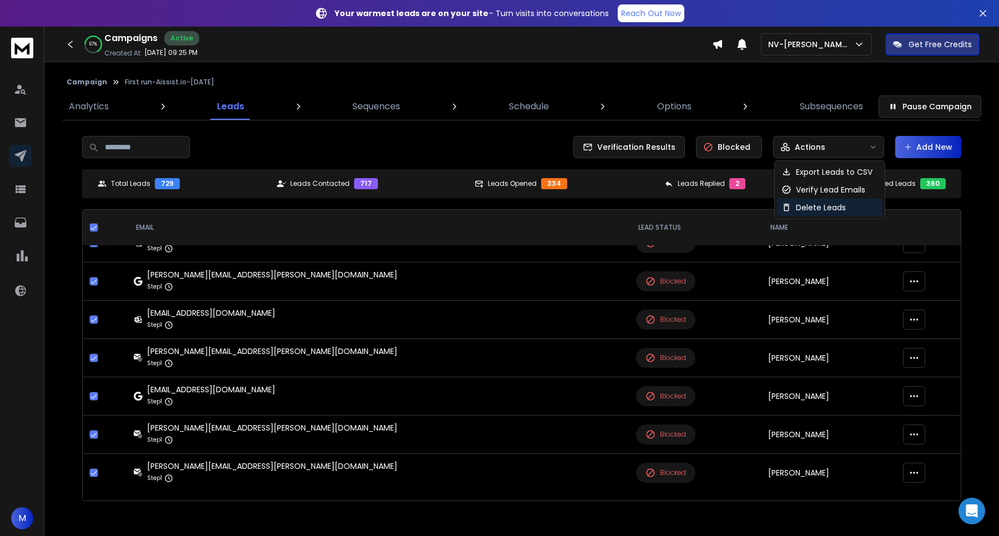
click at [823, 207] on p "Delete Leads" at bounding box center [821, 207] width 50 height 11
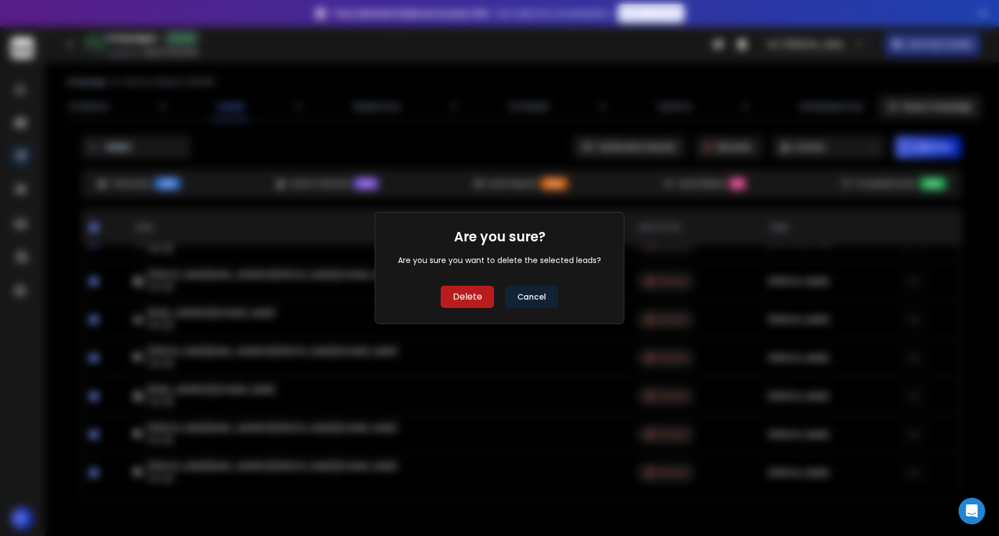
click at [461, 289] on button "Delete" at bounding box center [467, 297] width 53 height 22
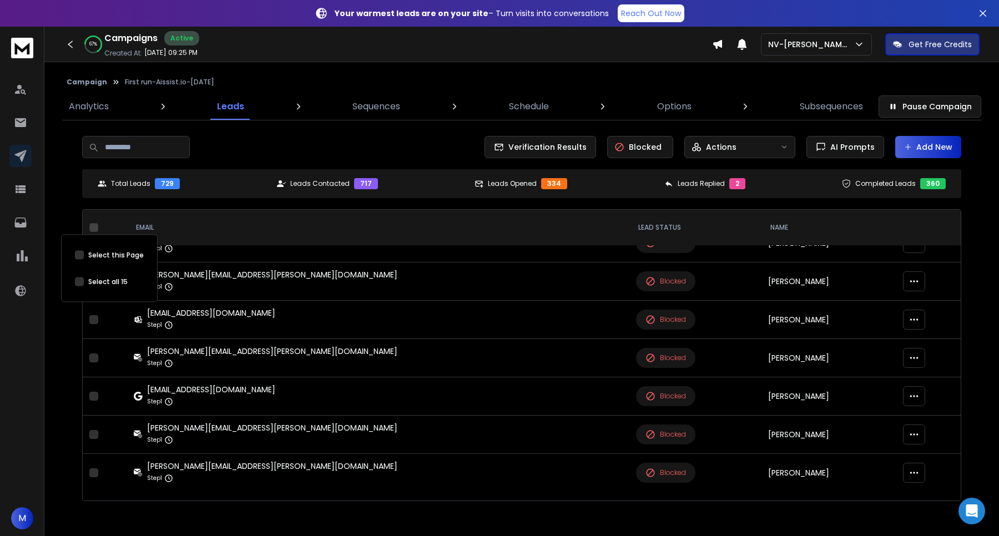
click at [95, 228] on button "Select this Page" at bounding box center [93, 227] width 9 height 9
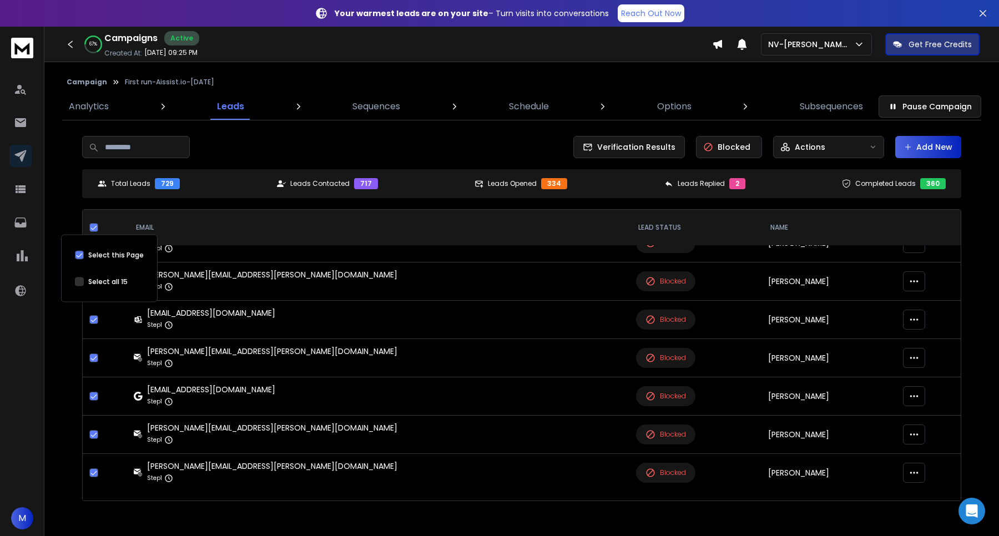
click at [82, 281] on button "Select this Page" at bounding box center [79, 282] width 9 height 9
click at [829, 149] on div "Actions" at bounding box center [823, 147] width 84 height 11
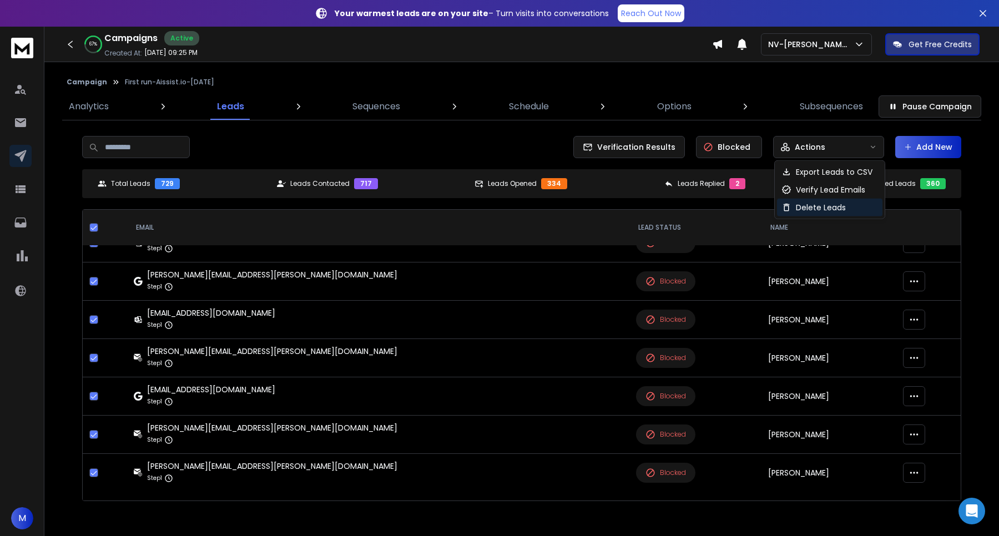
click at [823, 203] on p "Delete Leads" at bounding box center [821, 207] width 50 height 11
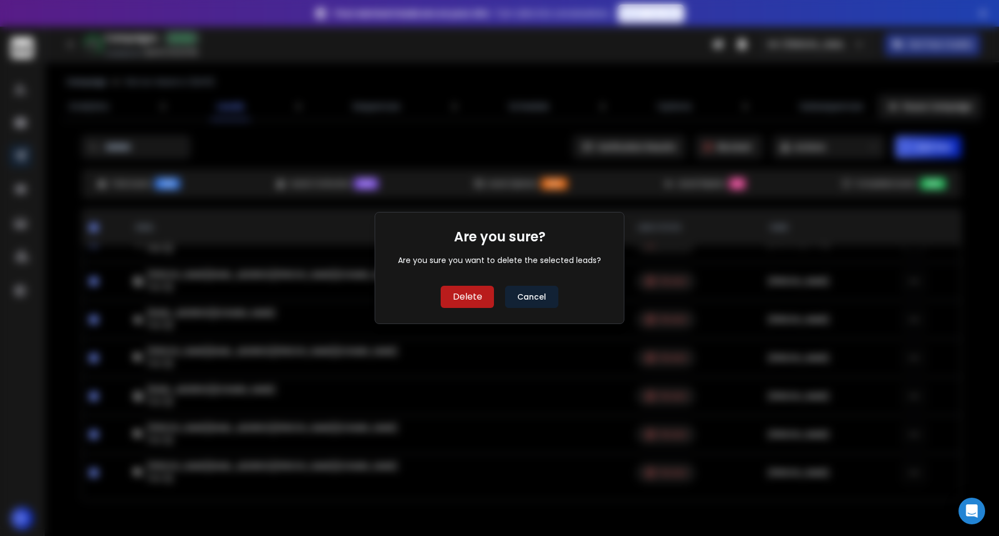
click at [458, 300] on button "Delete" at bounding box center [467, 297] width 53 height 22
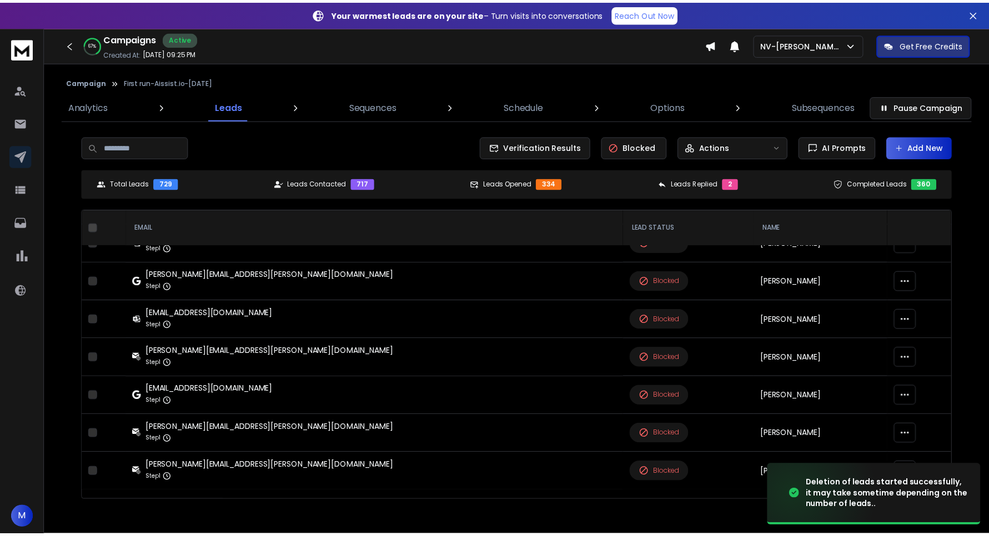
scroll to position [0, 0]
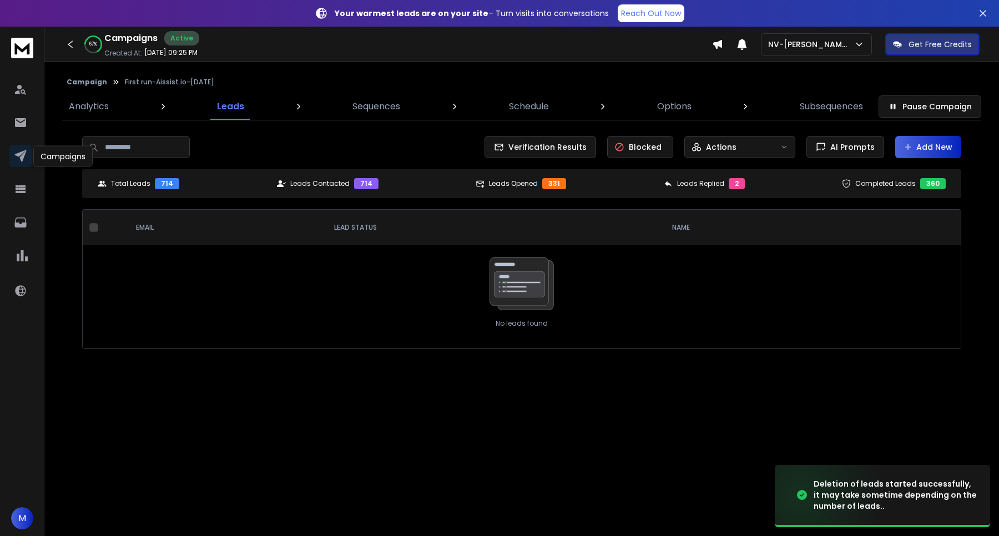
click at [9, 145] on link at bounding box center [20, 156] width 22 height 22
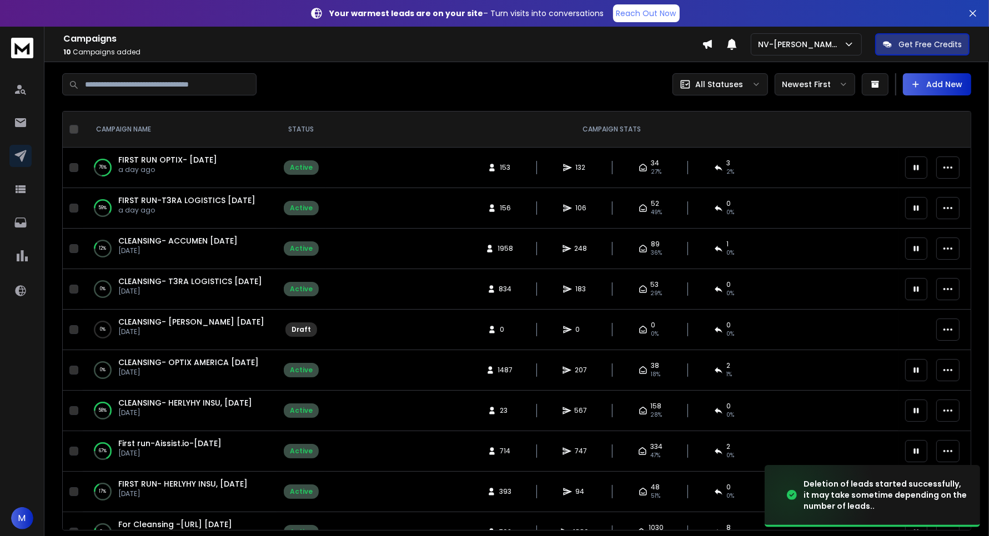
click at [165, 164] on span "FIRST RUN OPTIX- AUG 18" at bounding box center [167, 159] width 99 height 11
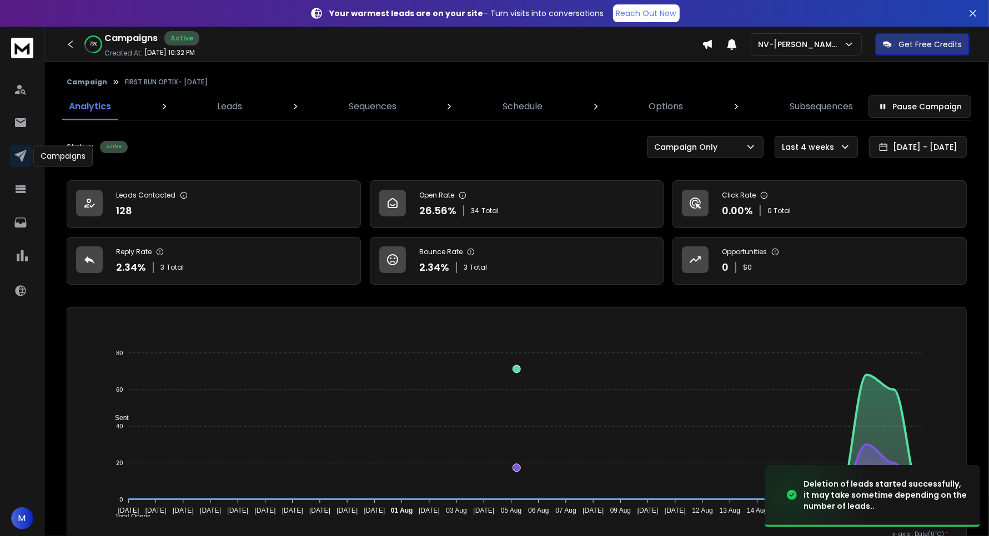
click at [24, 151] on icon at bounding box center [20, 156] width 12 height 12
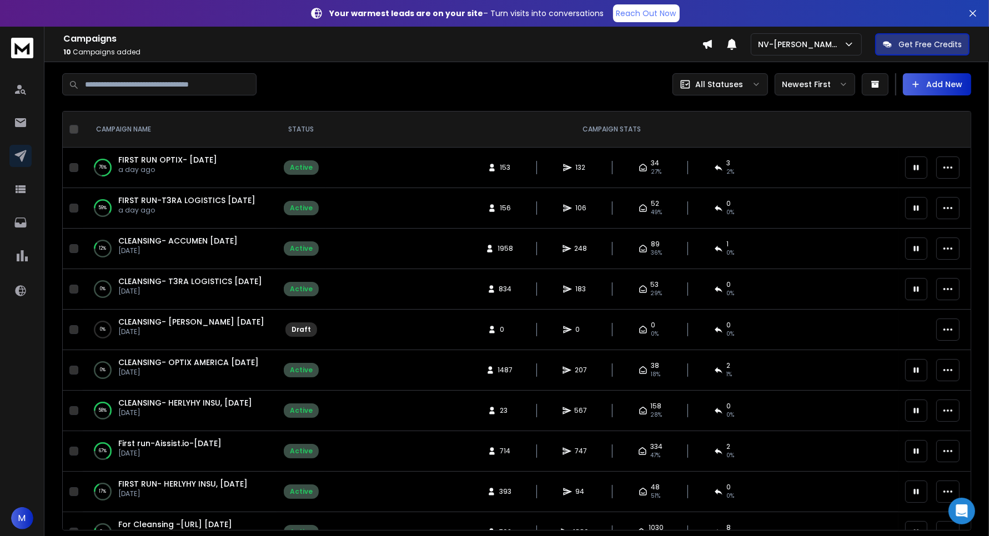
click at [139, 161] on span "FIRST RUN OPTIX- AUG 18" at bounding box center [167, 159] width 99 height 11
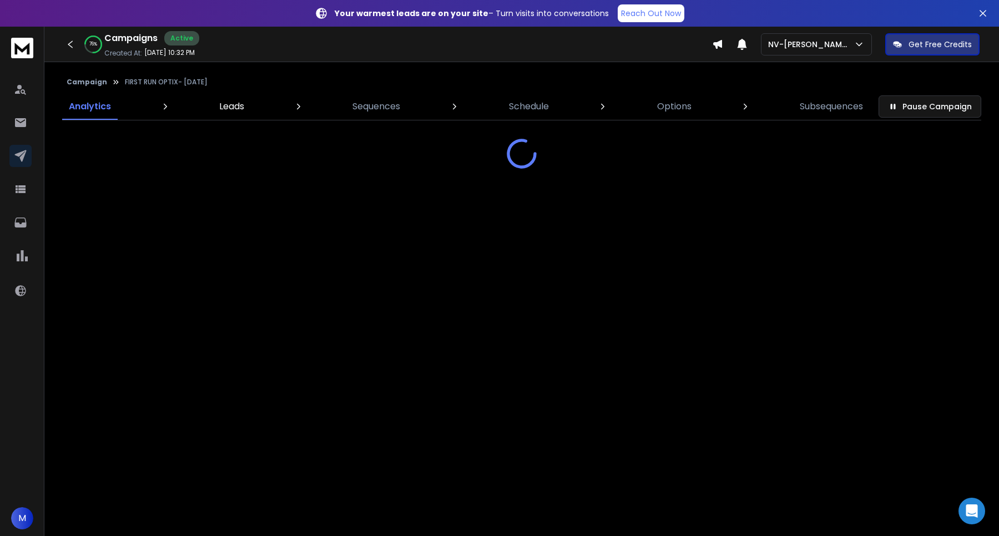
click at [230, 108] on p "Leads" at bounding box center [231, 106] width 25 height 13
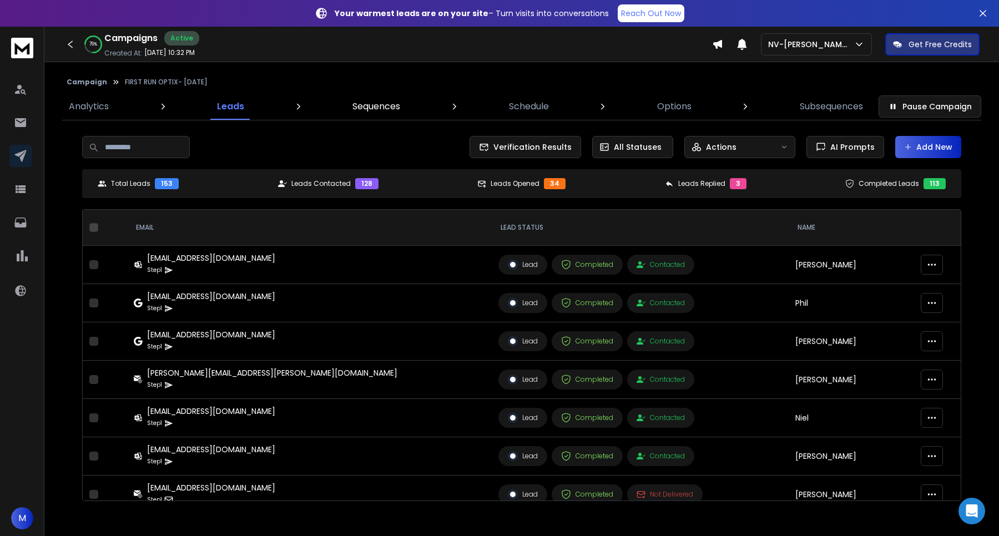
click at [373, 107] on p "Sequences" at bounding box center [377, 106] width 48 height 13
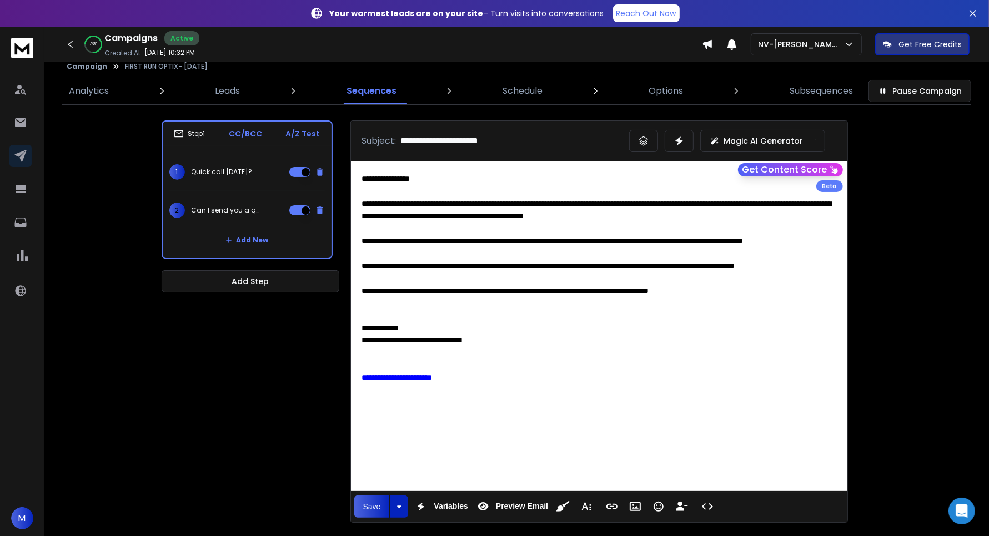
scroll to position [17, 0]
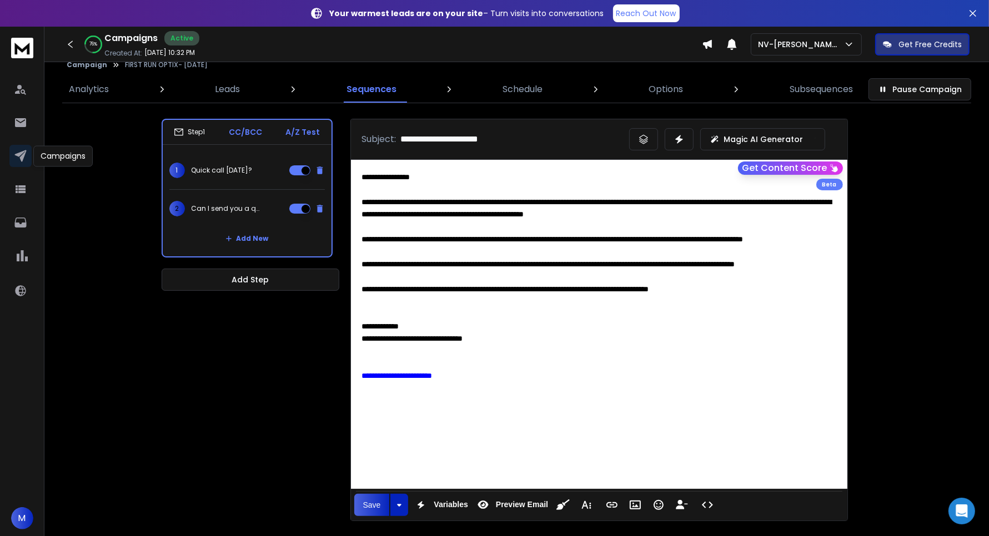
click at [17, 159] on icon at bounding box center [20, 155] width 13 height 13
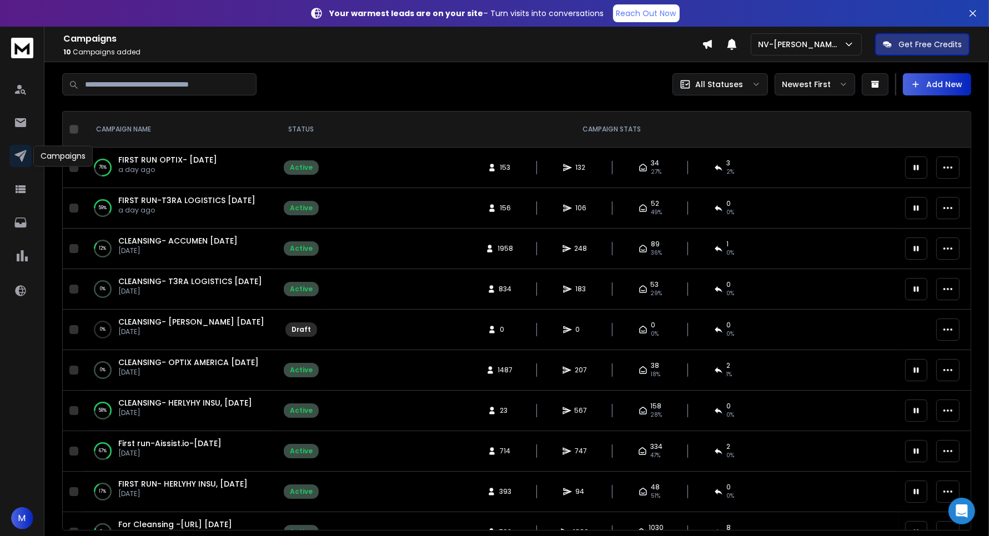
click at [198, 375] on p "12 days ago" at bounding box center [188, 372] width 140 height 9
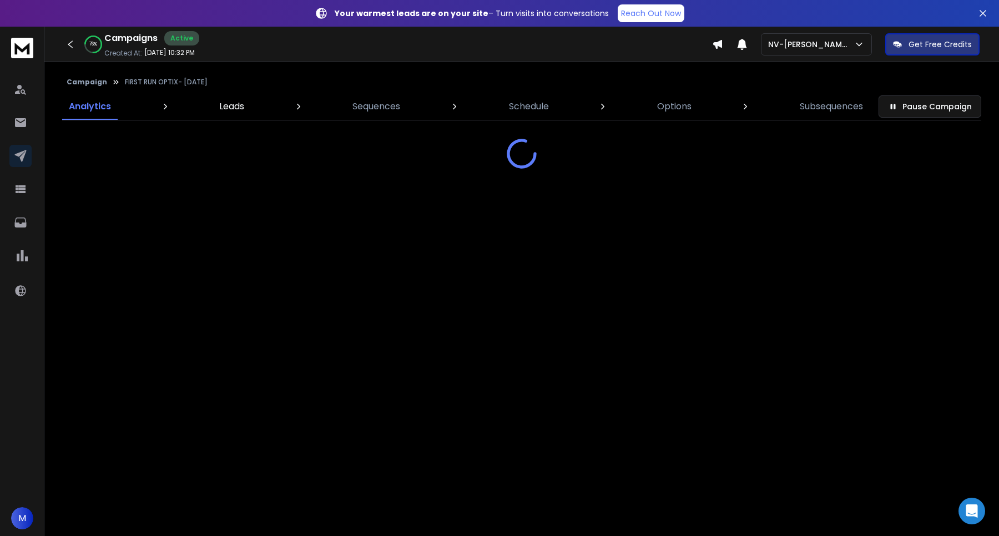
click at [242, 107] on p "Leads" at bounding box center [231, 106] width 25 height 13
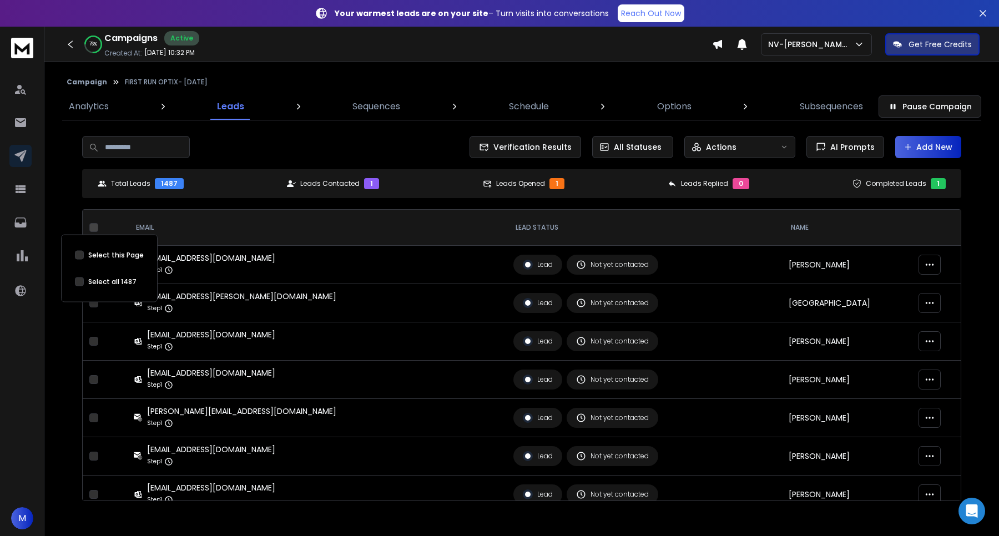
click at [79, 281] on button "Select this Page" at bounding box center [79, 282] width 9 height 9
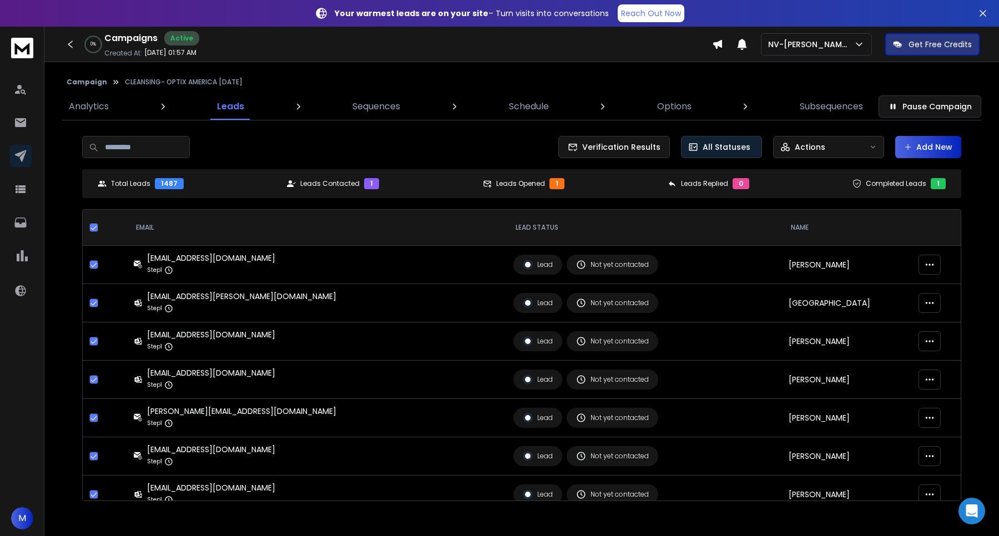
click at [709, 143] on p "All Statuses" at bounding box center [727, 147] width 48 height 11
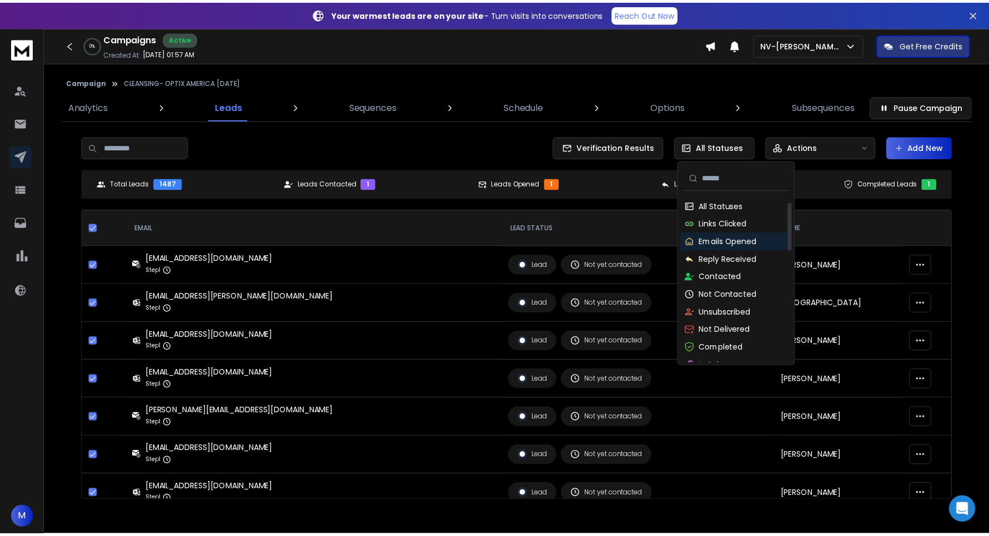
scroll to position [69, 0]
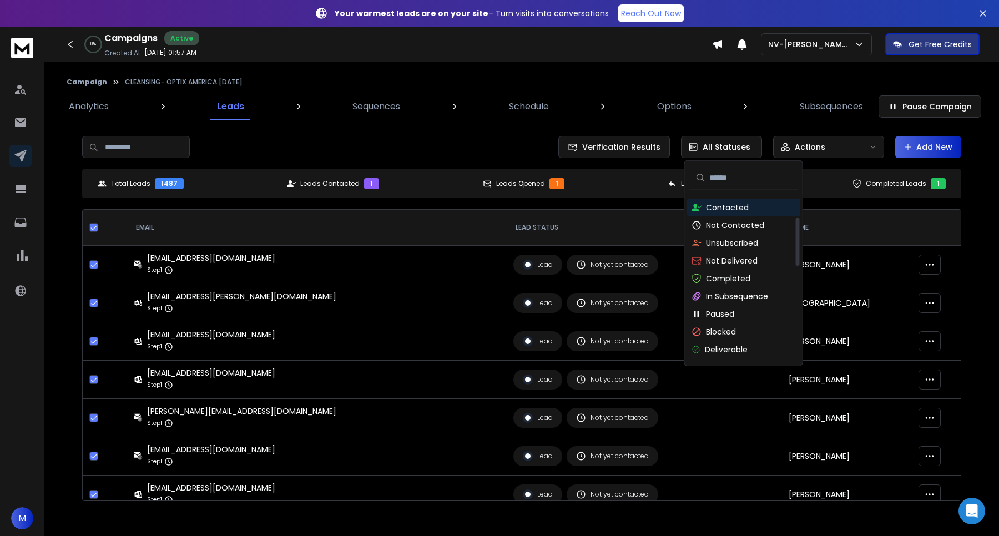
click at [739, 211] on p "Contacted" at bounding box center [727, 207] width 43 height 11
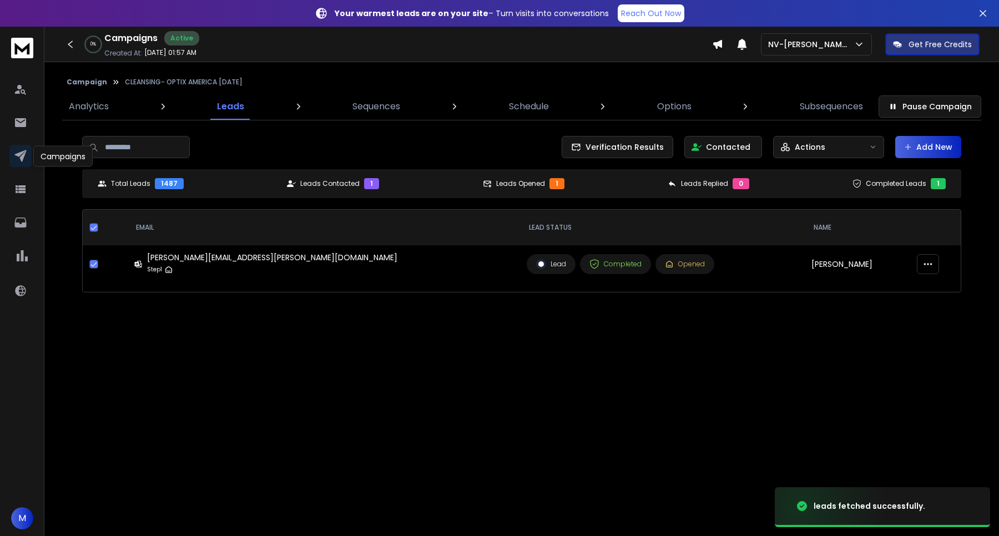
click at [22, 164] on link at bounding box center [20, 156] width 22 height 22
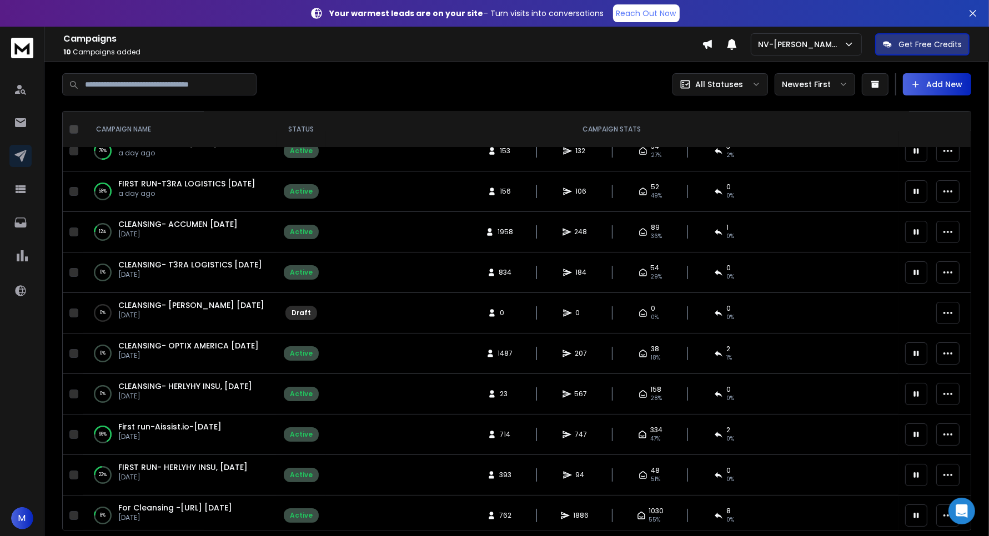
scroll to position [32, 0]
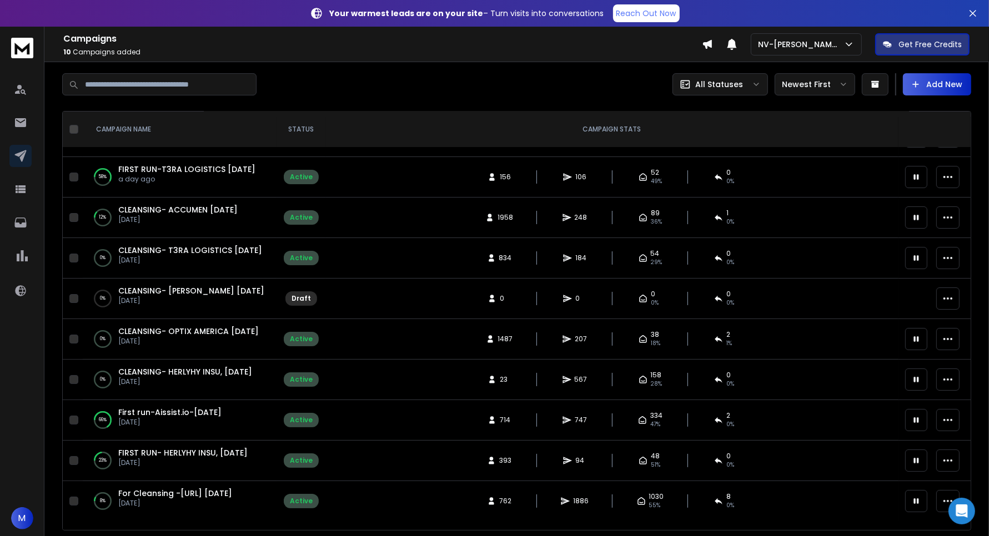
click at [210, 424] on p "14 days ago" at bounding box center [169, 422] width 103 height 9
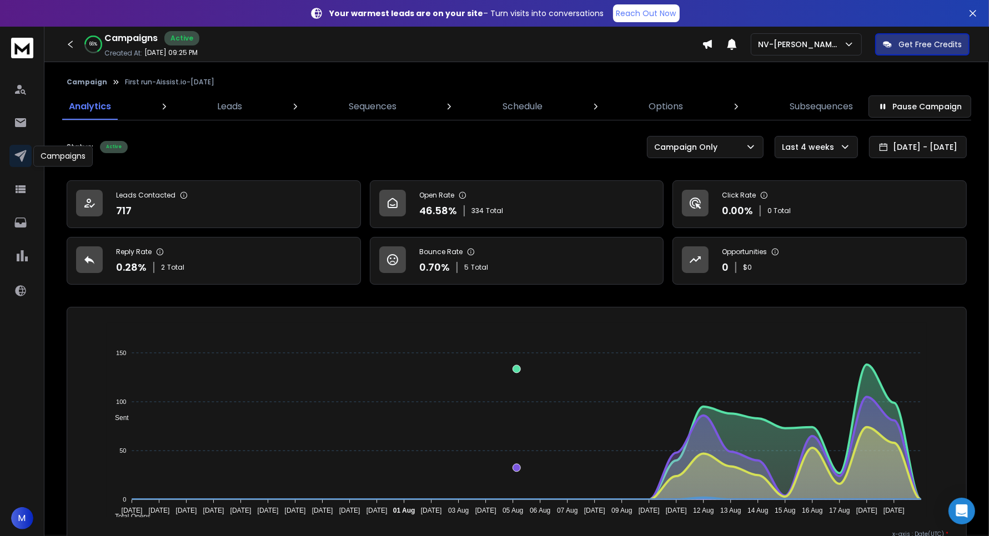
click at [28, 155] on link at bounding box center [20, 156] width 22 height 22
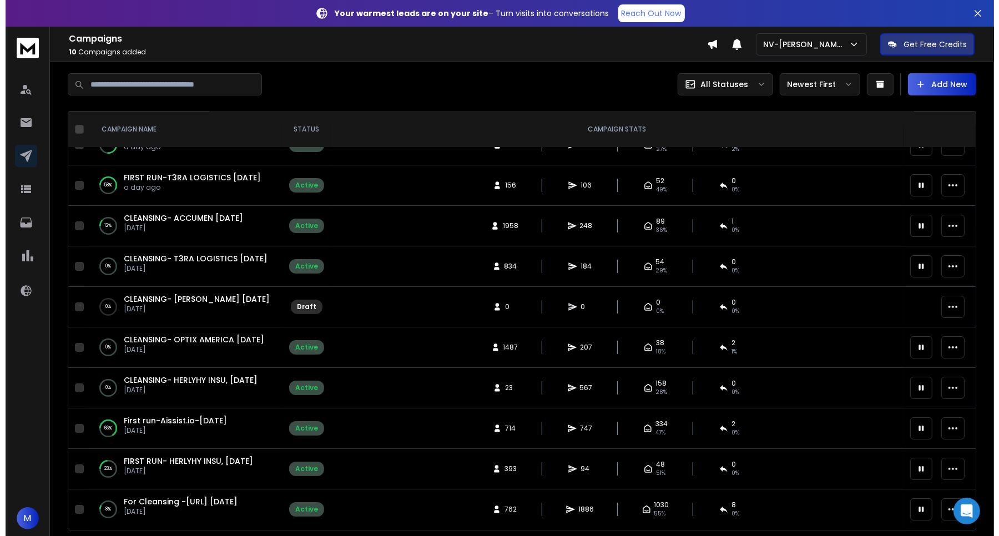
scroll to position [32, 0]
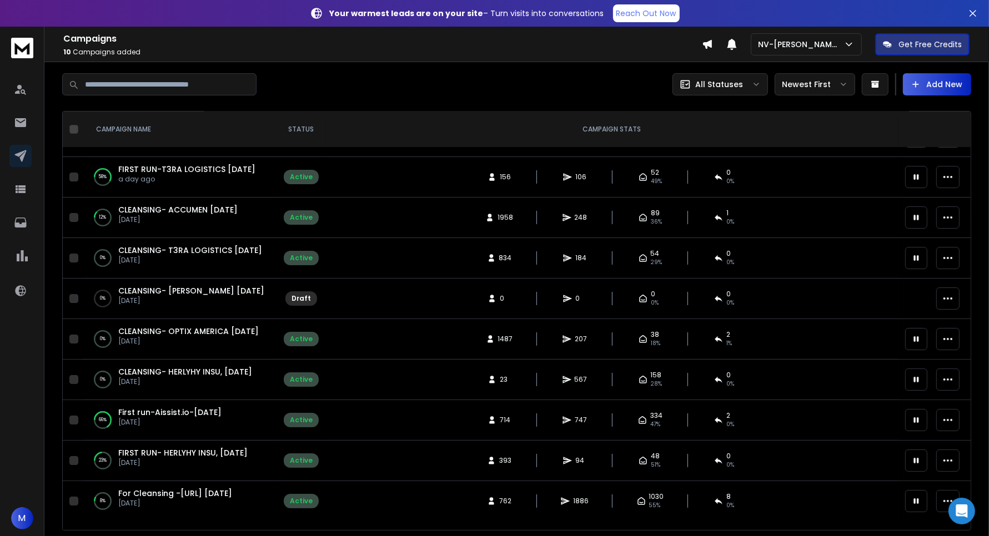
click at [183, 381] on p "13 days ago" at bounding box center [185, 382] width 134 height 9
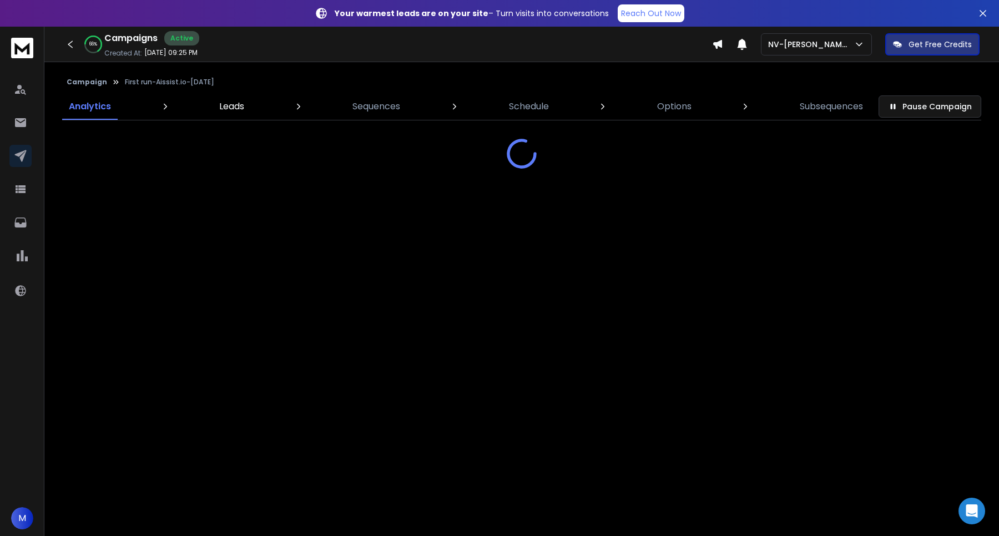
click at [227, 113] on p "Leads" at bounding box center [231, 106] width 25 height 13
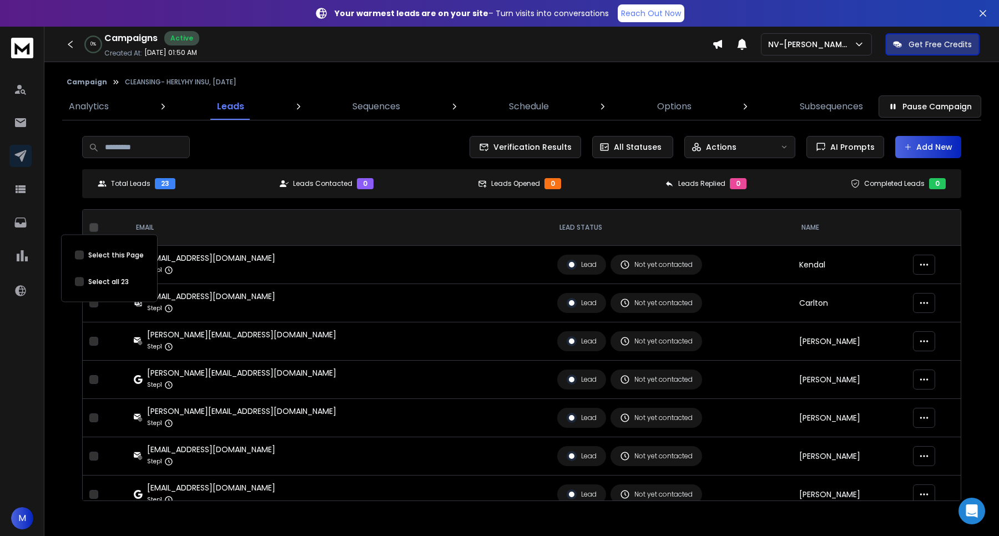
click at [79, 281] on button "Select this Page" at bounding box center [79, 282] width 9 height 9
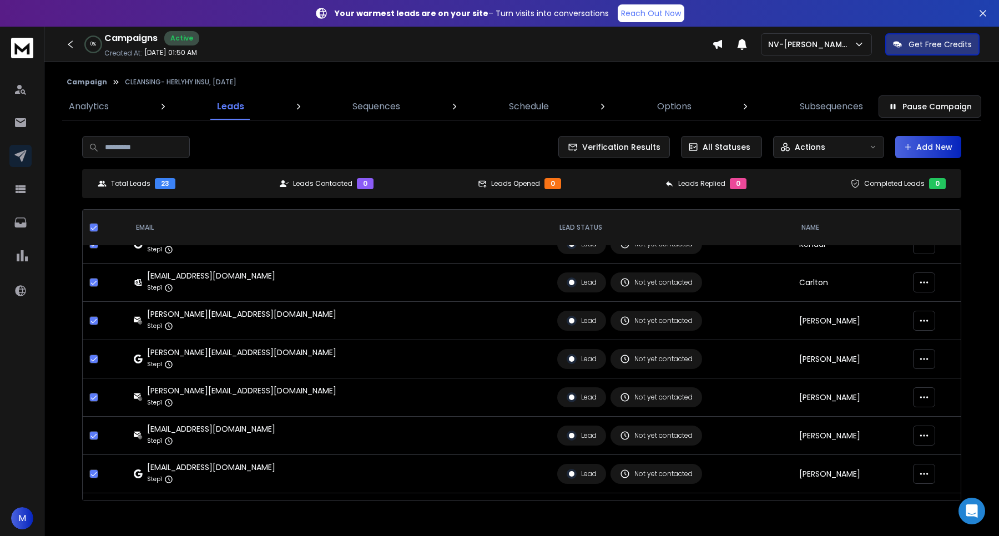
scroll to position [13, 0]
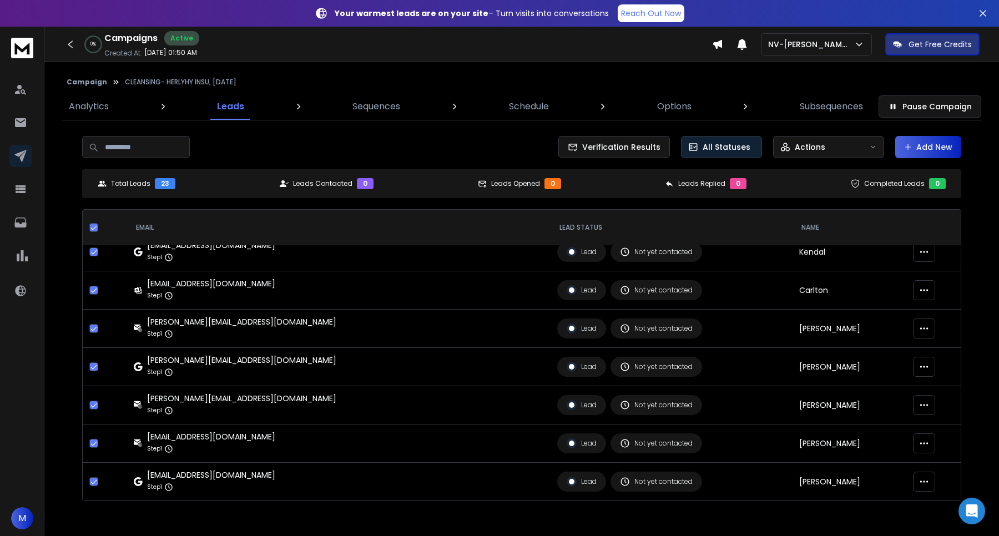
click at [737, 153] on p "All Statuses" at bounding box center [727, 147] width 48 height 11
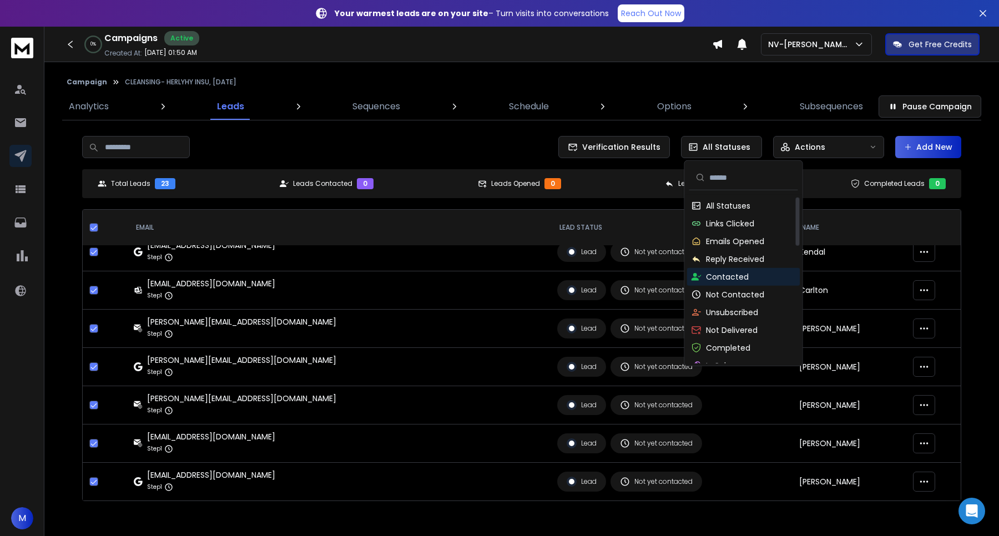
click at [722, 272] on p "Contacted" at bounding box center [727, 277] width 43 height 11
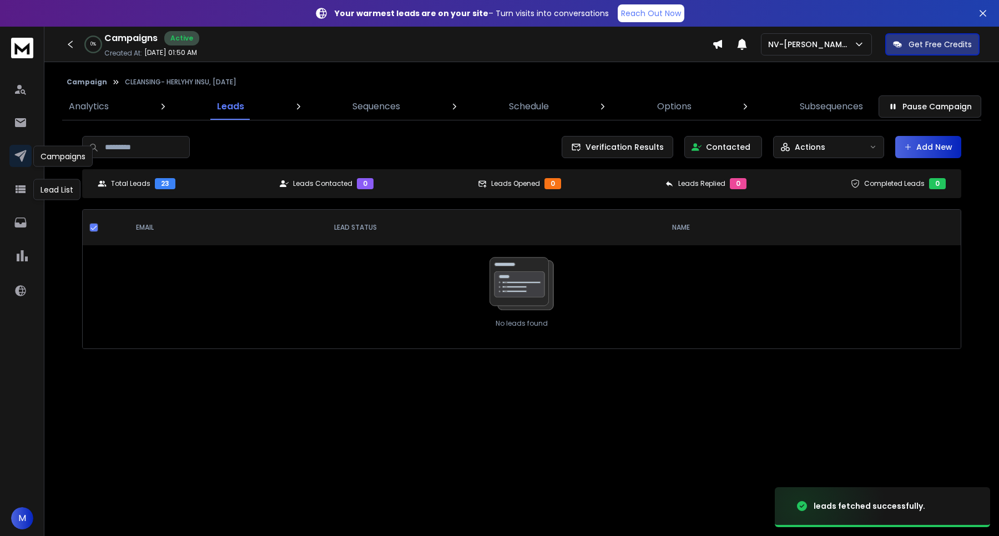
click at [18, 154] on icon at bounding box center [20, 156] width 12 height 12
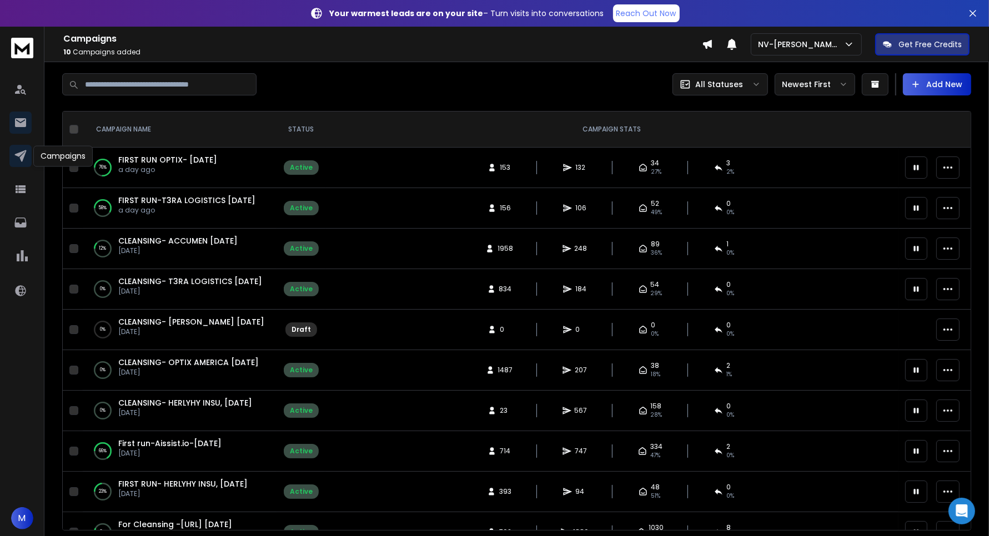
click at [27, 125] on link at bounding box center [20, 123] width 22 height 22
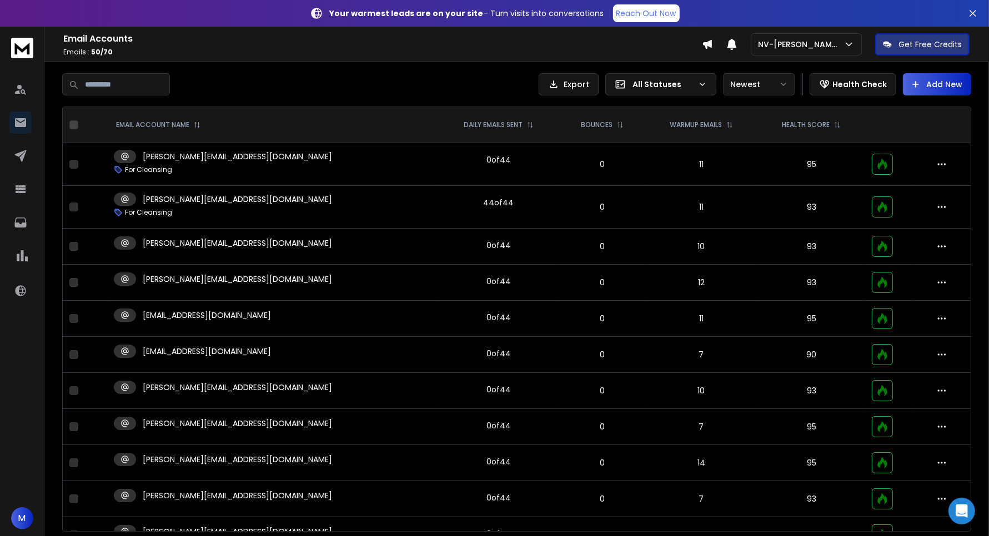
click at [780, 82] on button "Newest" at bounding box center [759, 84] width 72 height 22
click at [869, 83] on p "Health Check" at bounding box center [870, 84] width 54 height 11
click at [725, 89] on p "All Statuses" at bounding box center [715, 84] width 61 height 11
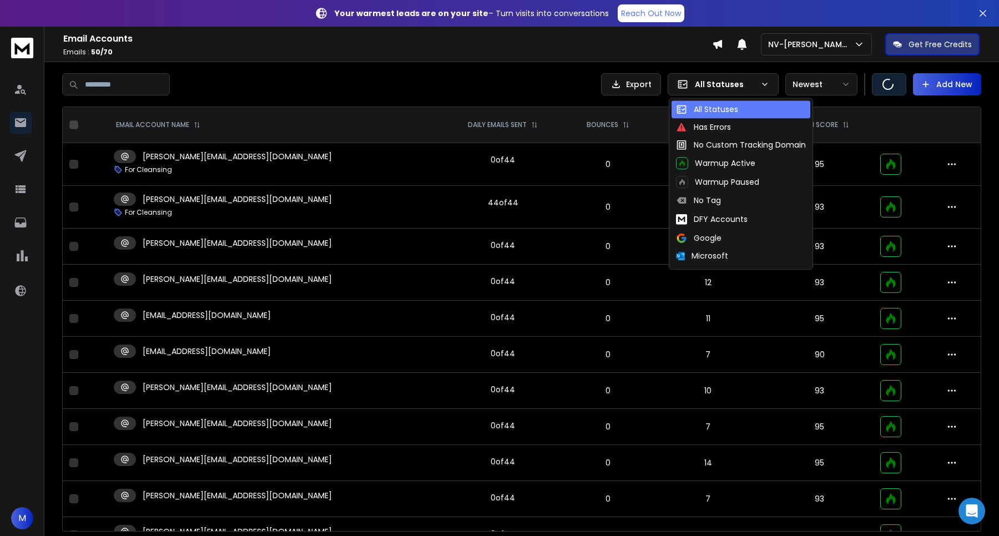
click at [708, 84] on p "All Statuses" at bounding box center [725, 84] width 61 height 11
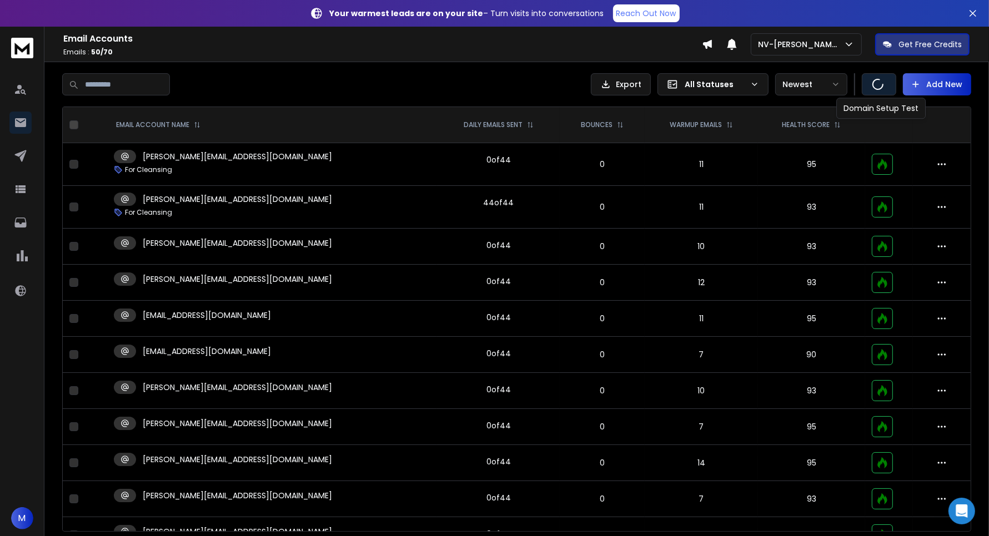
click at [880, 81] on icon at bounding box center [877, 84] width 17 height 17
click at [336, 168] on div "For Cleansing" at bounding box center [272, 169] width 316 height 9
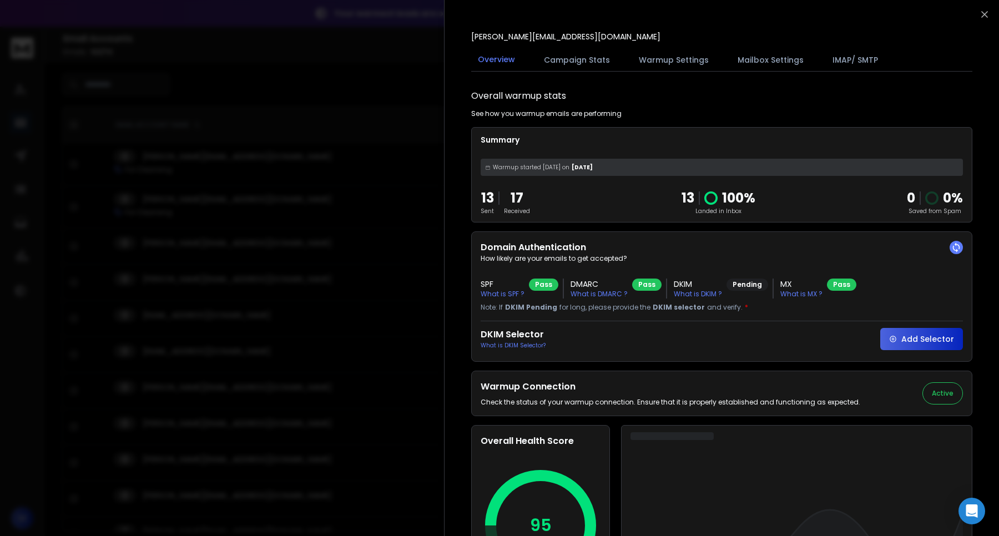
click at [766, 53] on button "Mailbox Settings" at bounding box center [770, 60] width 79 height 24
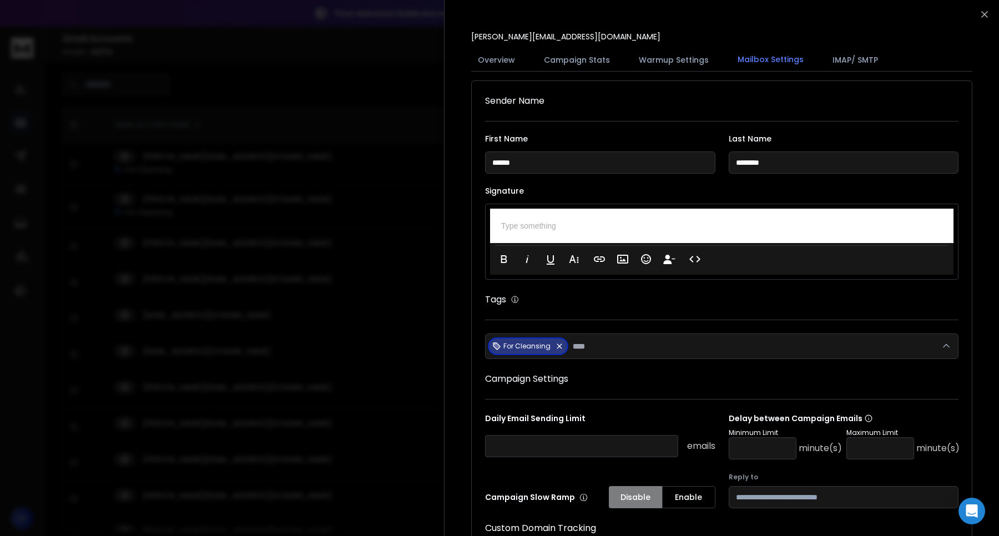
click at [331, 414] on div at bounding box center [499, 268] width 999 height 536
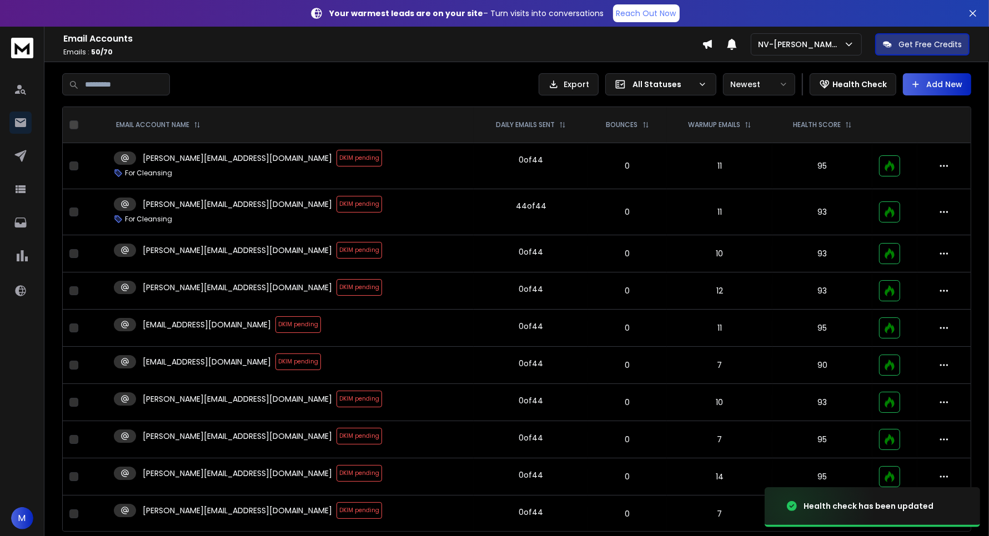
click at [336, 247] on span "DKIM pending" at bounding box center [359, 250] width 46 height 17
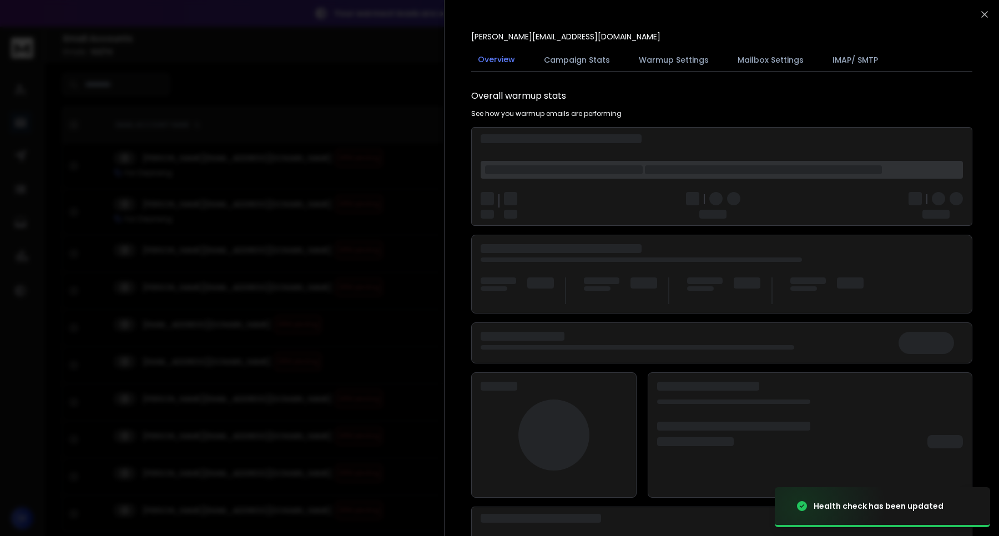
click at [311, 260] on div at bounding box center [499, 268] width 999 height 536
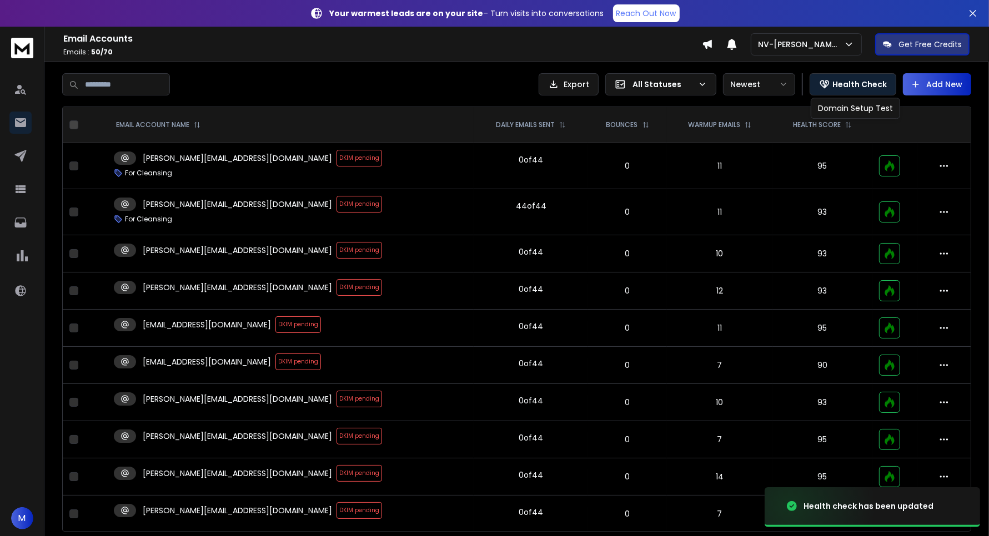
click at [876, 83] on p "Health Check" at bounding box center [859, 84] width 54 height 11
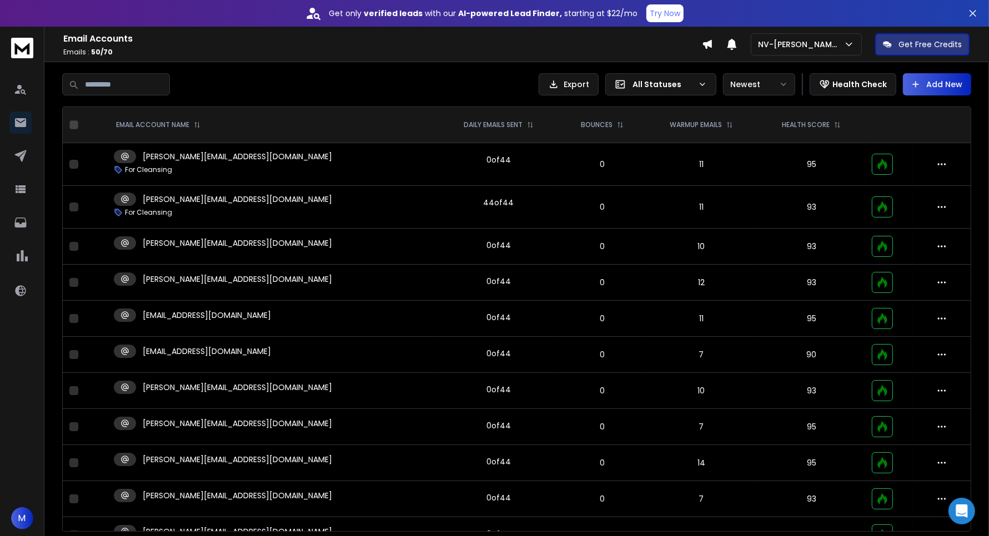
click at [257, 245] on p "[PERSON_NAME][EMAIL_ADDRESS][DOMAIN_NAME]" at bounding box center [237, 243] width 189 height 11
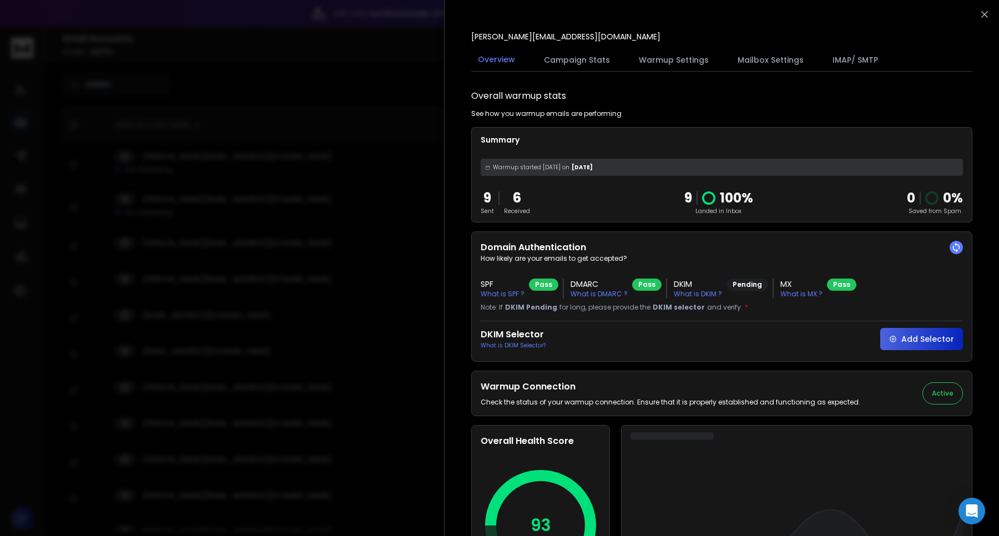
click at [745, 53] on button "Mailbox Settings" at bounding box center [770, 60] width 79 height 24
